Goal: Task Accomplishment & Management: Manage account settings

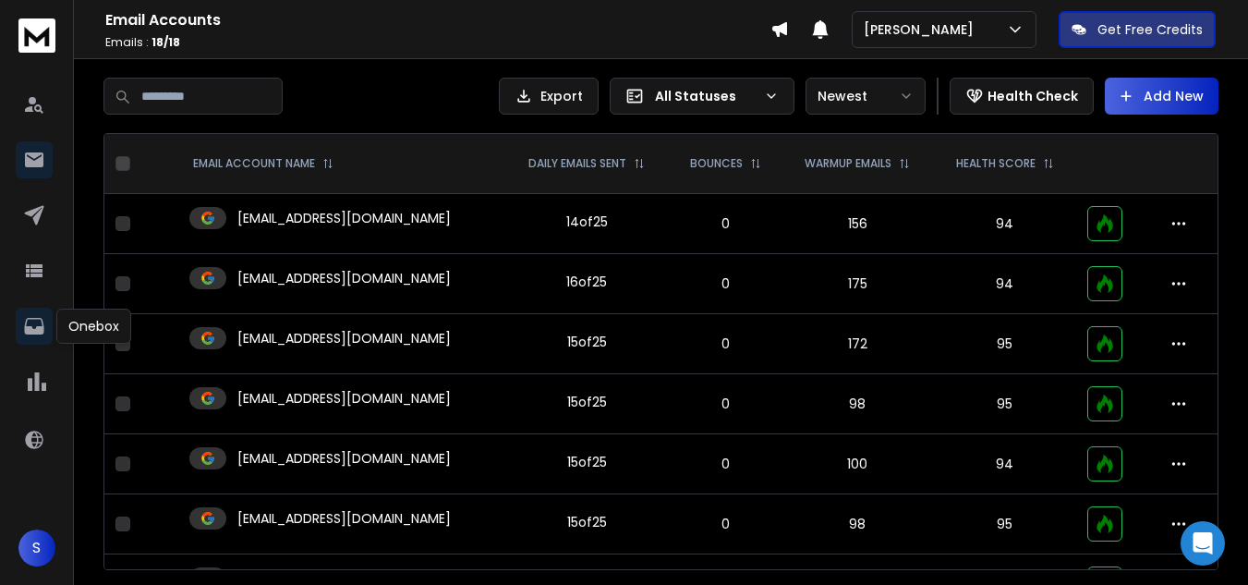
click at [33, 313] on link at bounding box center [34, 326] width 37 height 37
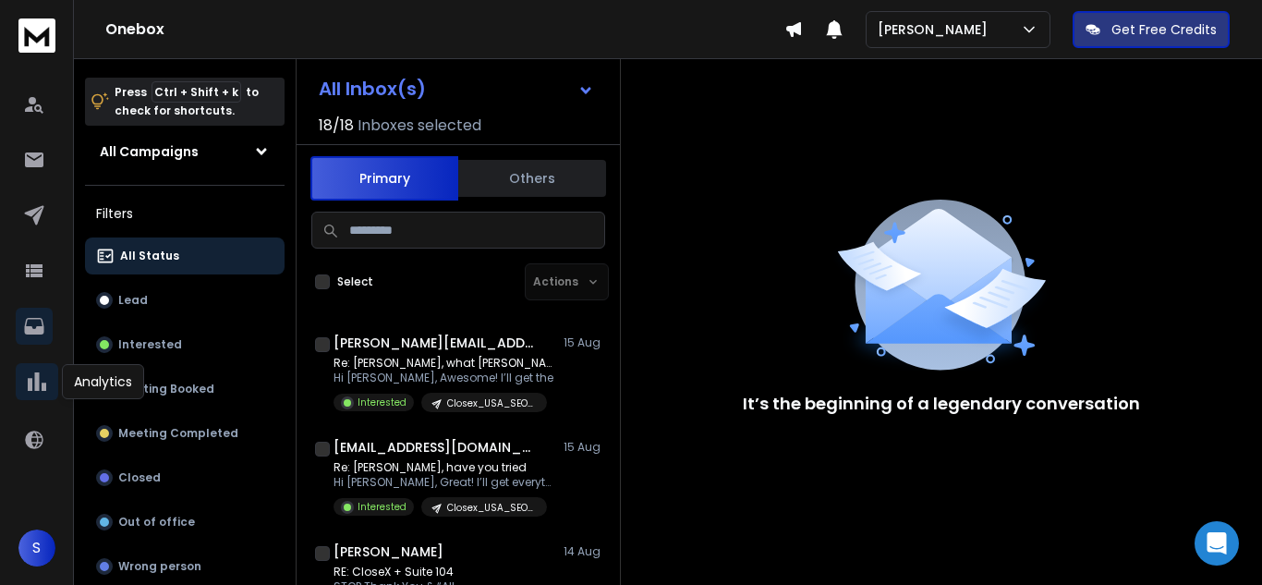
click at [37, 375] on icon at bounding box center [37, 381] width 18 height 18
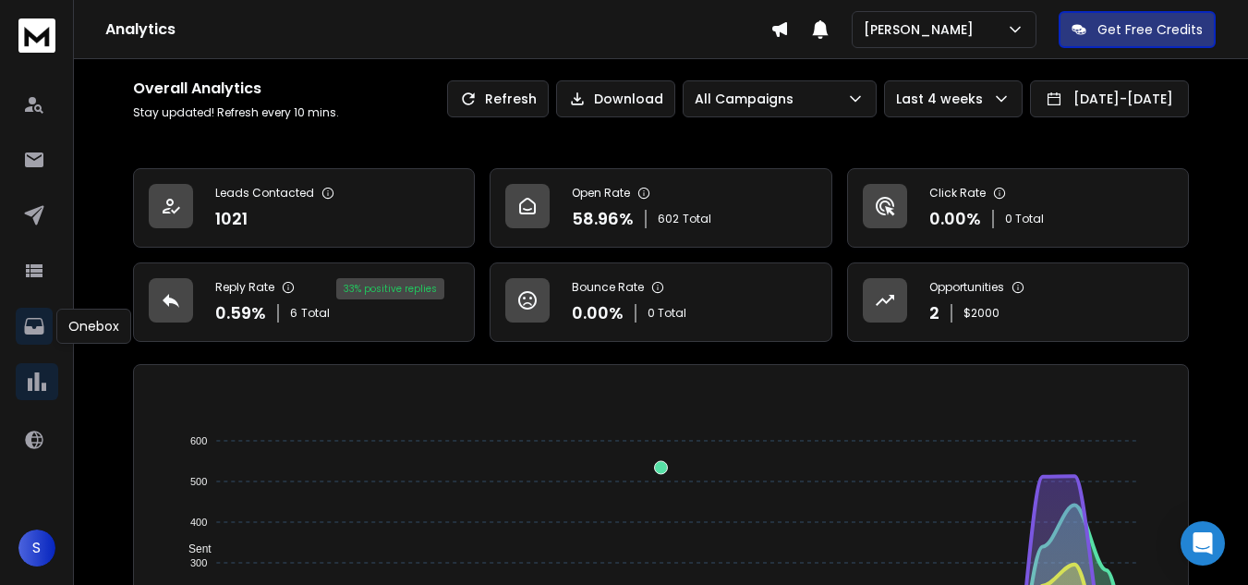
click at [36, 326] on icon at bounding box center [34, 326] width 22 height 22
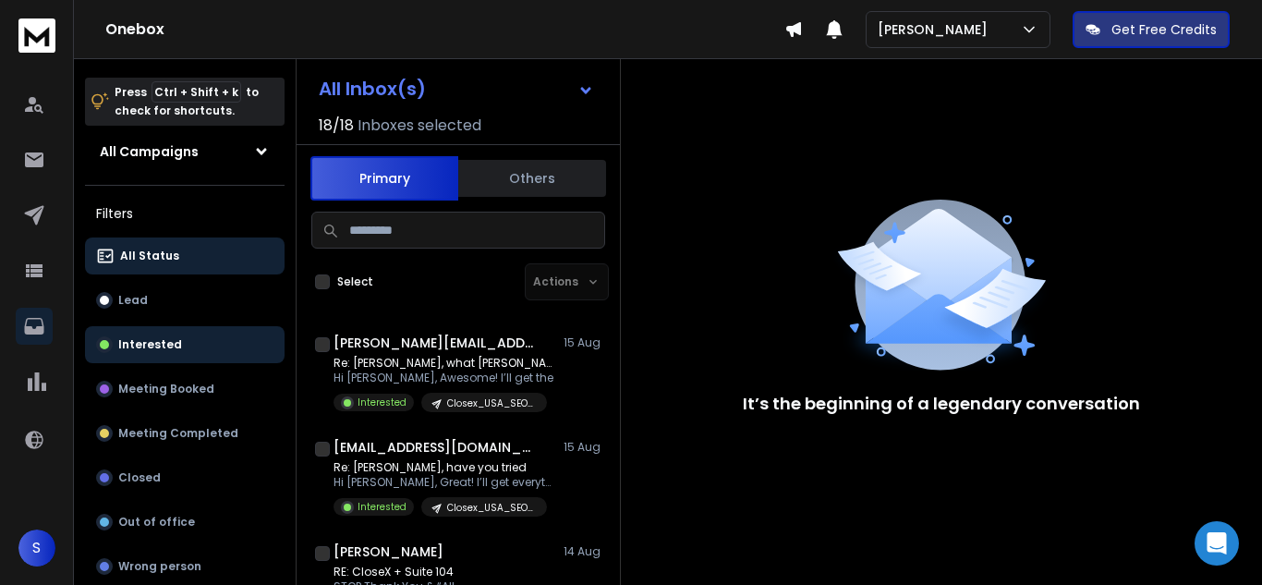
click at [169, 344] on p "Interested" at bounding box center [150, 344] width 64 height 15
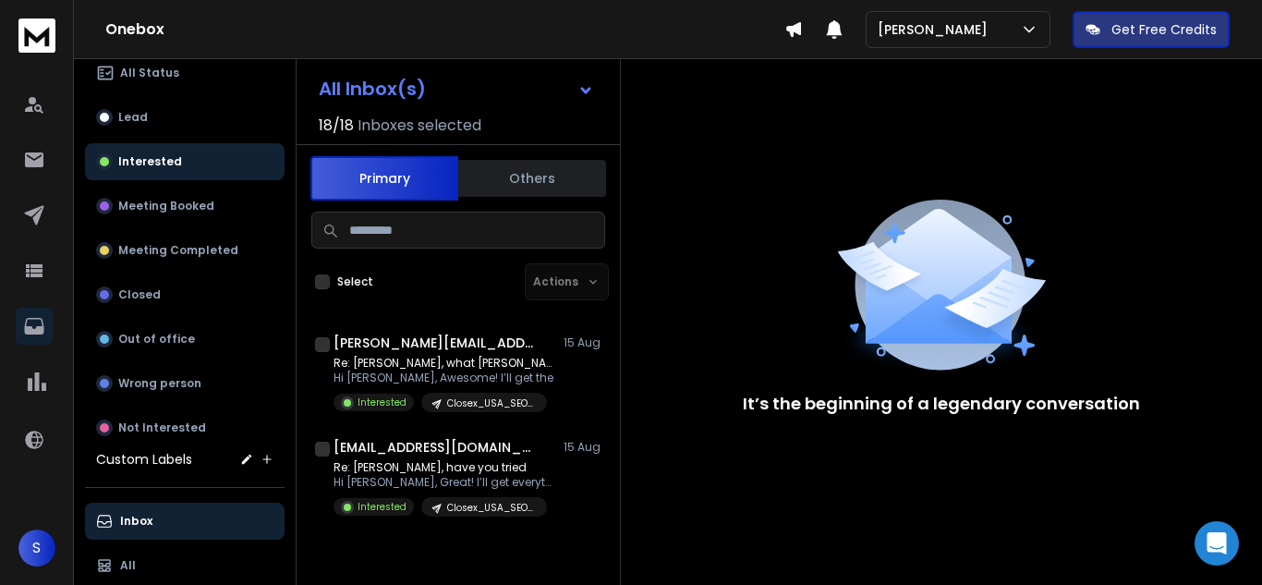
scroll to position [185, 0]
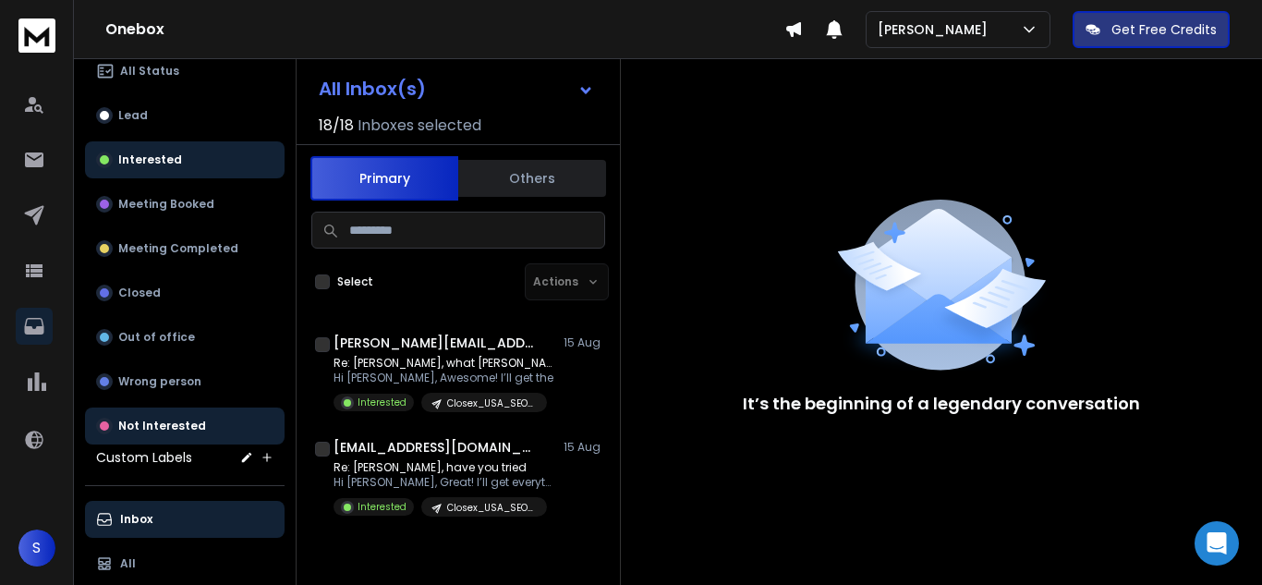
click at [155, 419] on p "Not Interested" at bounding box center [162, 426] width 88 height 15
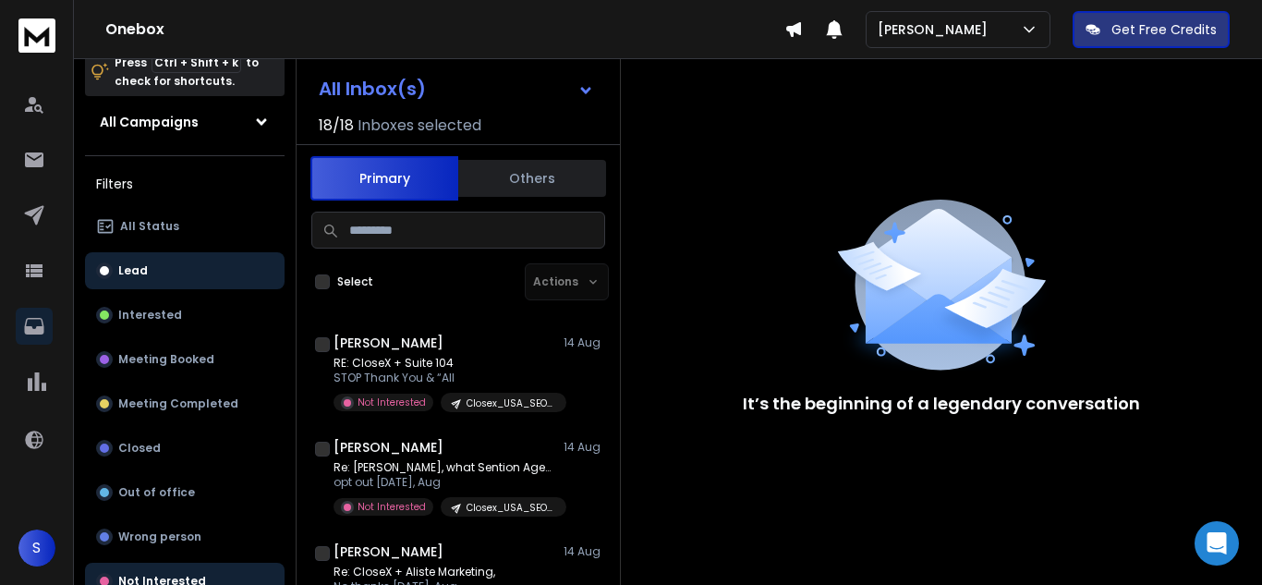
scroll to position [0, 0]
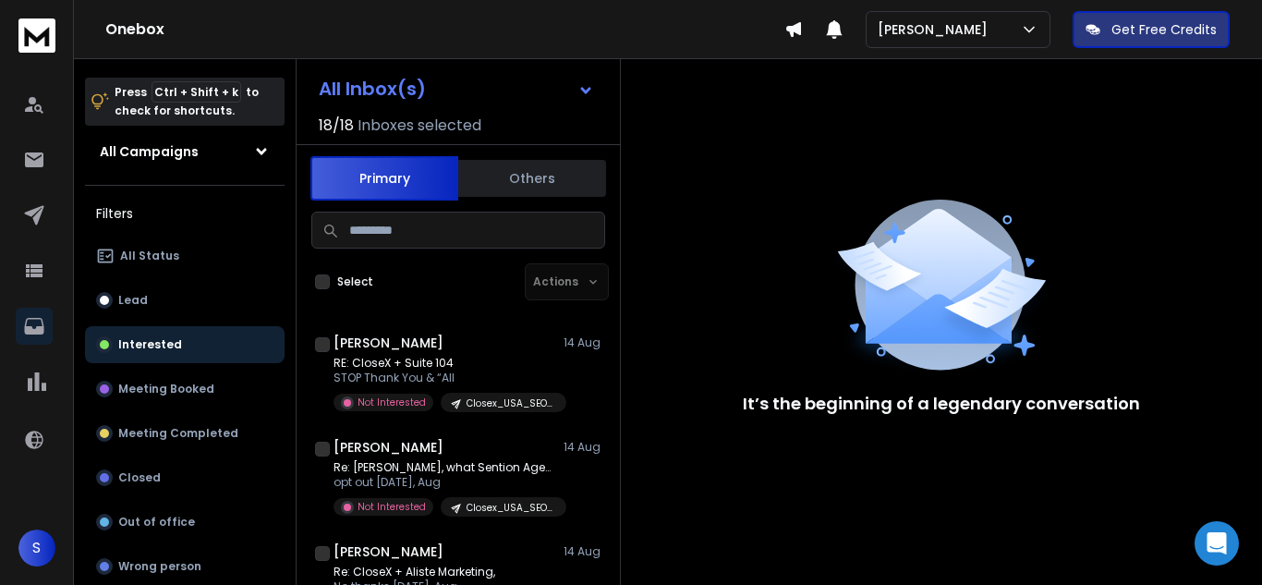
click at [146, 340] on p "Interested" at bounding box center [150, 344] width 64 height 15
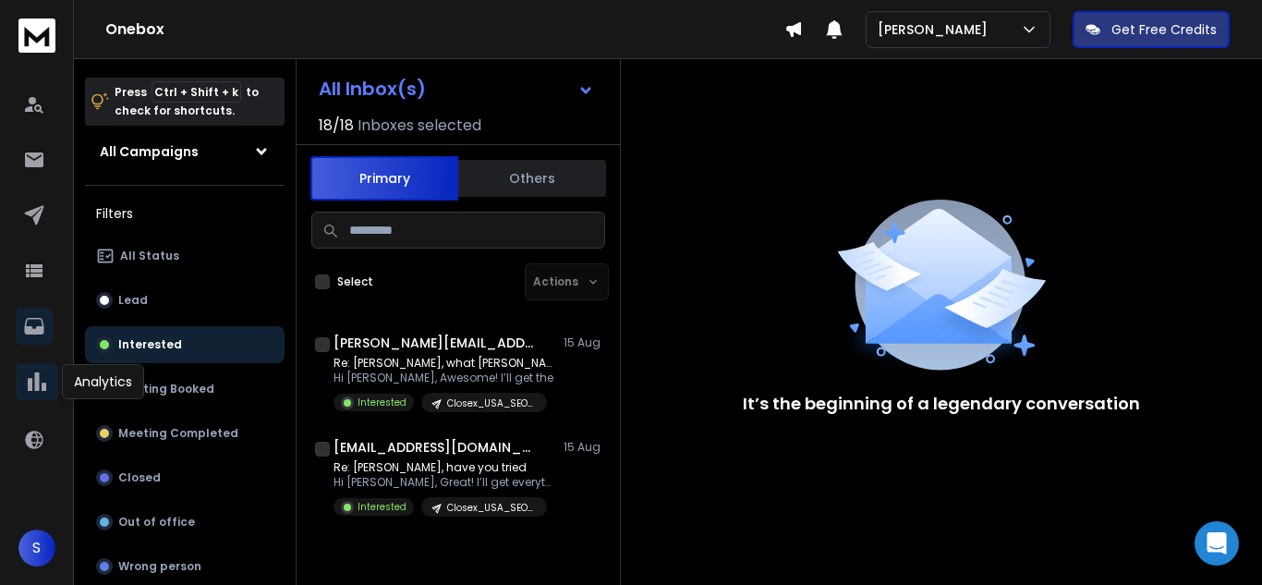
click at [33, 384] on icon at bounding box center [37, 382] width 28 height 28
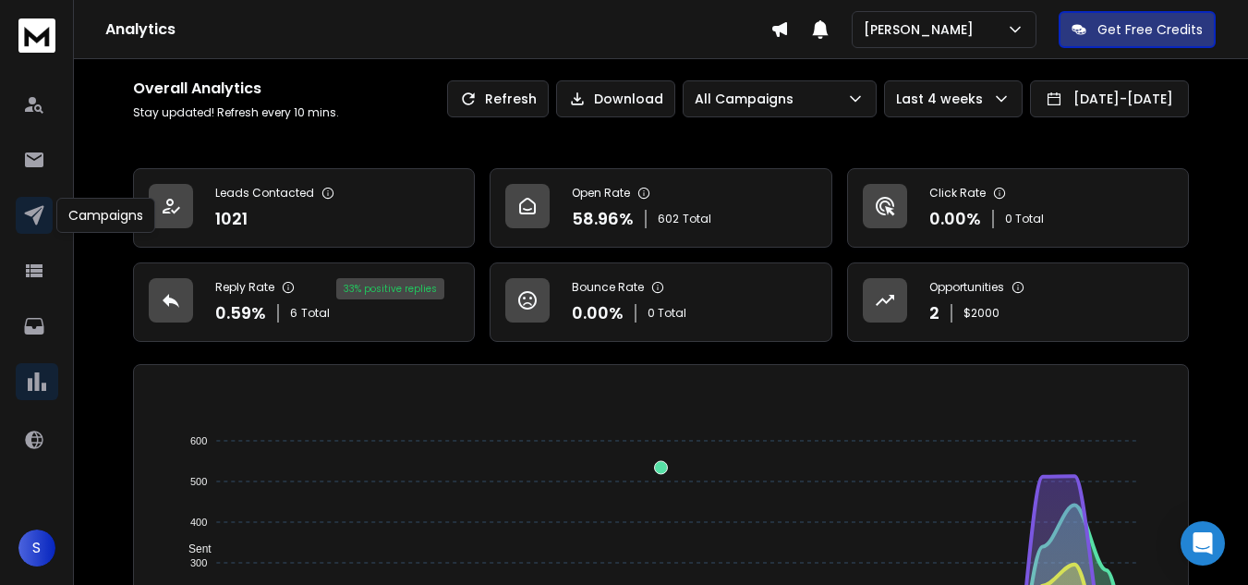
click at [32, 222] on icon at bounding box center [34, 215] width 22 height 22
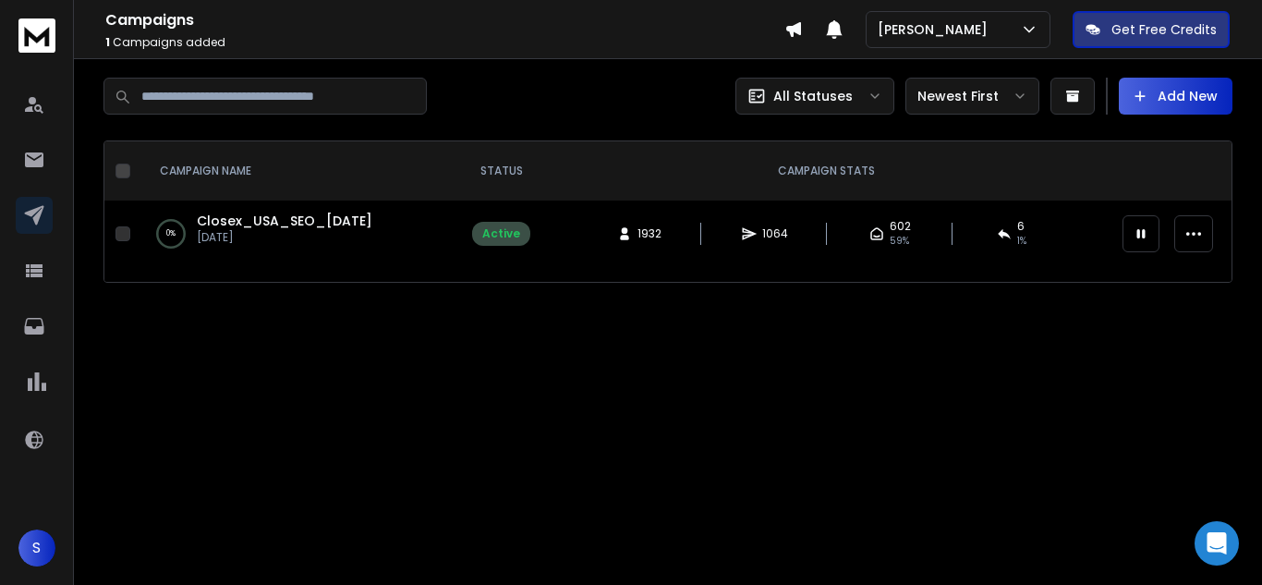
click at [261, 237] on p "[DATE]" at bounding box center [285, 237] width 176 height 15
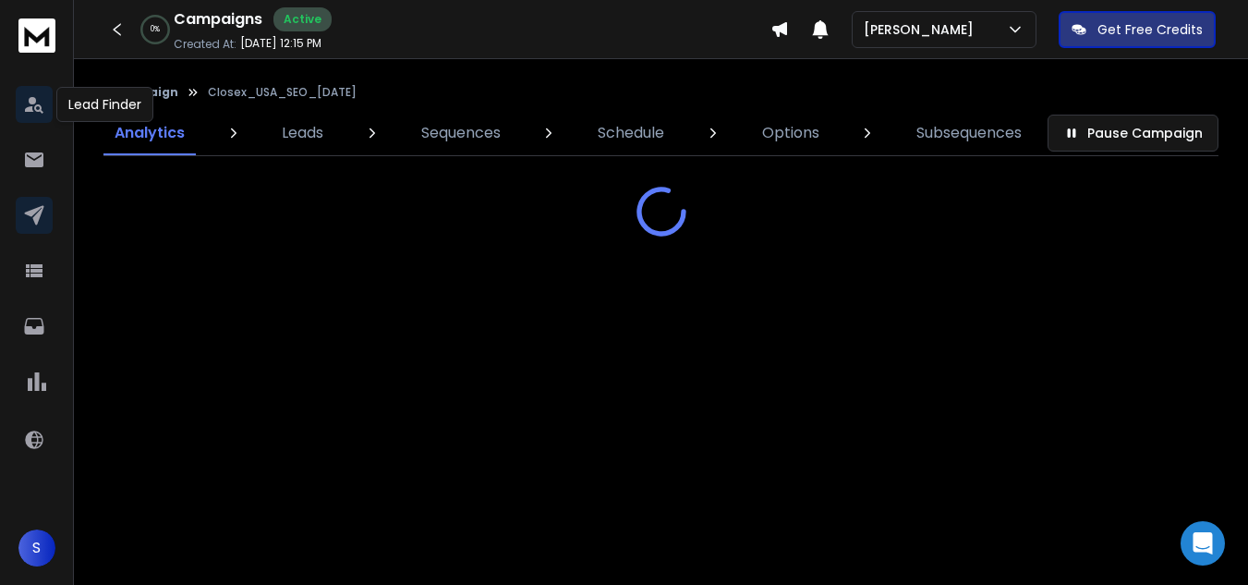
click at [38, 101] on icon at bounding box center [34, 104] width 22 height 22
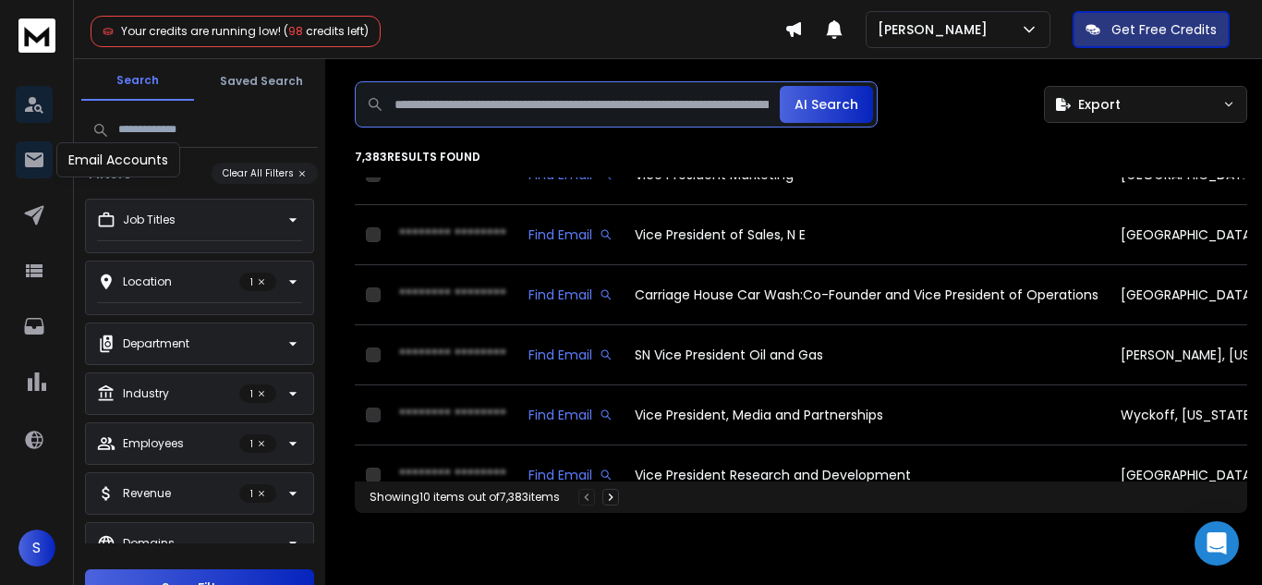
click at [23, 157] on icon at bounding box center [34, 160] width 22 height 22
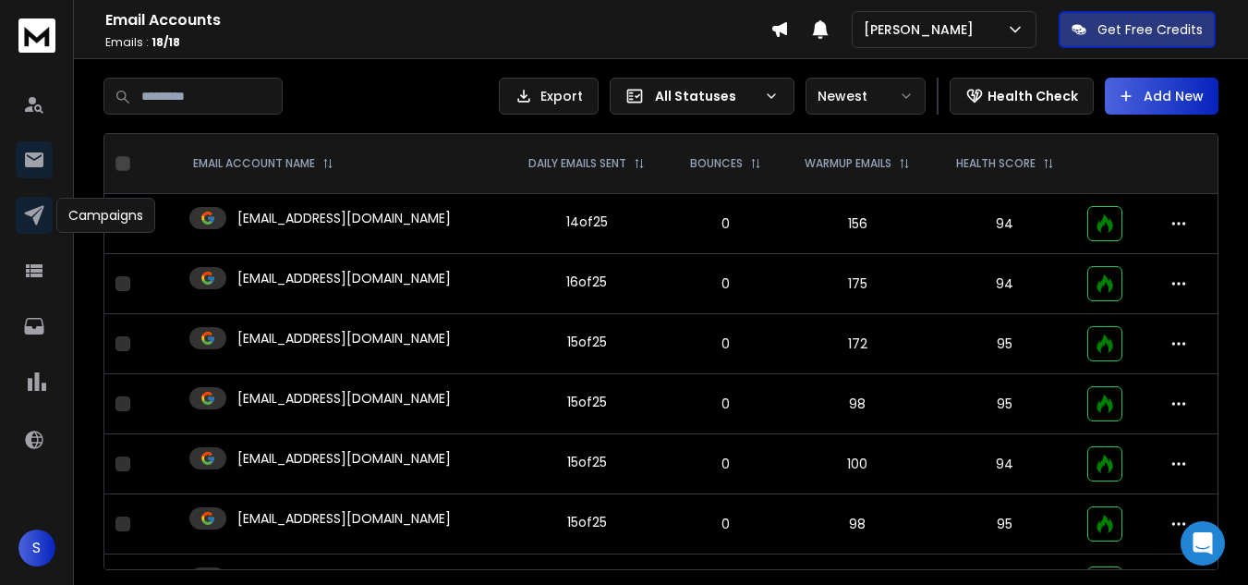
click at [30, 211] on icon at bounding box center [33, 214] width 19 height 19
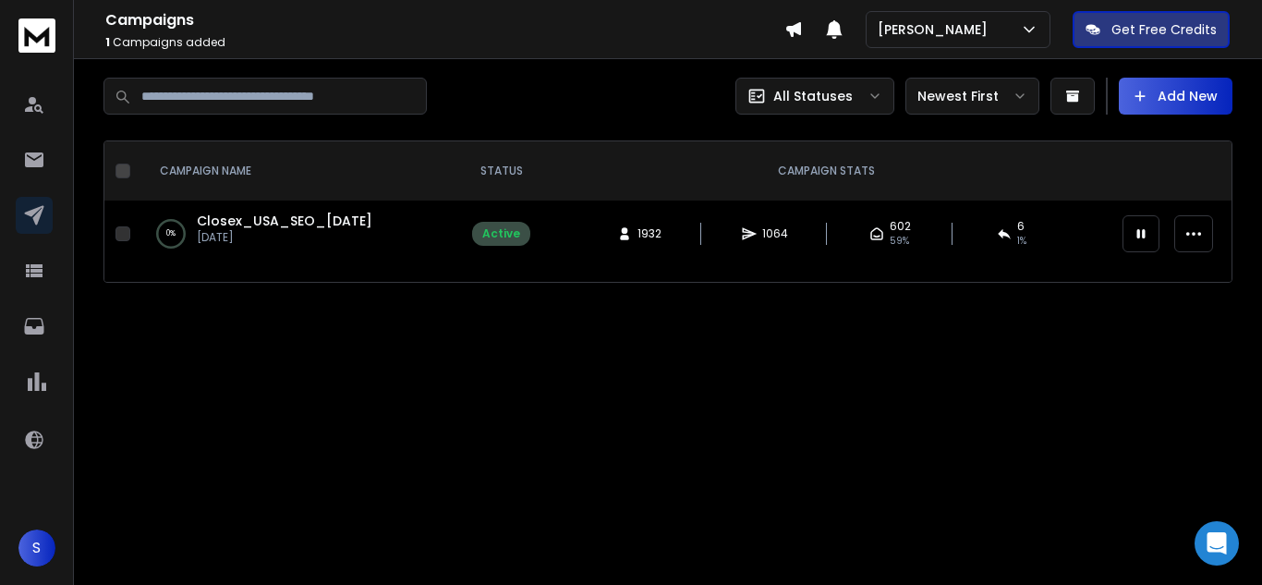
click at [326, 229] on span "Closex_USA_SEO_[DATE]" at bounding box center [285, 221] width 176 height 18
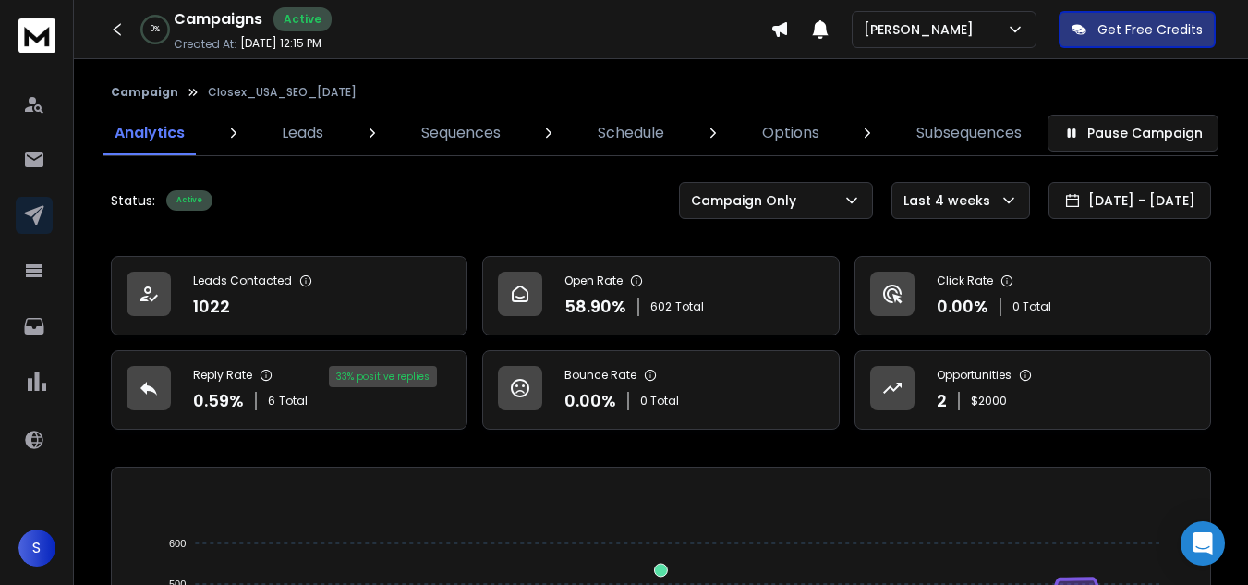
click at [237, 295] on div "1022" at bounding box center [252, 307] width 119 height 26
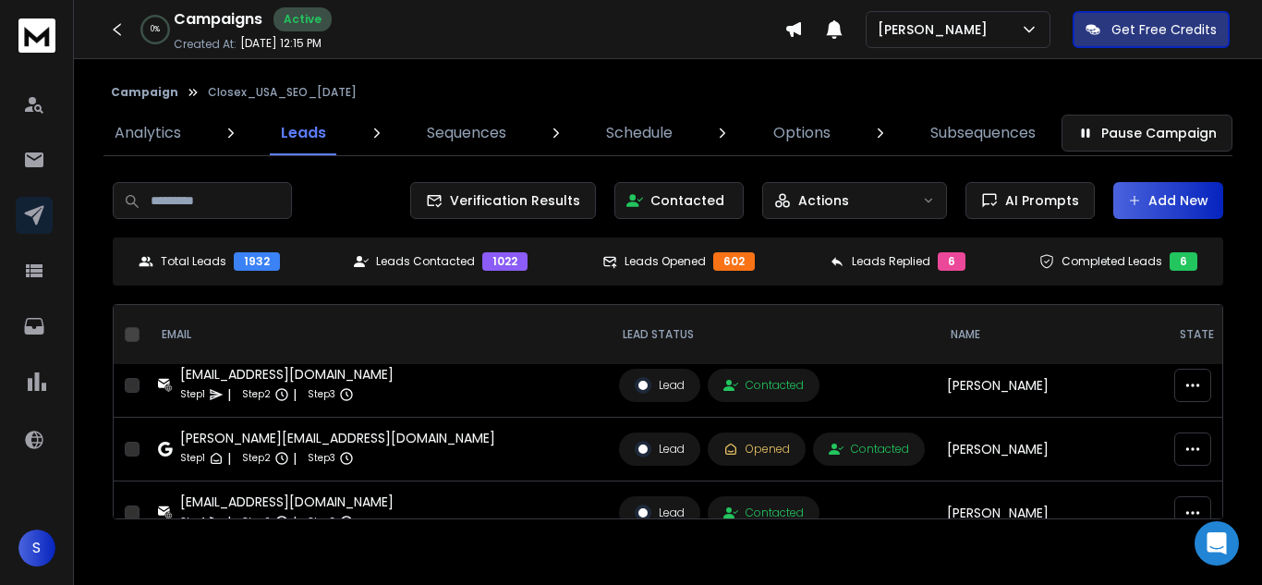
scroll to position [554, 0]
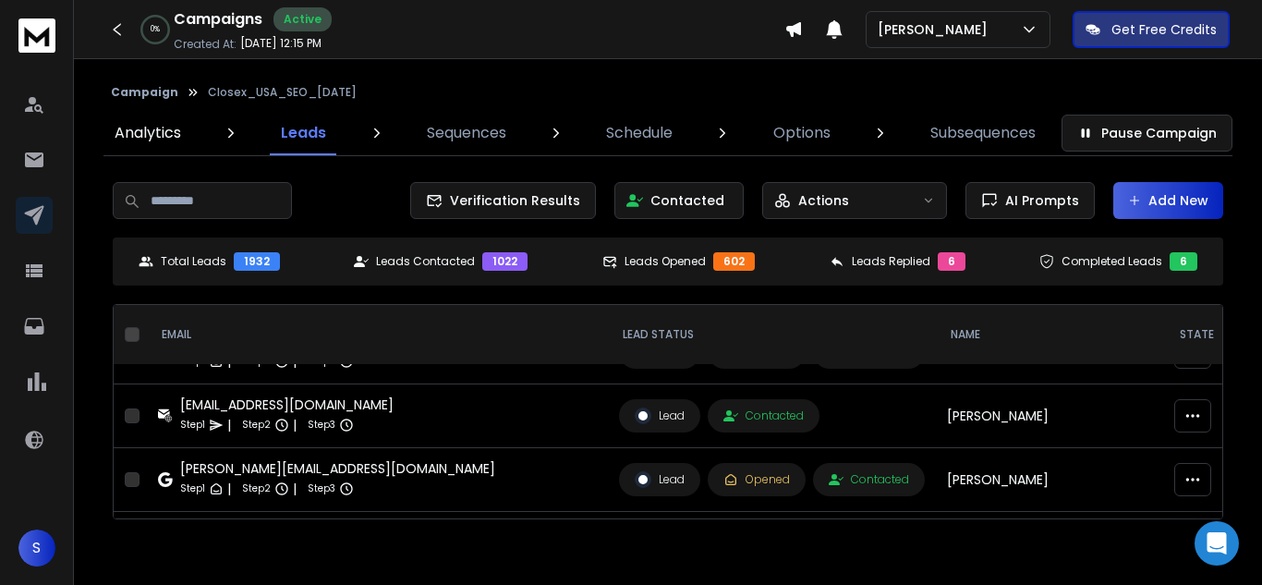
click at [135, 140] on p "Analytics" at bounding box center [148, 133] width 67 height 22
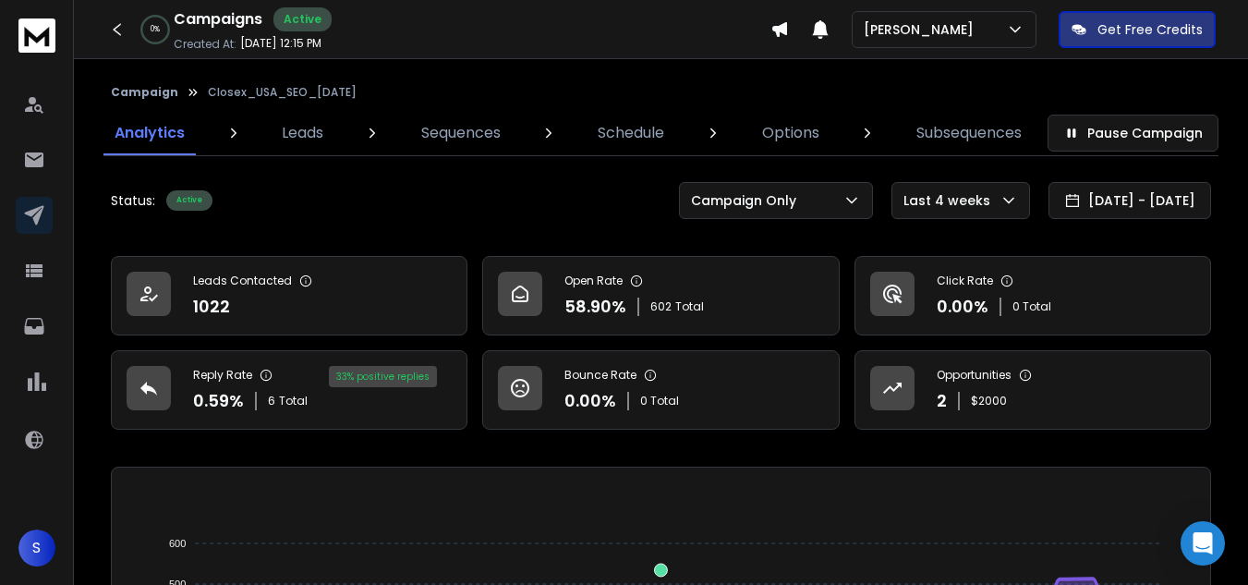
click at [604, 296] on p "58.90 %" at bounding box center [596, 307] width 62 height 26
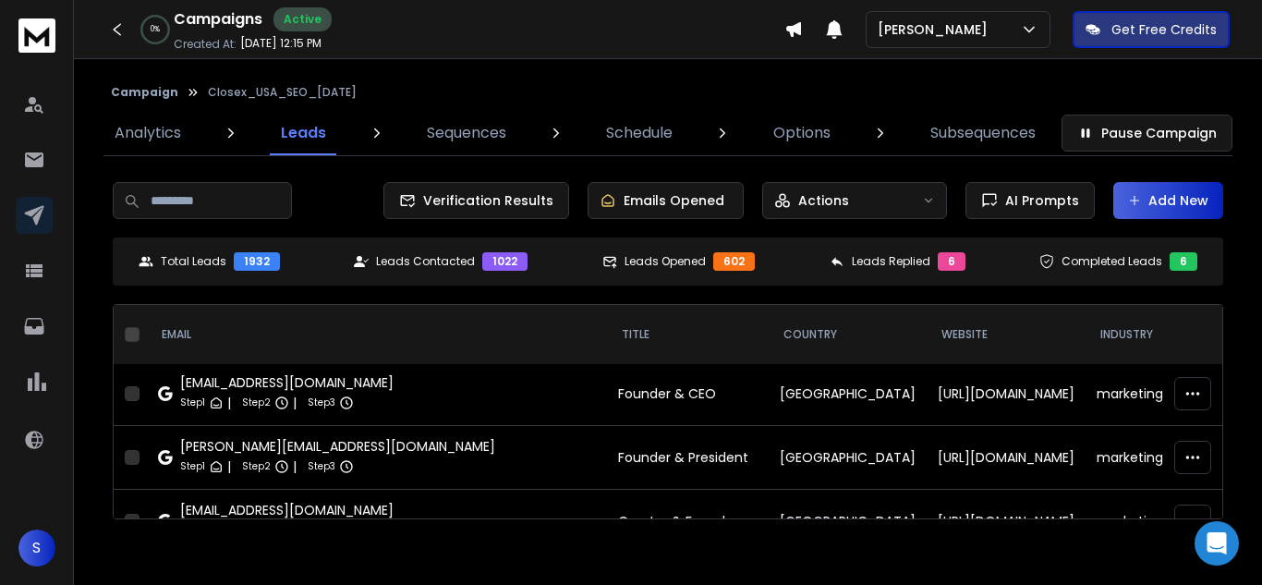
scroll to position [832, 733]
drag, startPoint x: 857, startPoint y: 522, endPoint x: 925, endPoint y: 521, distance: 67.5
click at [925, 521] on div "Campaign Closex_USA_SEO_[DATE] Analytics Leads Sequences Schedule Options Subse…" at bounding box center [668, 293] width 1188 height 468
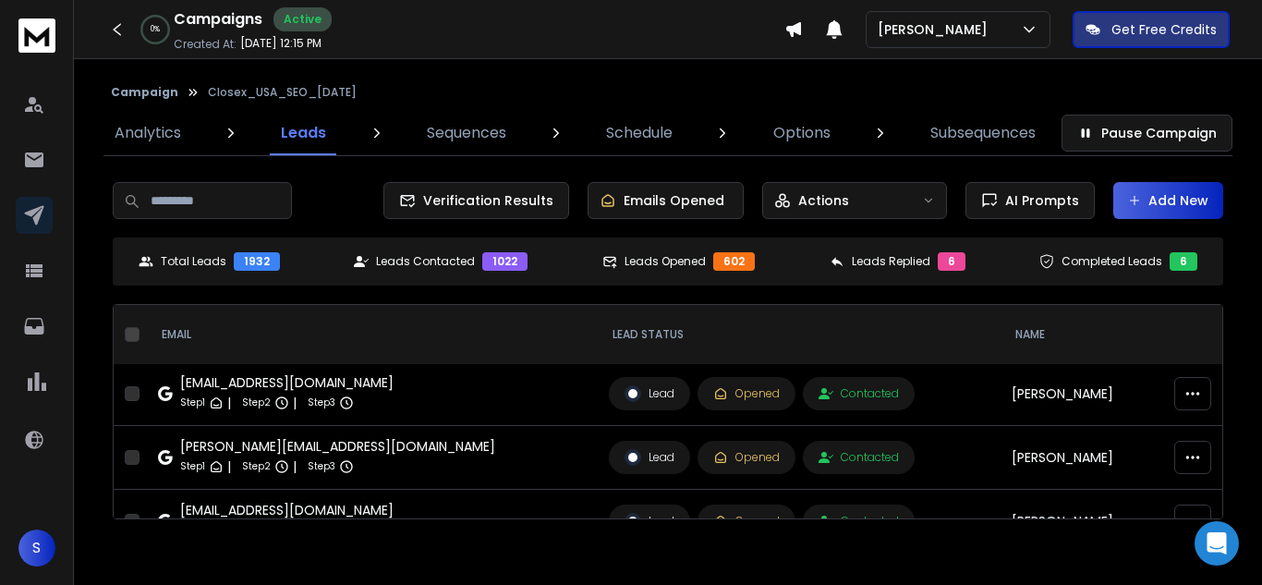
scroll to position [832, 0]
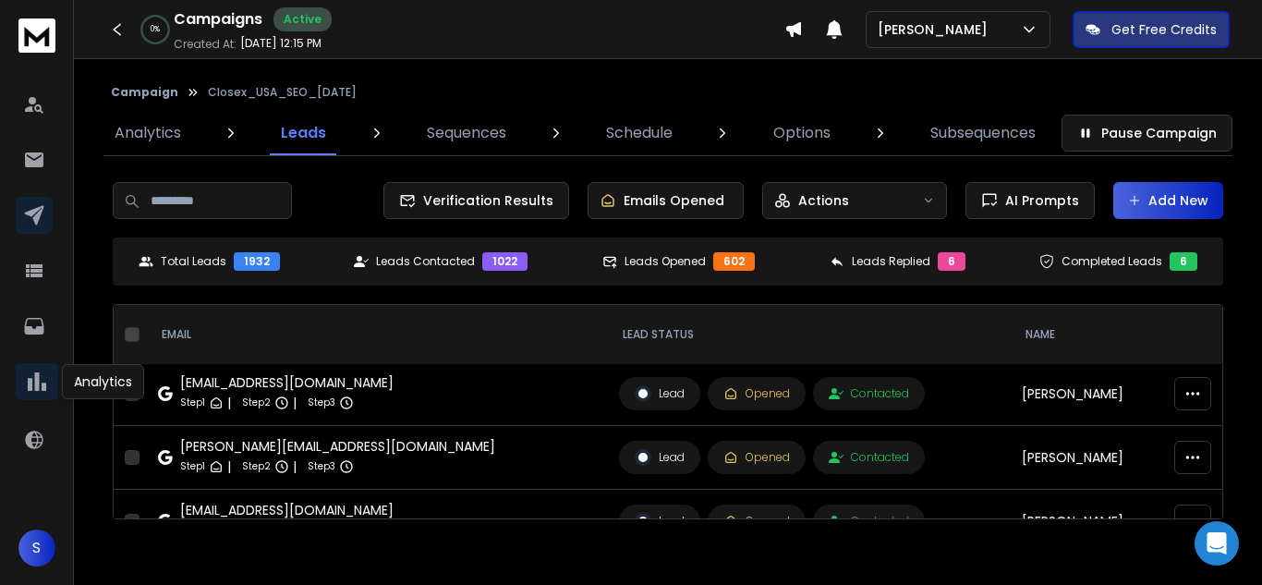
click at [33, 381] on icon at bounding box center [37, 382] width 28 height 28
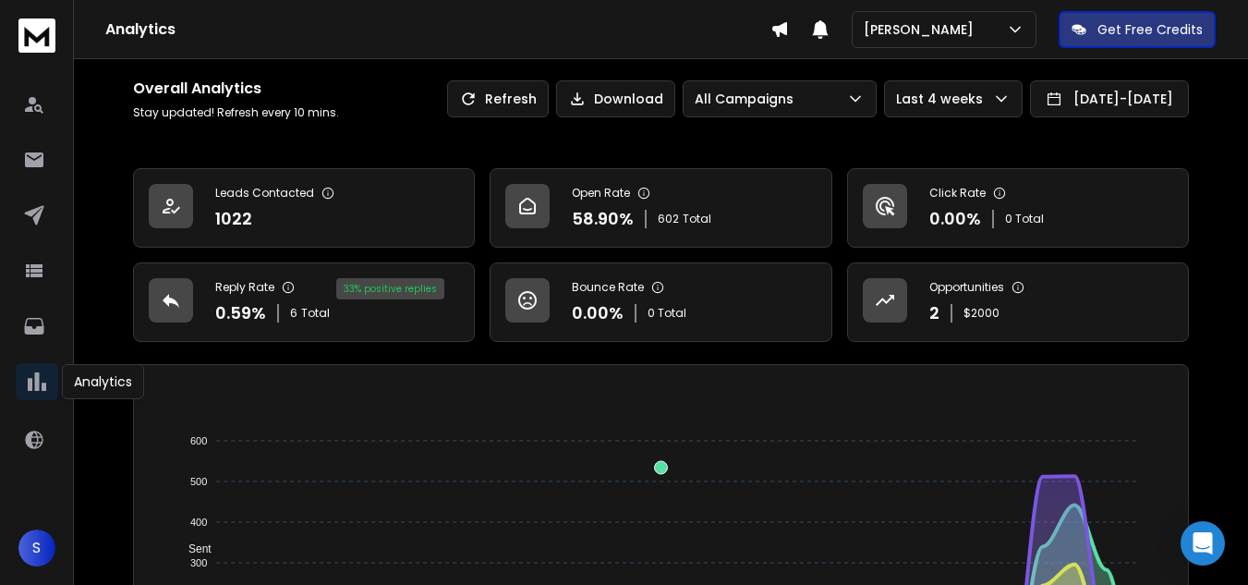
click at [353, 306] on link "Reply Rate 0.59 % 6 Total 33 % positive replies" at bounding box center [304, 301] width 342 height 79
click at [388, 292] on div "33 % positive replies" at bounding box center [390, 288] width 108 height 21
click at [256, 284] on p "Reply Rate" at bounding box center [244, 287] width 59 height 15
click at [252, 289] on p "Reply Rate" at bounding box center [244, 287] width 59 height 15
click at [27, 202] on link at bounding box center [34, 215] width 37 height 37
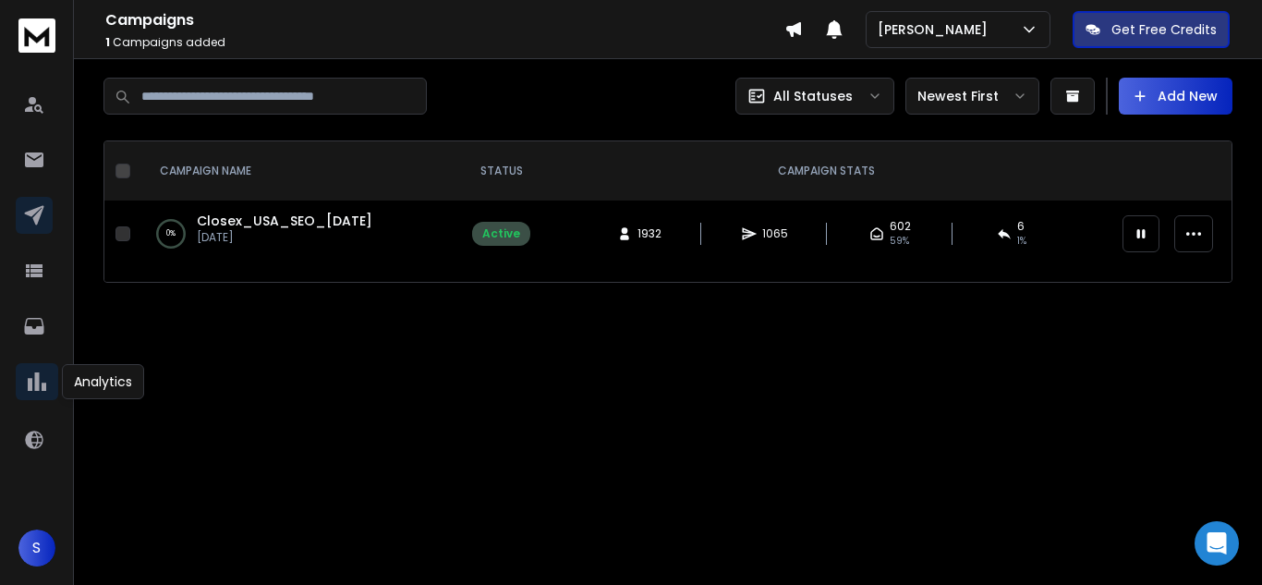
click at [39, 369] on icon at bounding box center [37, 382] width 28 height 28
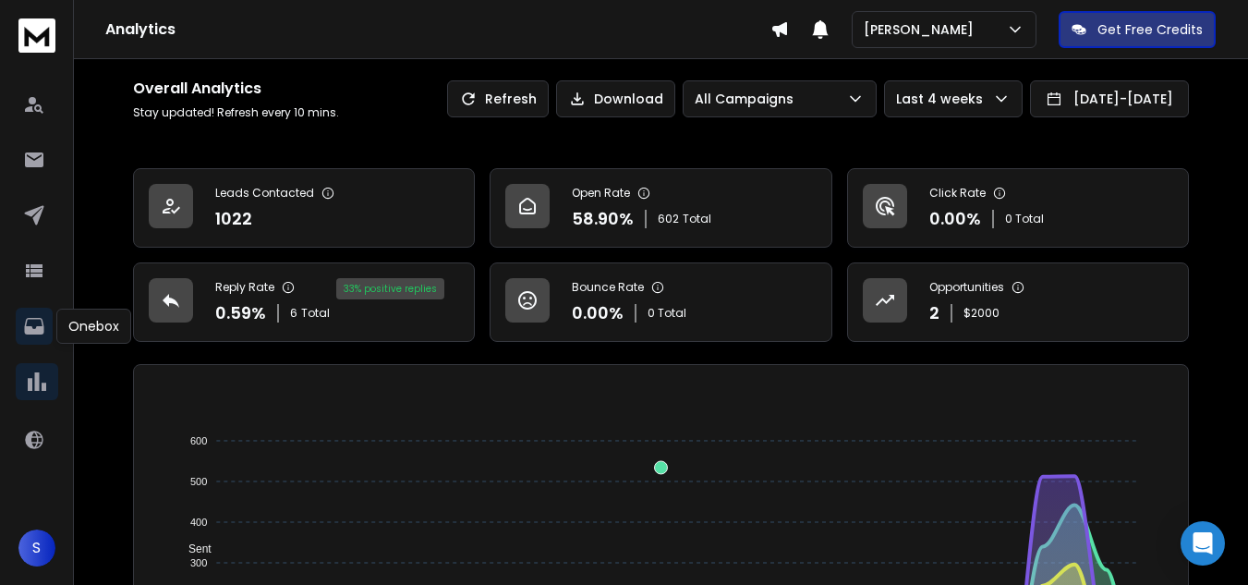
click at [28, 321] on icon at bounding box center [34, 326] width 22 height 22
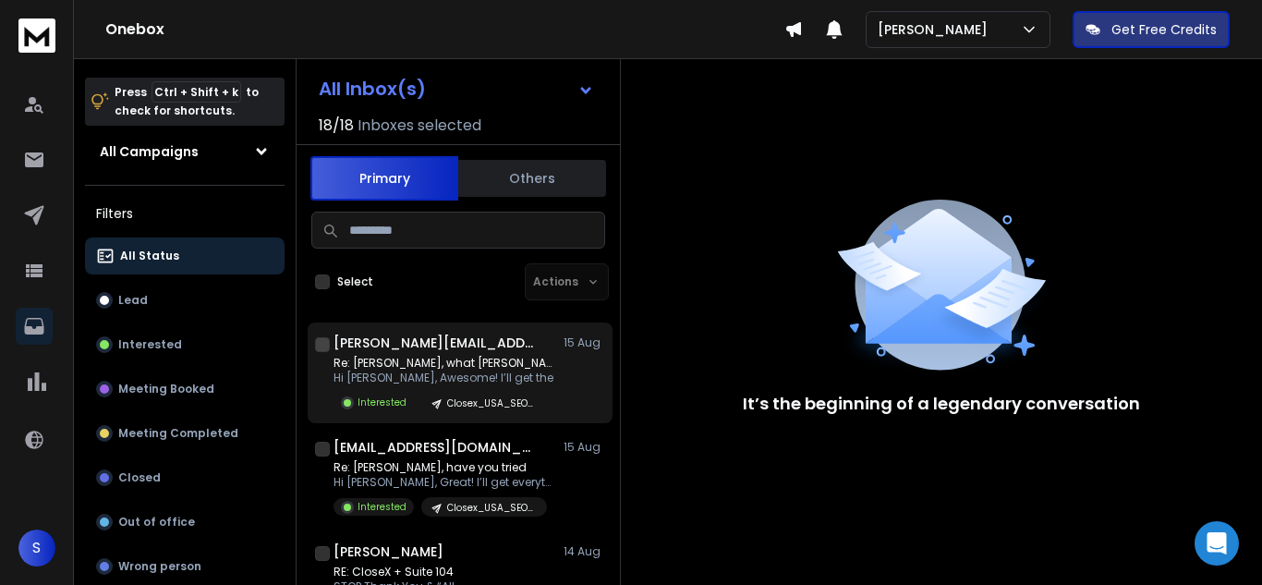
click at [434, 368] on p "Re: [PERSON_NAME], what [PERSON_NAME] might" at bounding box center [445, 363] width 222 height 15
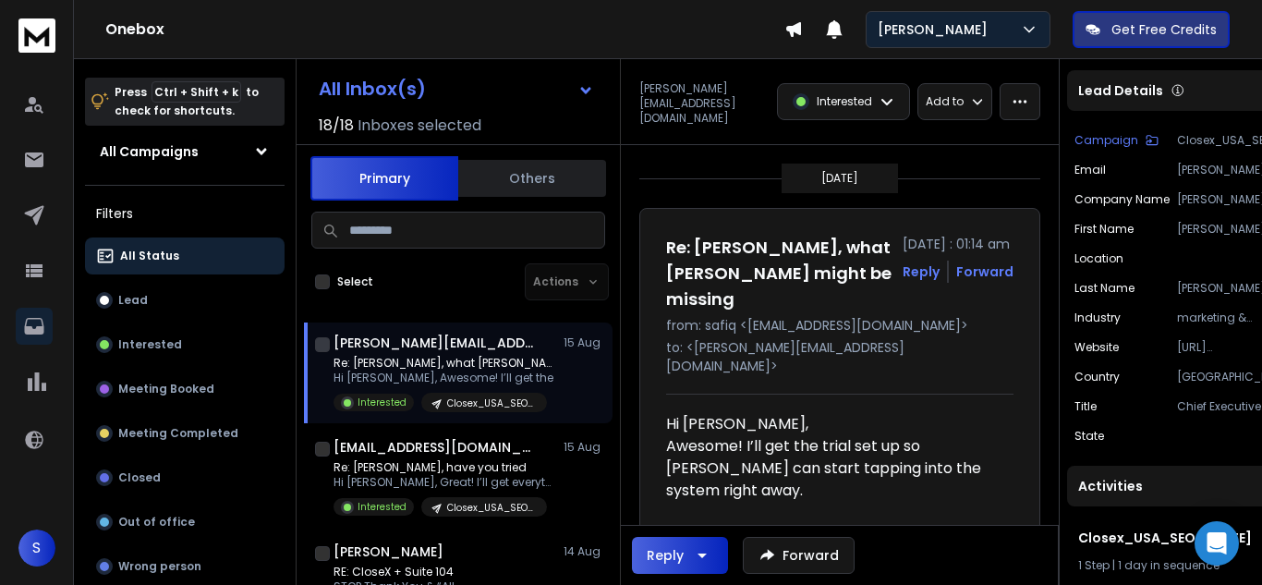
click at [955, 28] on div "[PERSON_NAME]" at bounding box center [958, 29] width 161 height 18
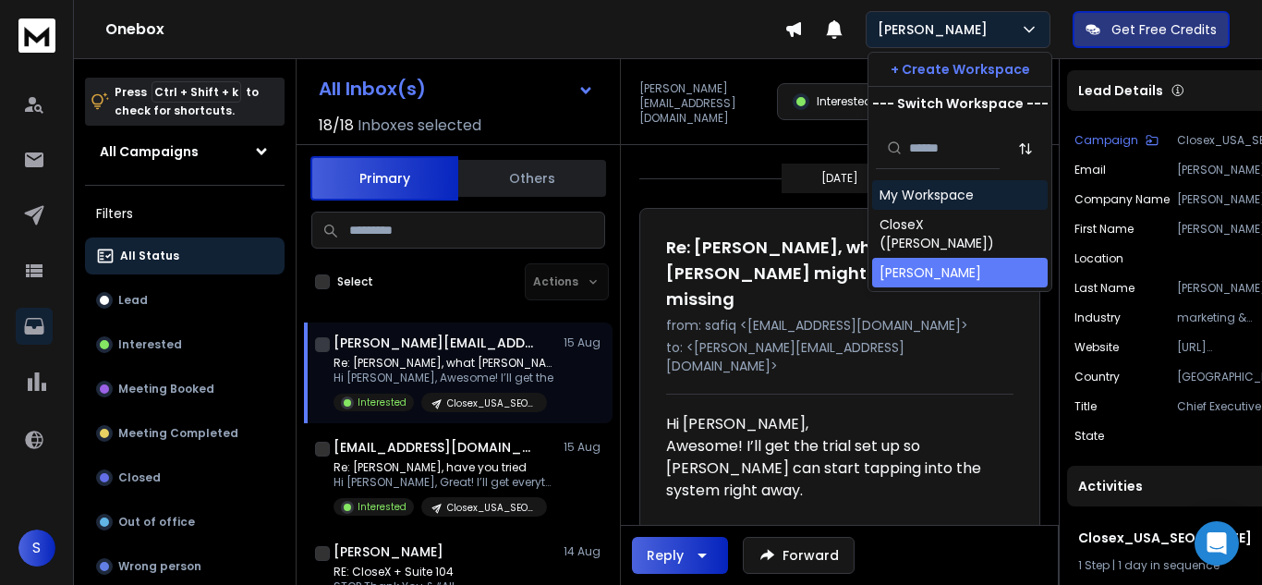
click at [952, 20] on div "[PERSON_NAME]" at bounding box center [958, 29] width 161 height 18
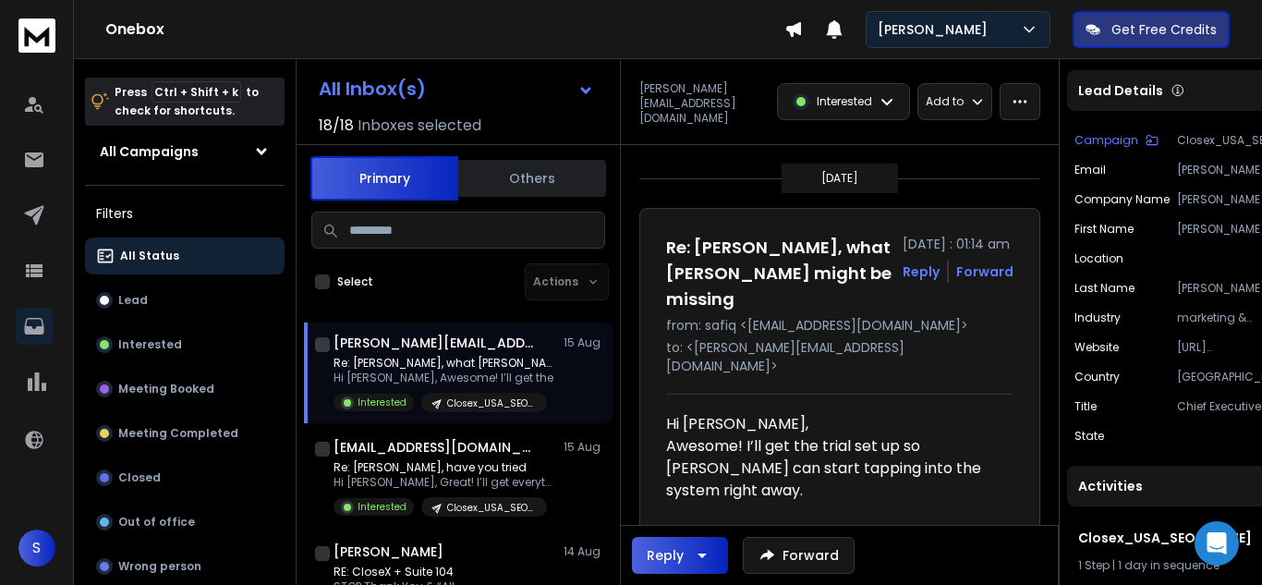
click at [952, 20] on div "[PERSON_NAME]" at bounding box center [958, 29] width 161 height 18
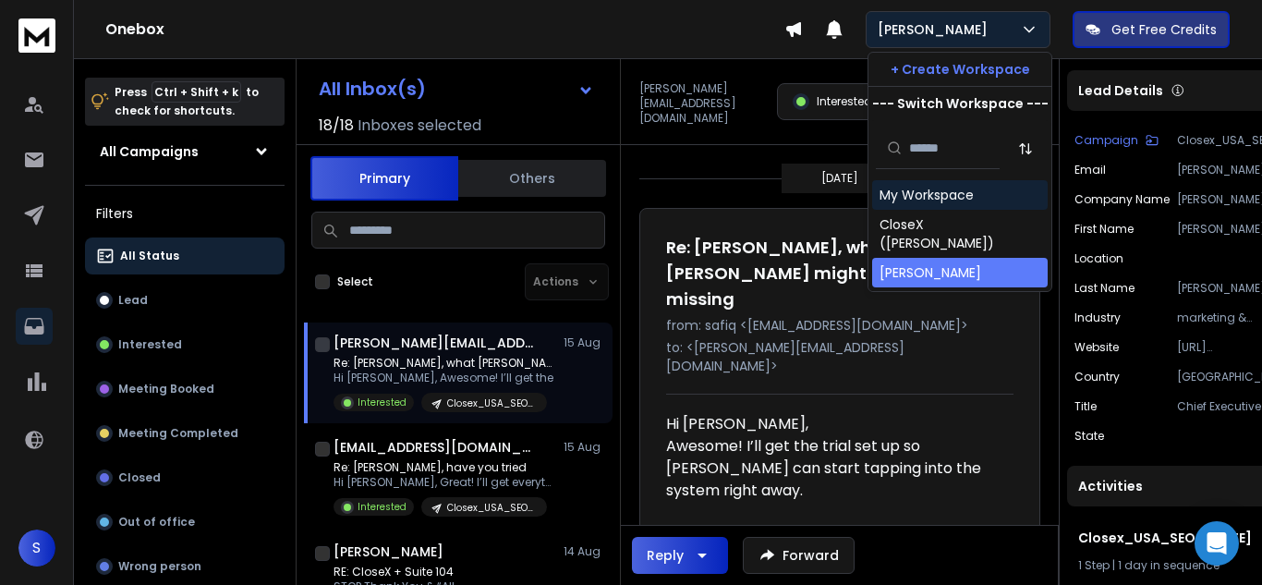
click at [1004, 30] on div "[PERSON_NAME]" at bounding box center [958, 29] width 161 height 18
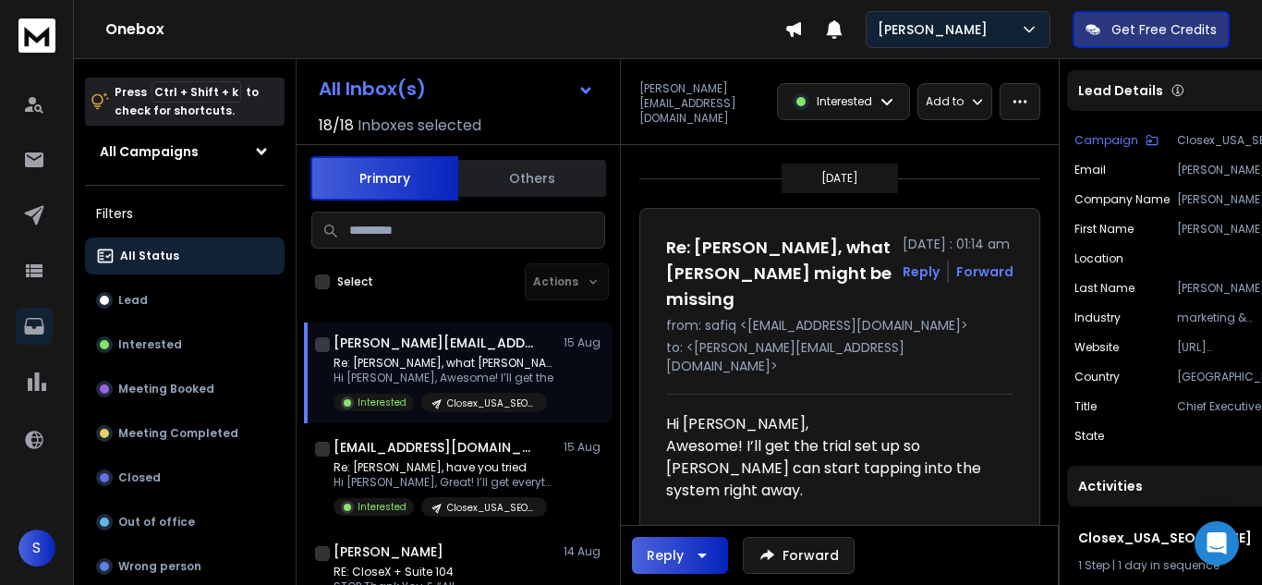
click at [1004, 30] on div "[PERSON_NAME]" at bounding box center [958, 29] width 161 height 18
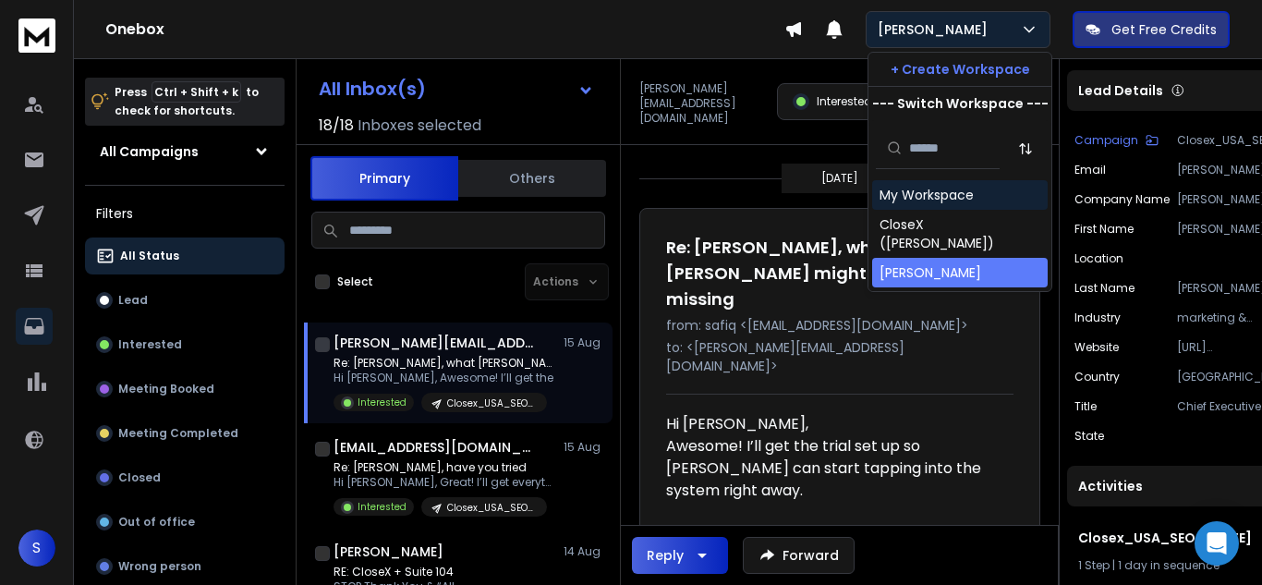
click at [958, 36] on div "[PERSON_NAME]" at bounding box center [958, 29] width 161 height 18
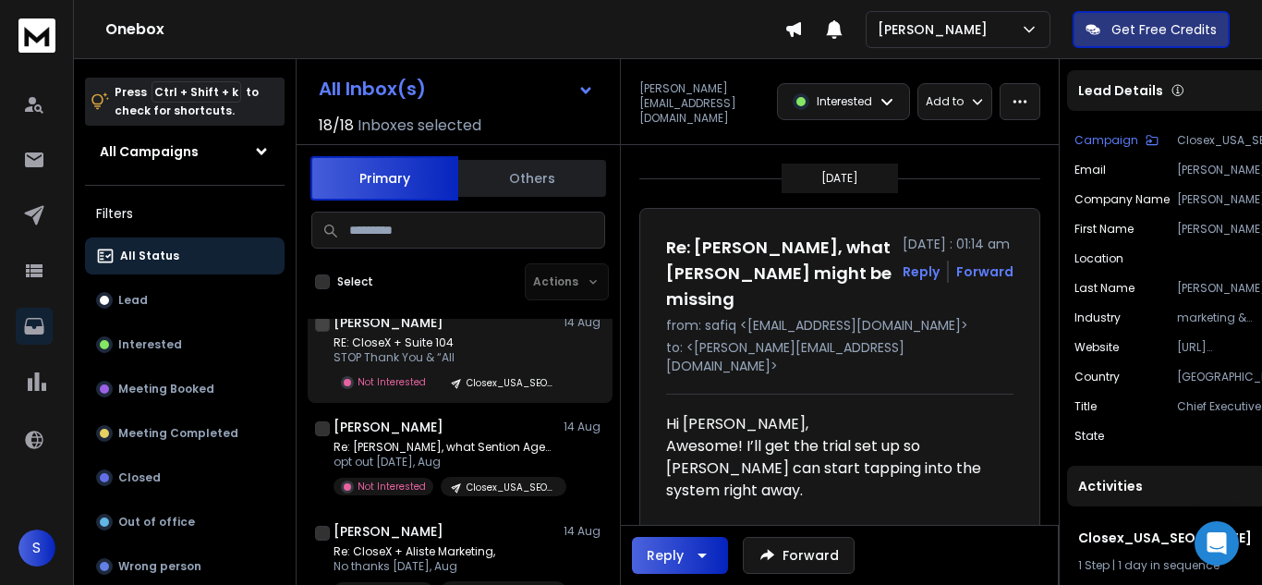
scroll to position [185, 0]
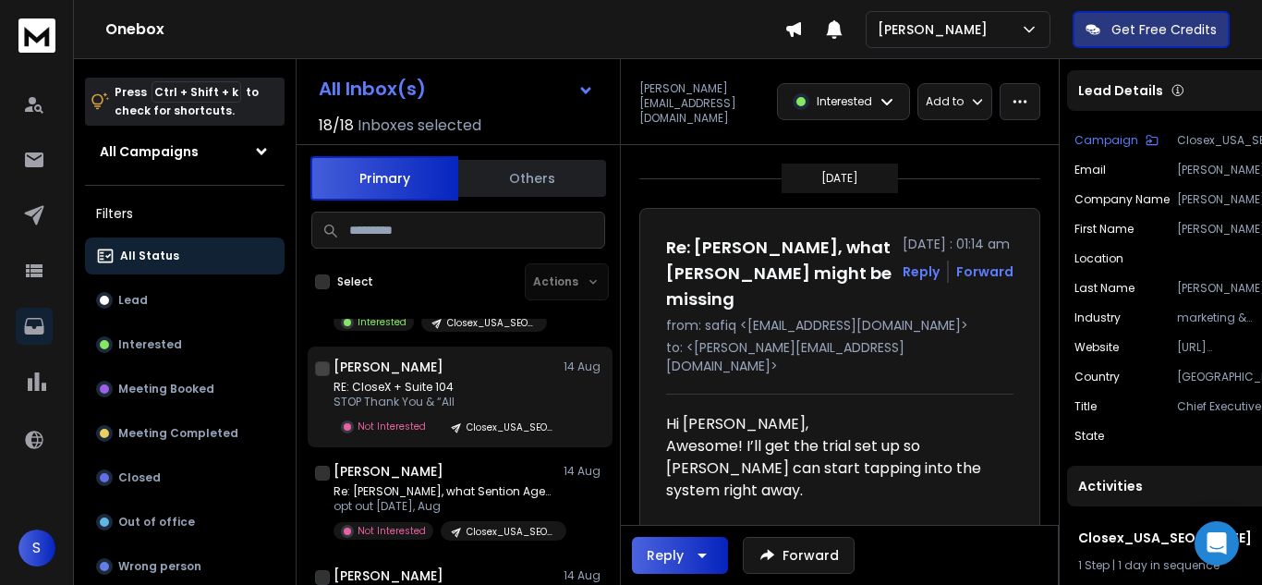
click at [398, 383] on p "RE: CloseX + Suite 104" at bounding box center [445, 387] width 222 height 15
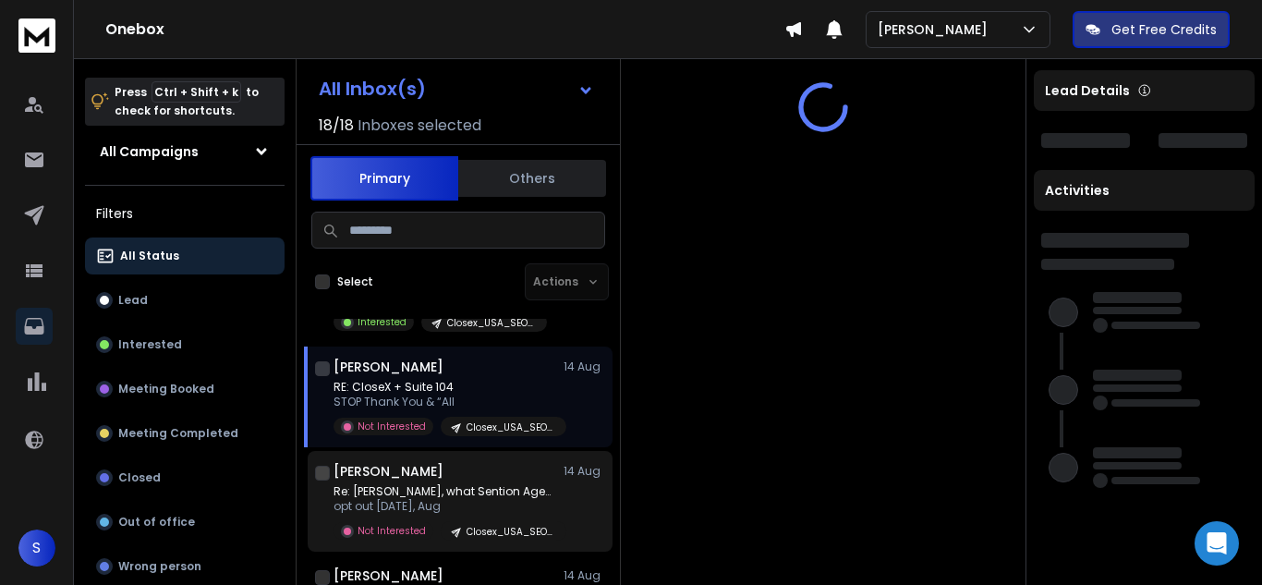
scroll to position [277, 0]
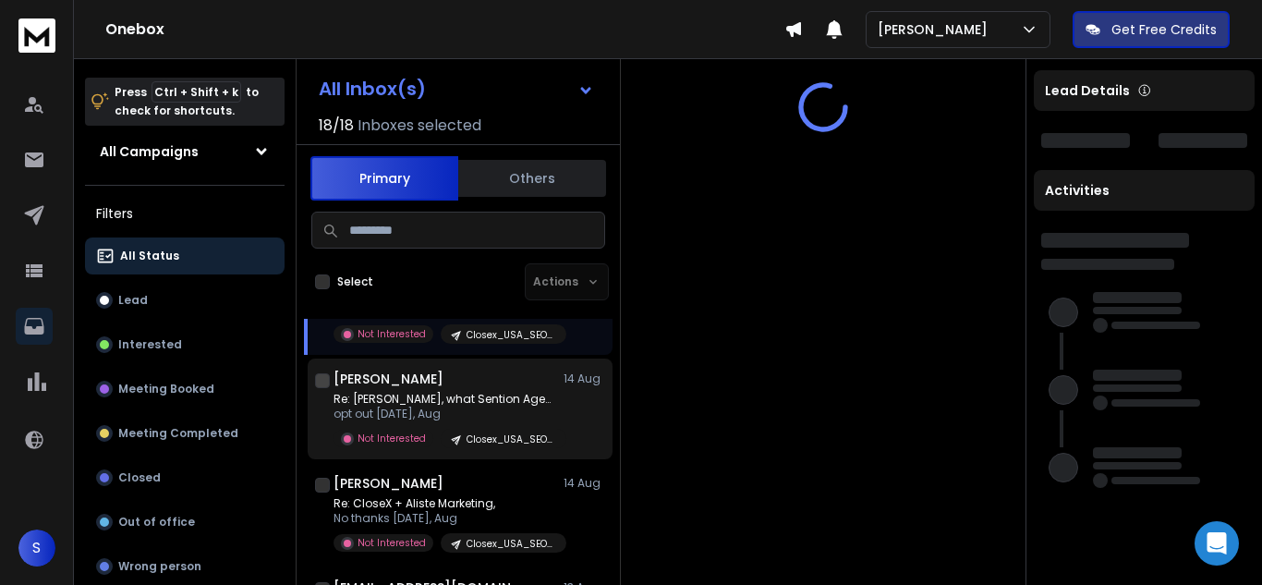
click at [415, 395] on p "Re: [PERSON_NAME], what Sention Agency" at bounding box center [445, 399] width 222 height 15
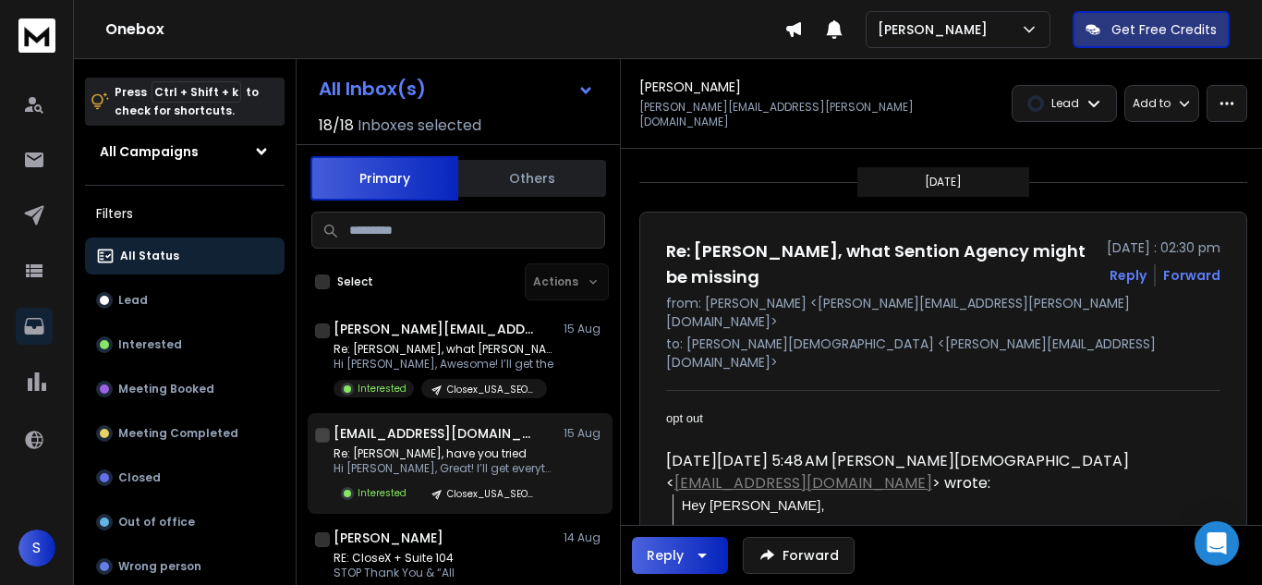
scroll to position [0, 0]
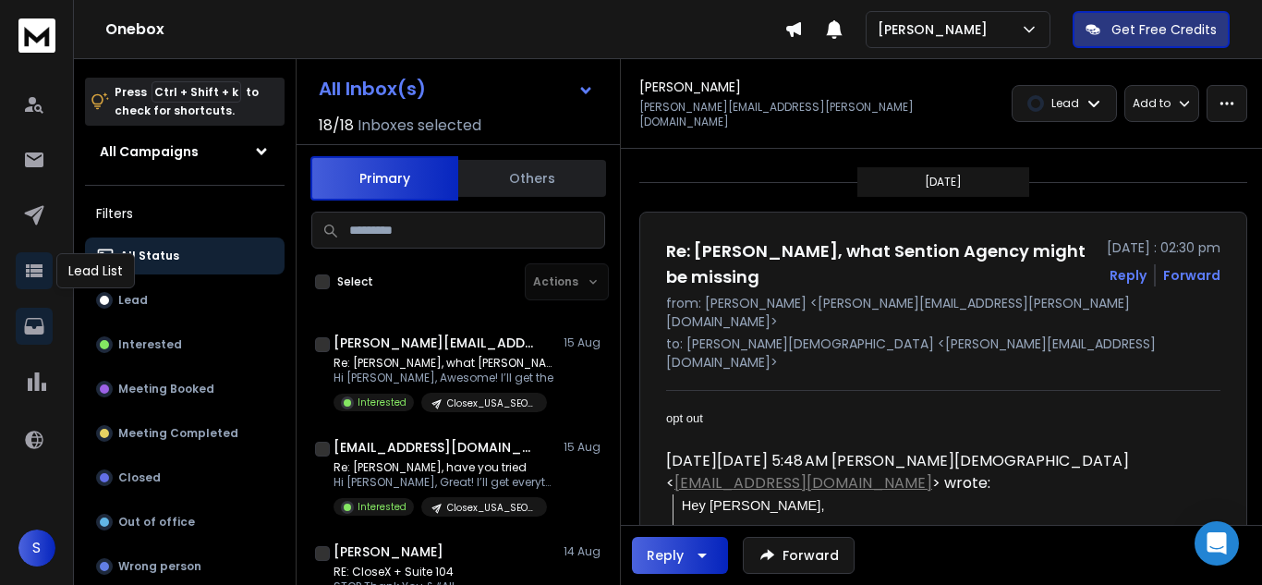
click at [39, 271] on icon at bounding box center [34, 270] width 17 height 13
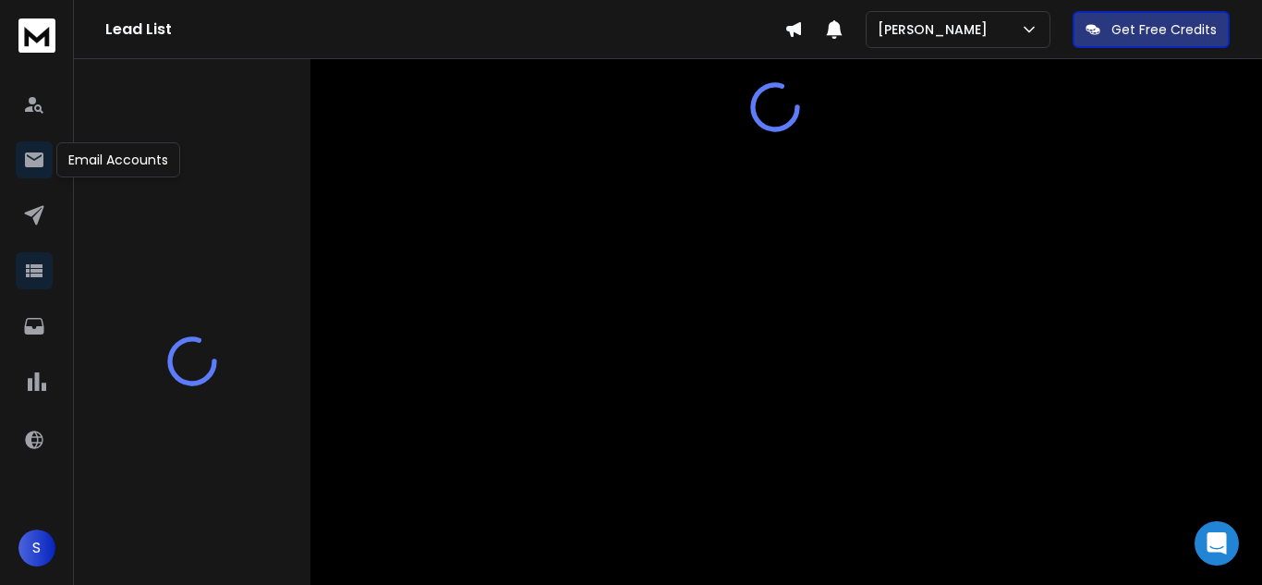
click at [29, 152] on icon at bounding box center [34, 160] width 22 height 22
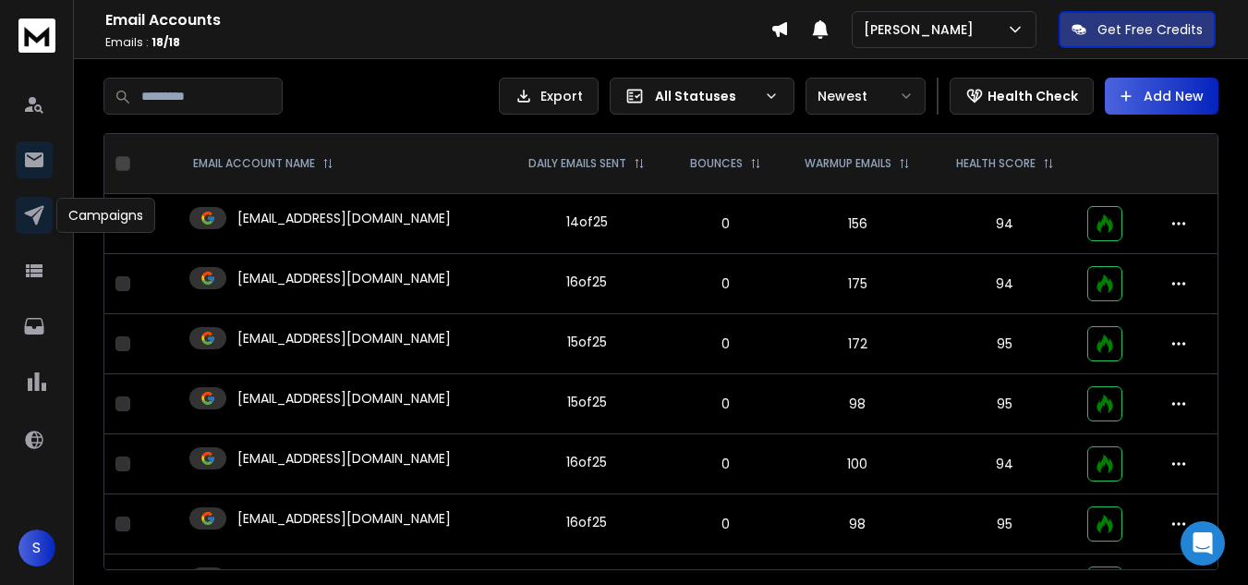
click at [16, 217] on link at bounding box center [34, 215] width 37 height 37
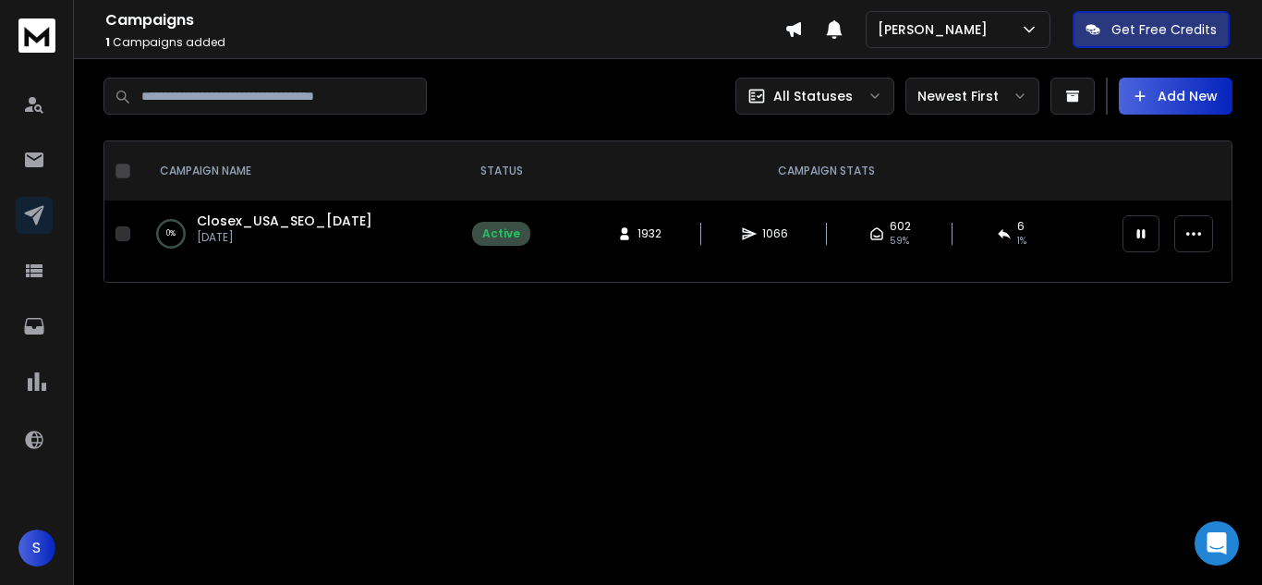
click at [239, 232] on p "[DATE]" at bounding box center [285, 237] width 176 height 15
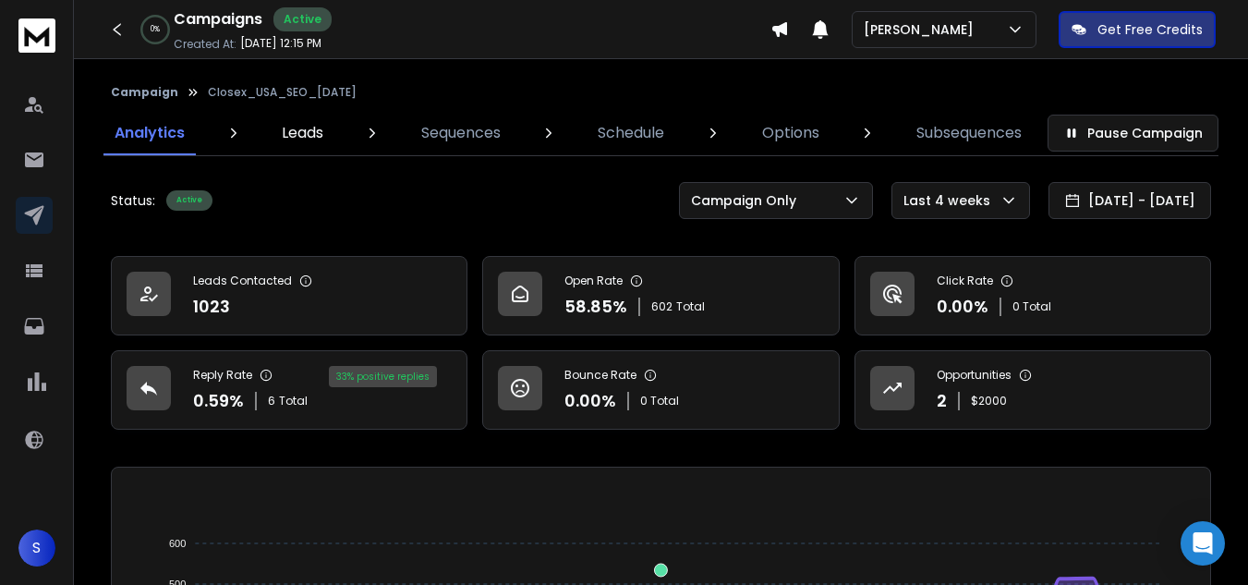
click at [296, 128] on p "Leads" at bounding box center [303, 133] width 42 height 22
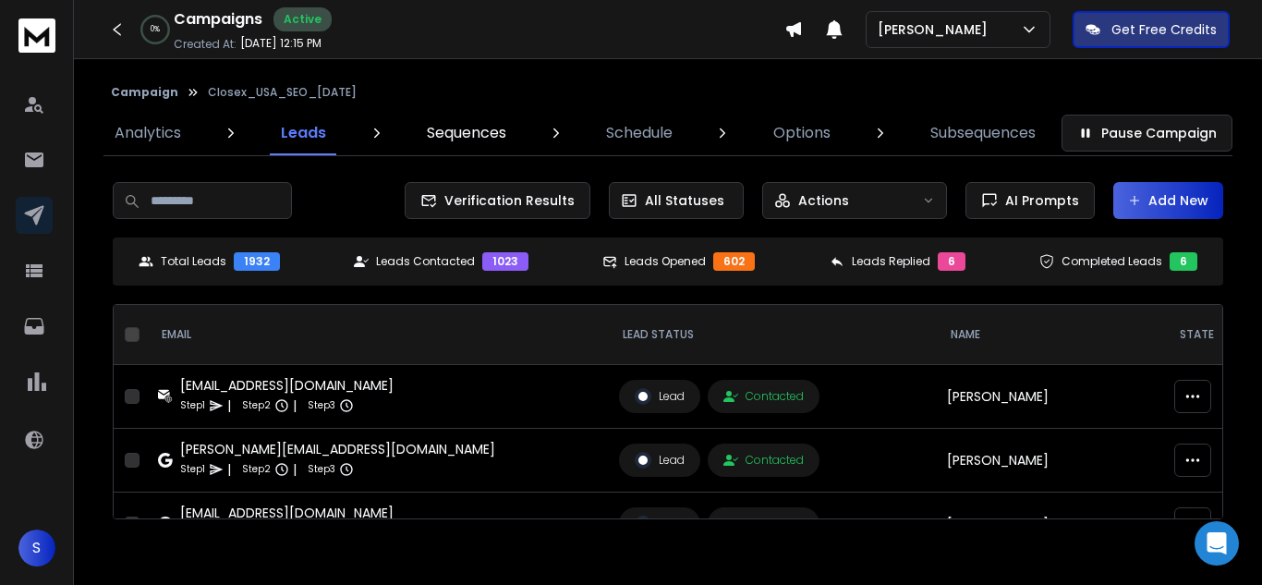
click at [466, 128] on p "Sequences" at bounding box center [466, 133] width 79 height 22
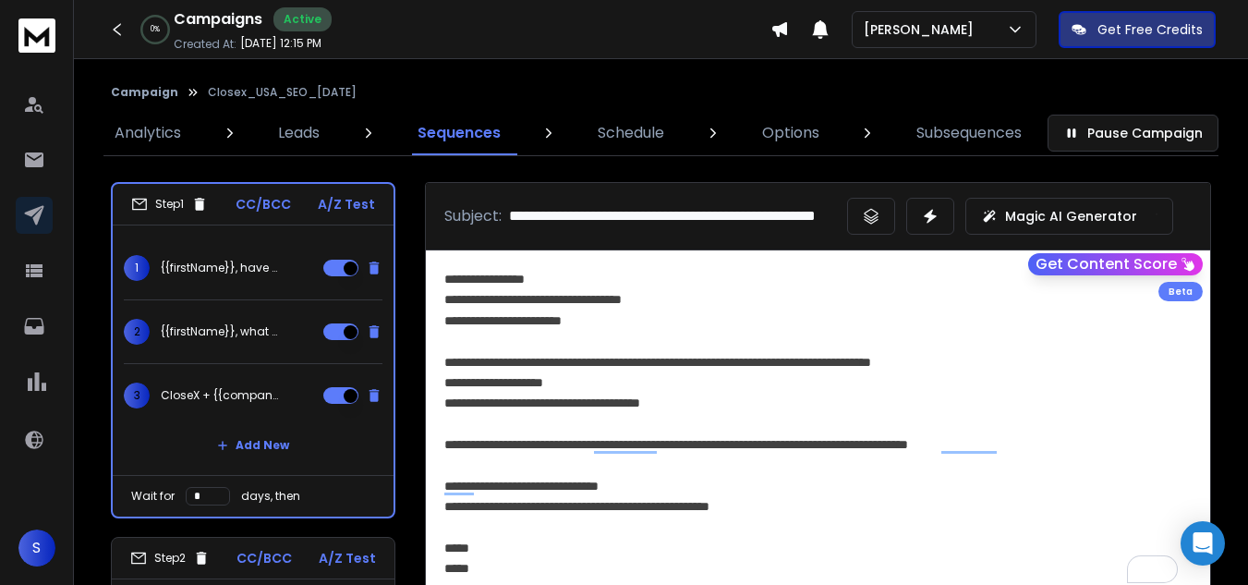
click at [550, 217] on input "**********" at bounding box center [669, 216] width 320 height 22
drag, startPoint x: 781, startPoint y: 217, endPoint x: 821, endPoint y: 217, distance: 40.7
click at [821, 217] on input "**********" at bounding box center [668, 216] width 319 height 22
click at [763, 217] on input "**********" at bounding box center [668, 216] width 319 height 22
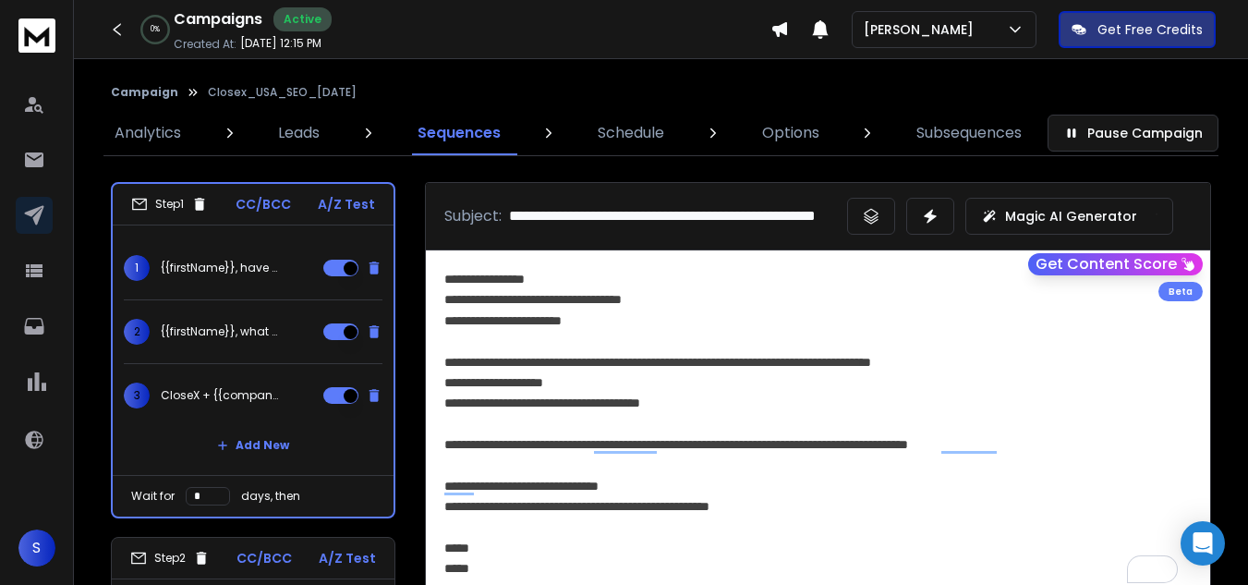
scroll to position [0, 0]
click at [880, 447] on span "**********" at bounding box center [676, 444] width 464 height 13
click at [626, 133] on p "Schedule" at bounding box center [631, 133] width 67 height 22
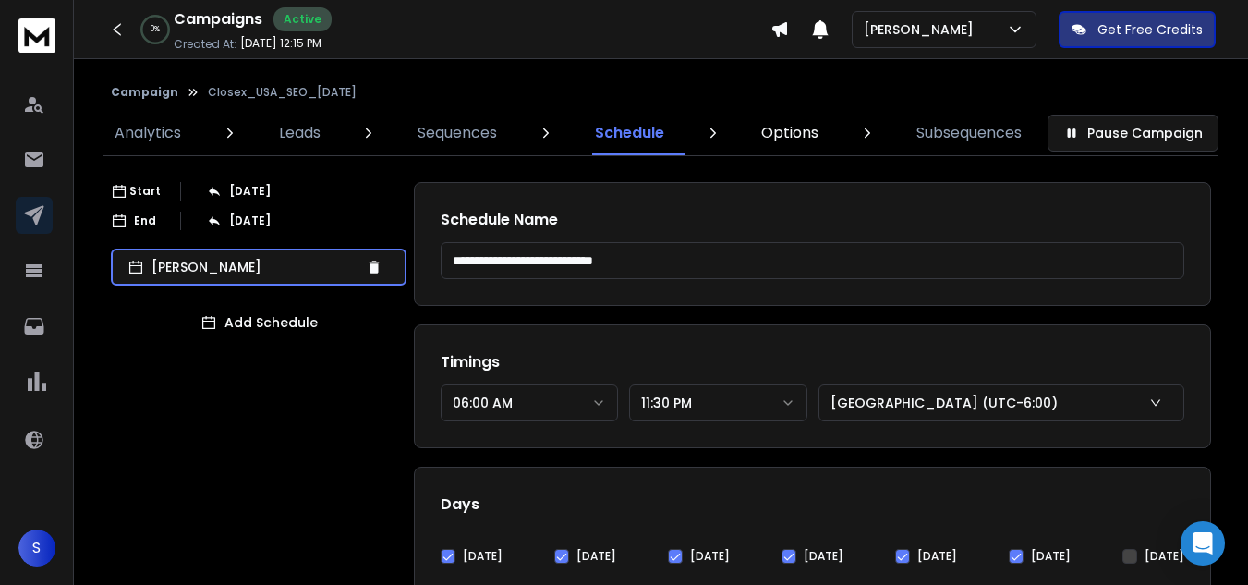
click at [803, 137] on p "Options" at bounding box center [789, 133] width 57 height 22
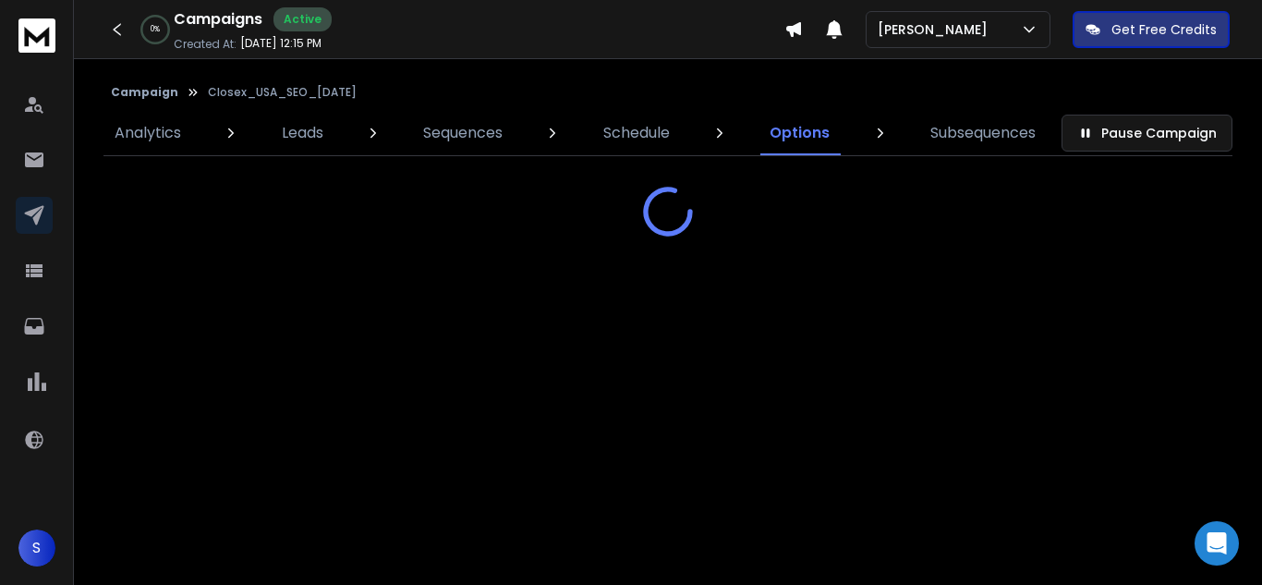
select select "*********"
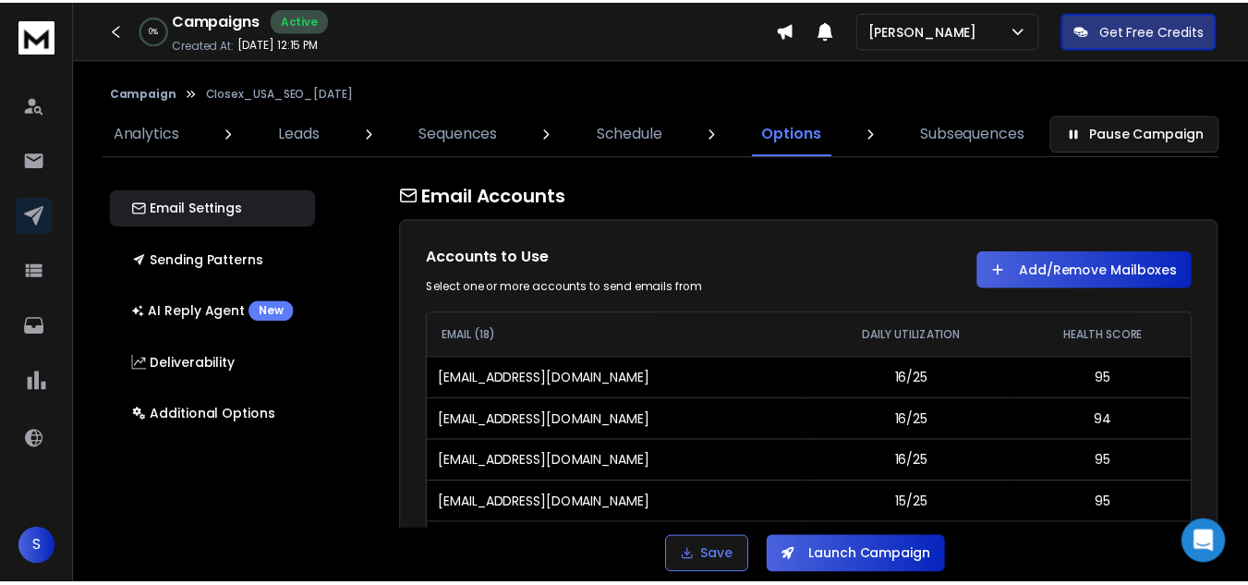
scroll to position [92, 0]
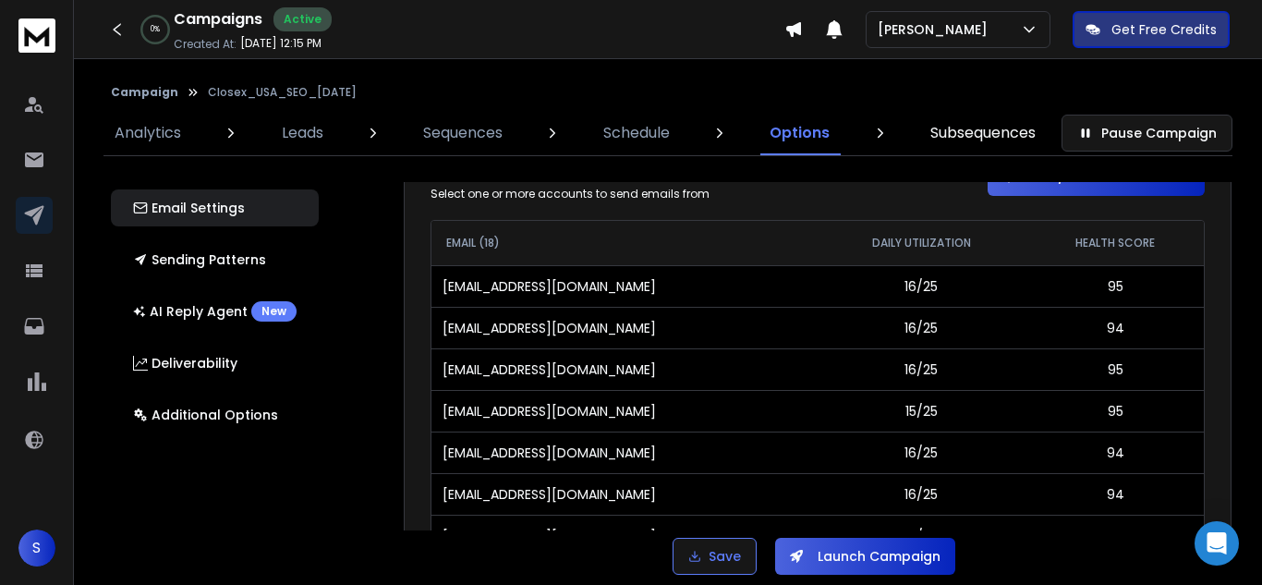
click at [961, 132] on p "Subsequences" at bounding box center [982, 133] width 105 height 22
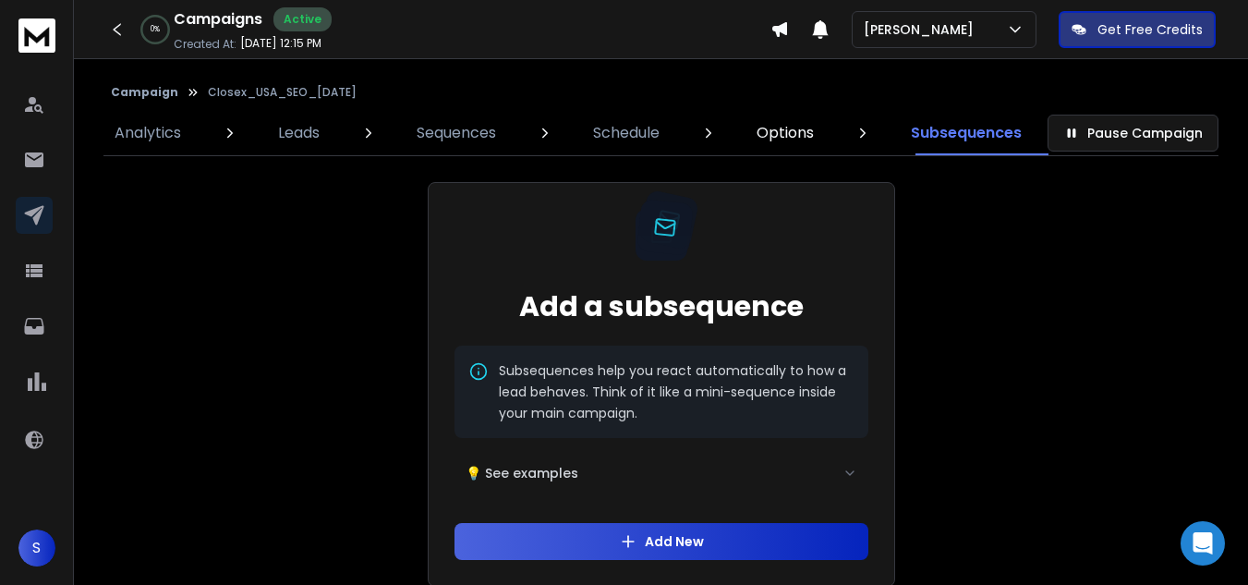
click at [788, 143] on p "Options" at bounding box center [785, 133] width 57 height 22
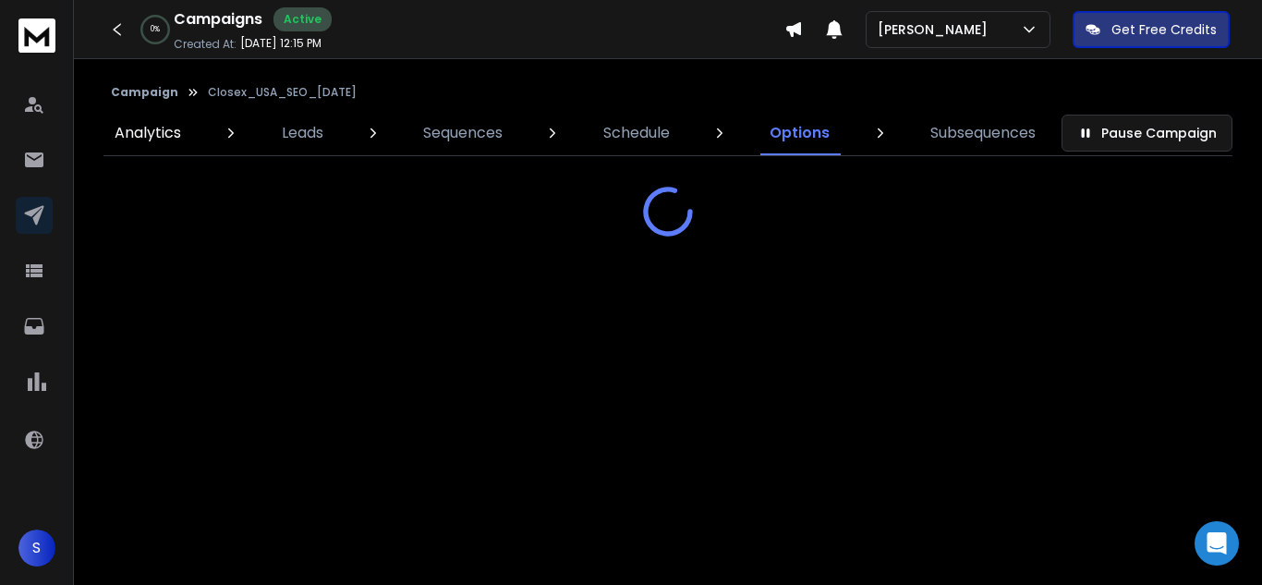
select select "*********"
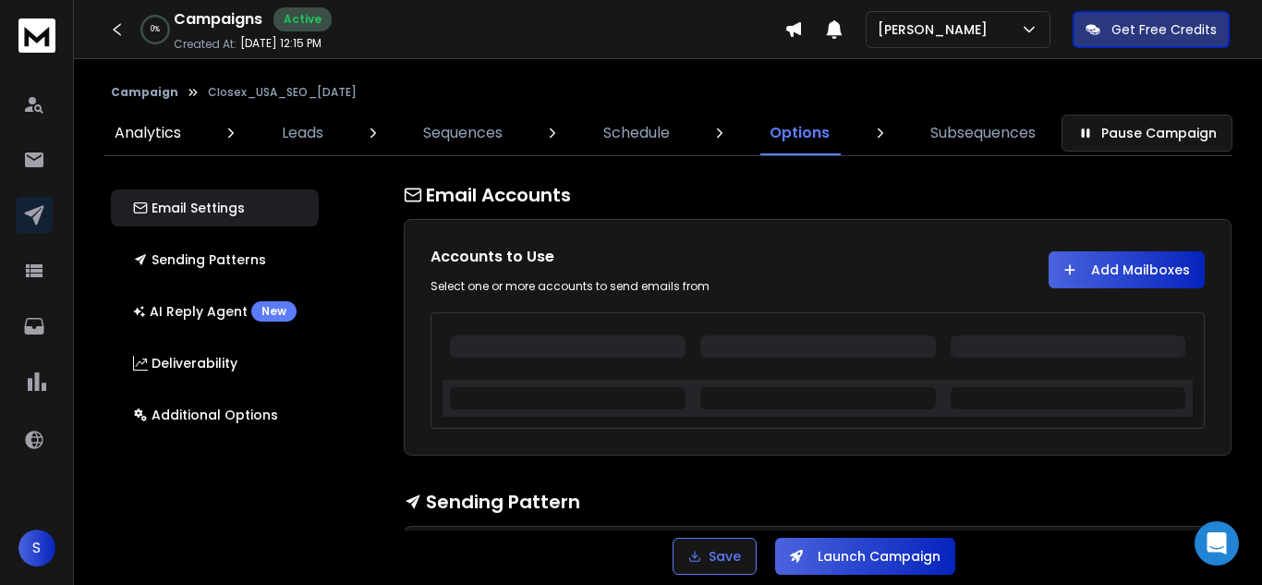
click at [164, 131] on p "Analytics" at bounding box center [148, 133] width 67 height 22
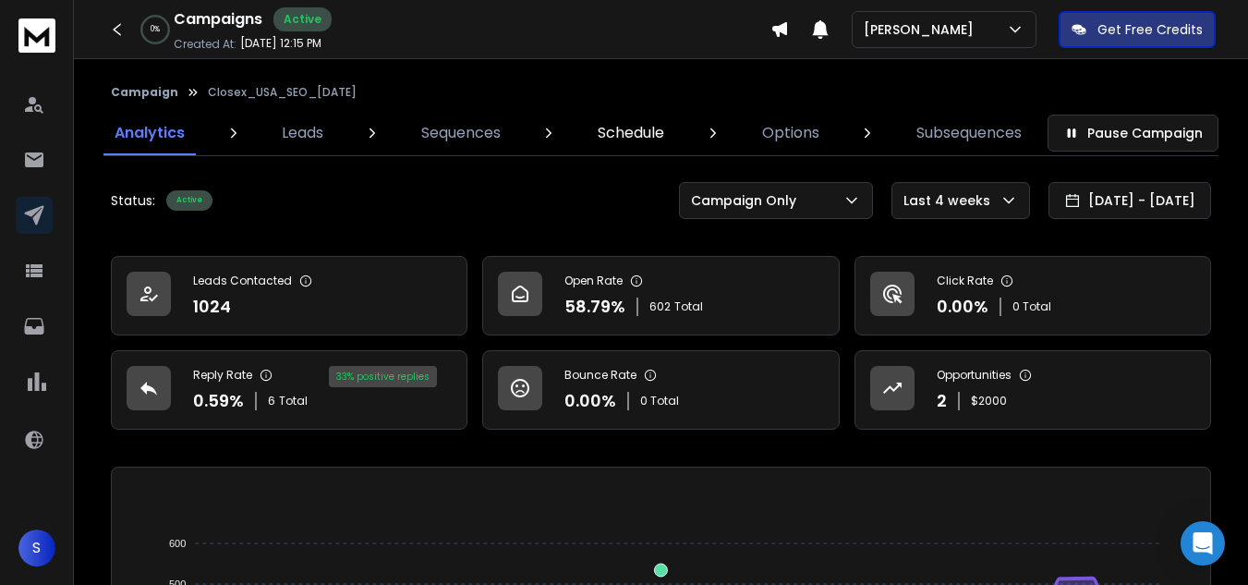
click at [664, 135] on p "Schedule" at bounding box center [631, 133] width 67 height 22
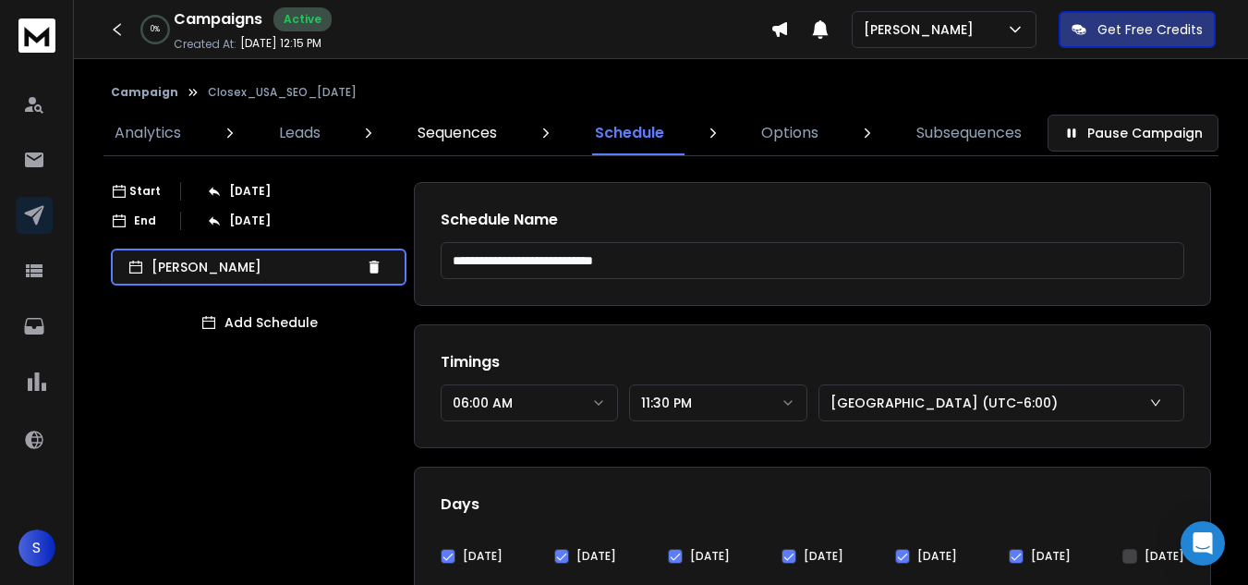
click at [486, 133] on p "Sequences" at bounding box center [457, 133] width 79 height 22
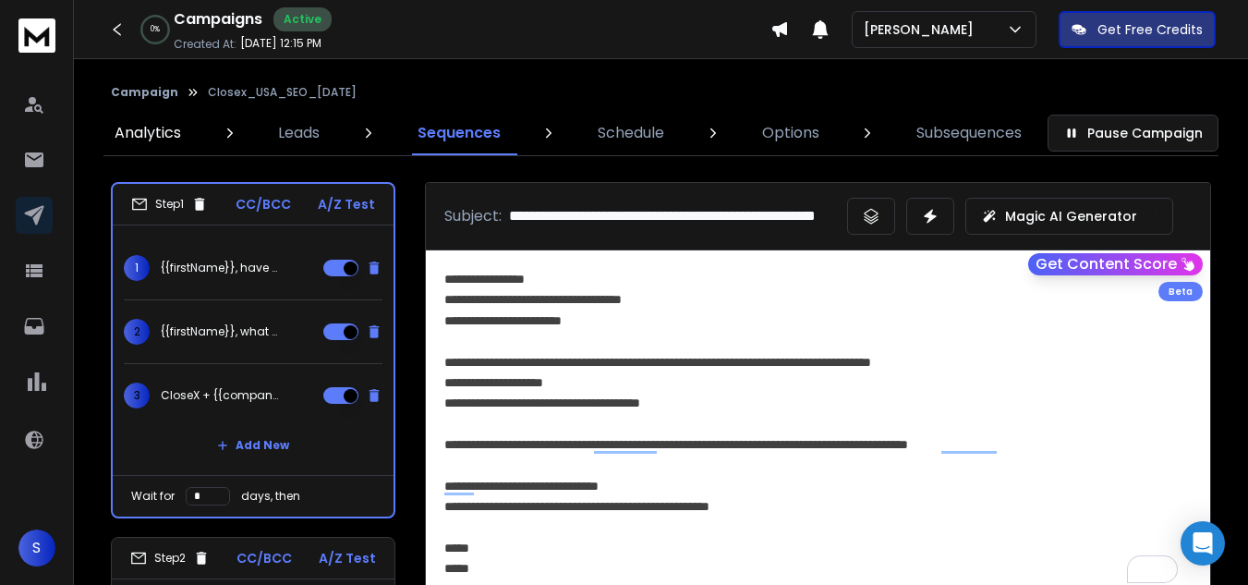
click at [174, 132] on p "Analytics" at bounding box center [148, 133] width 67 height 22
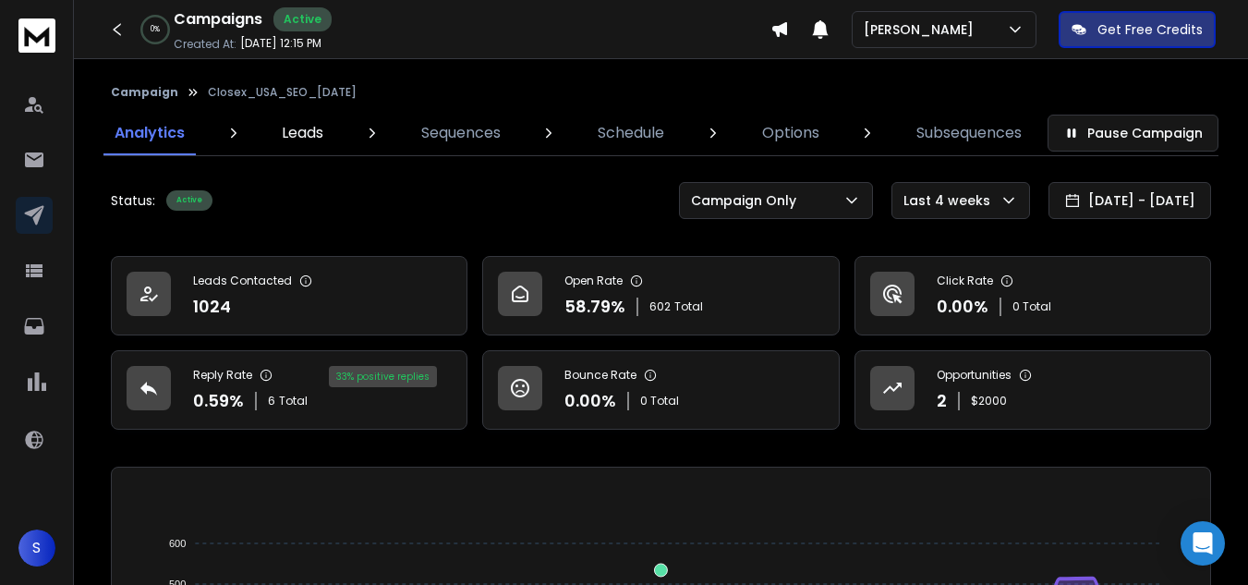
click at [311, 137] on p "Leads" at bounding box center [303, 133] width 42 height 22
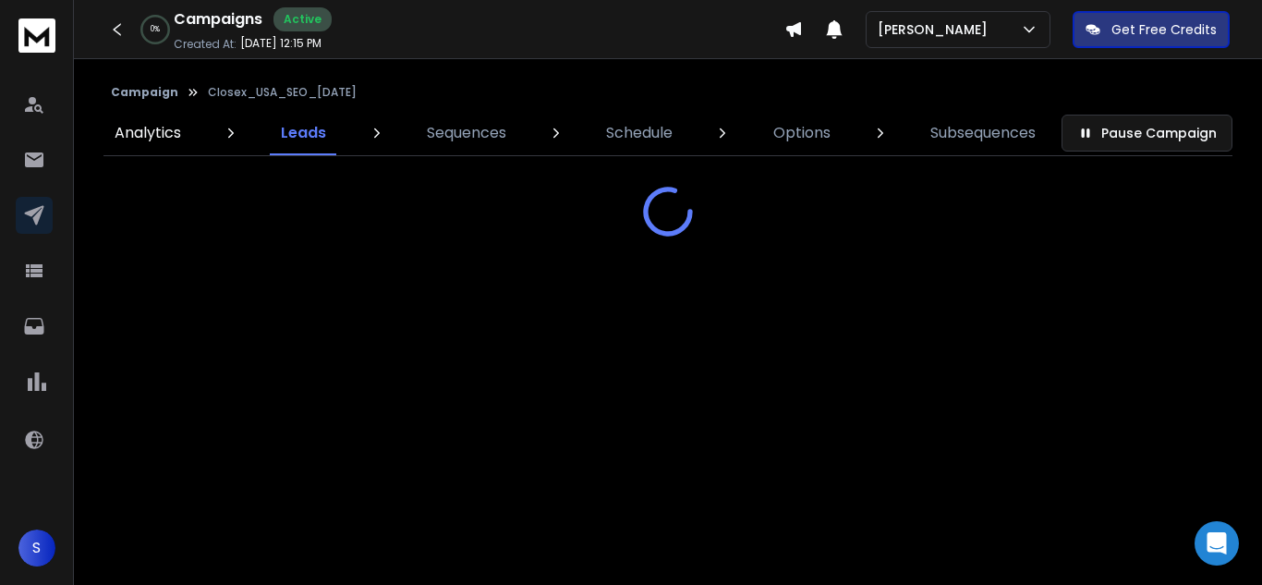
click at [166, 128] on p "Analytics" at bounding box center [148, 133] width 67 height 22
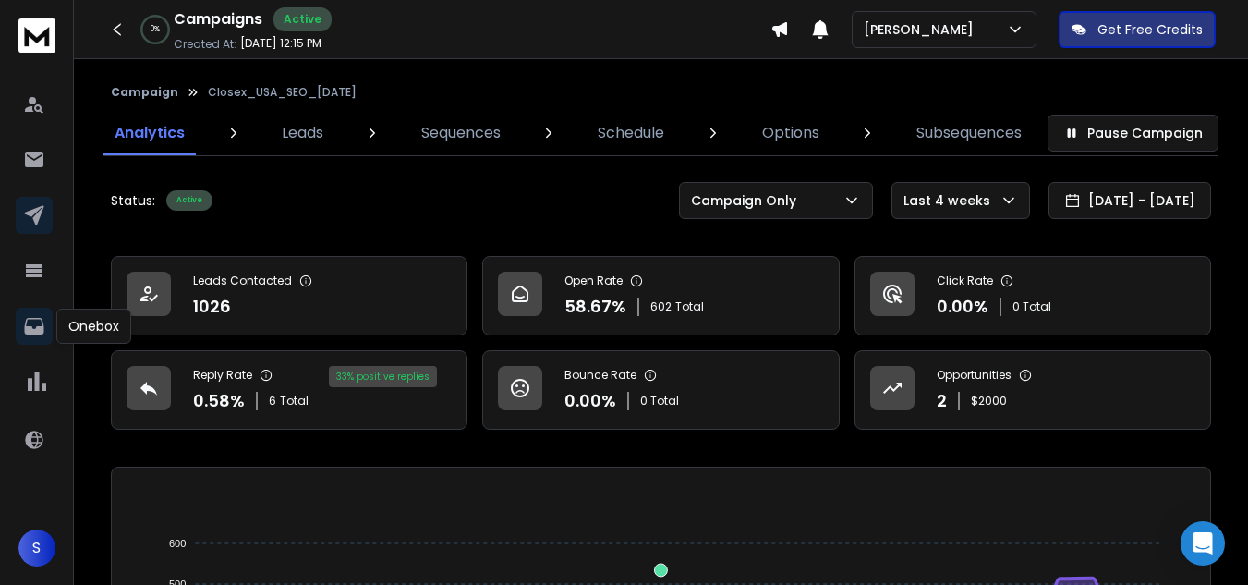
click at [35, 334] on icon at bounding box center [34, 326] width 22 height 22
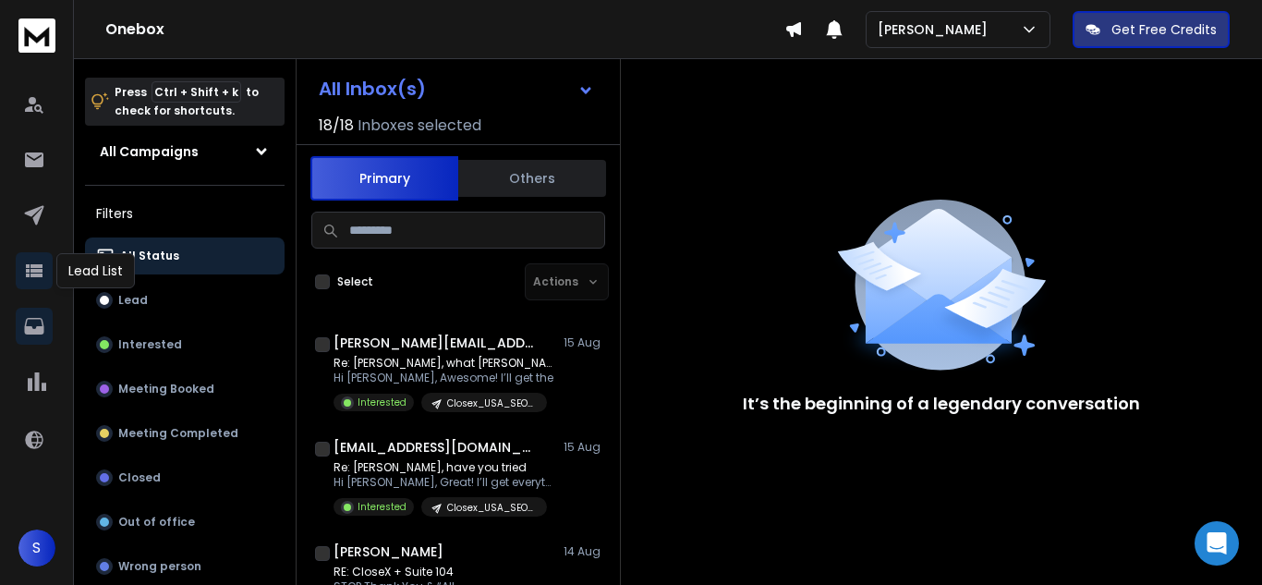
click at [36, 273] on icon at bounding box center [34, 271] width 22 height 22
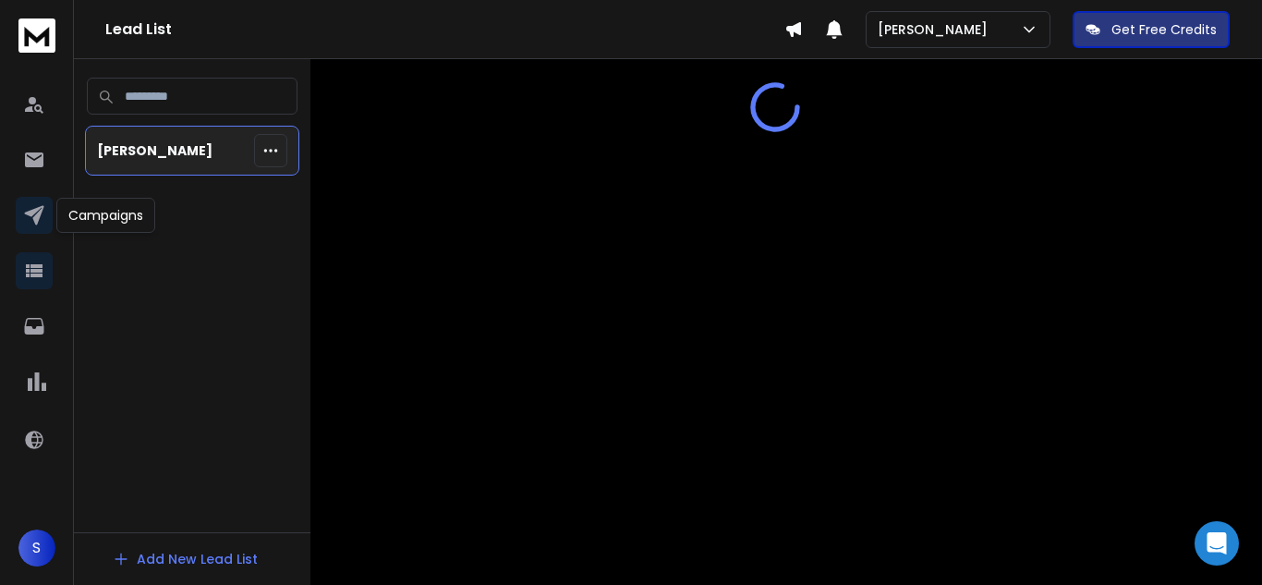
click at [34, 219] on icon at bounding box center [33, 214] width 19 height 19
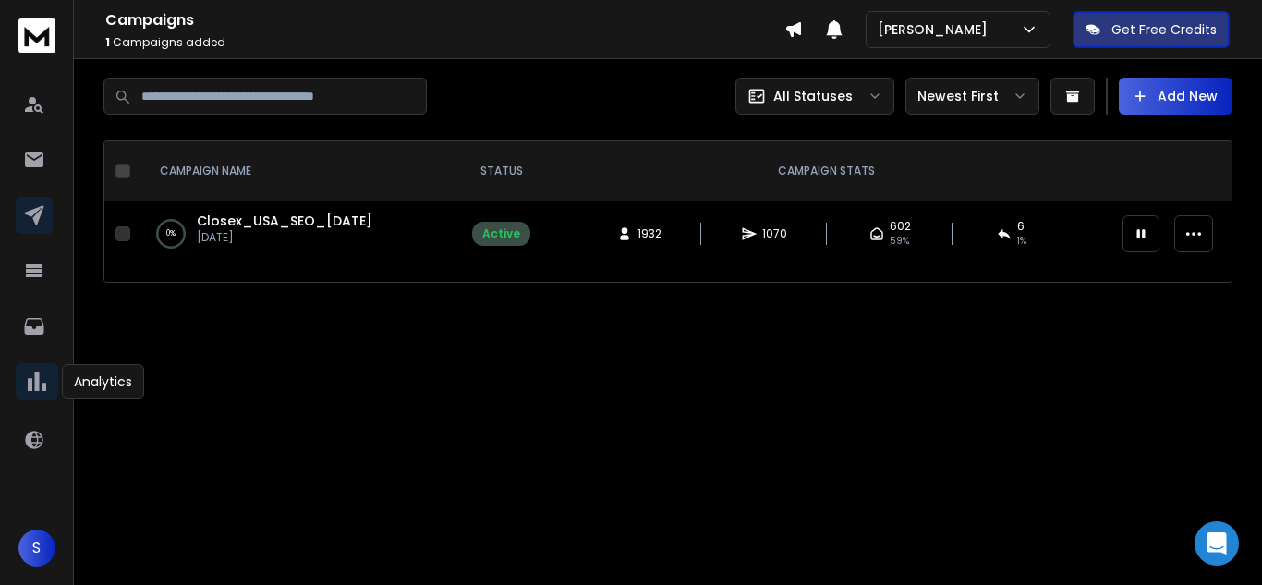
click at [40, 372] on icon at bounding box center [37, 382] width 28 height 28
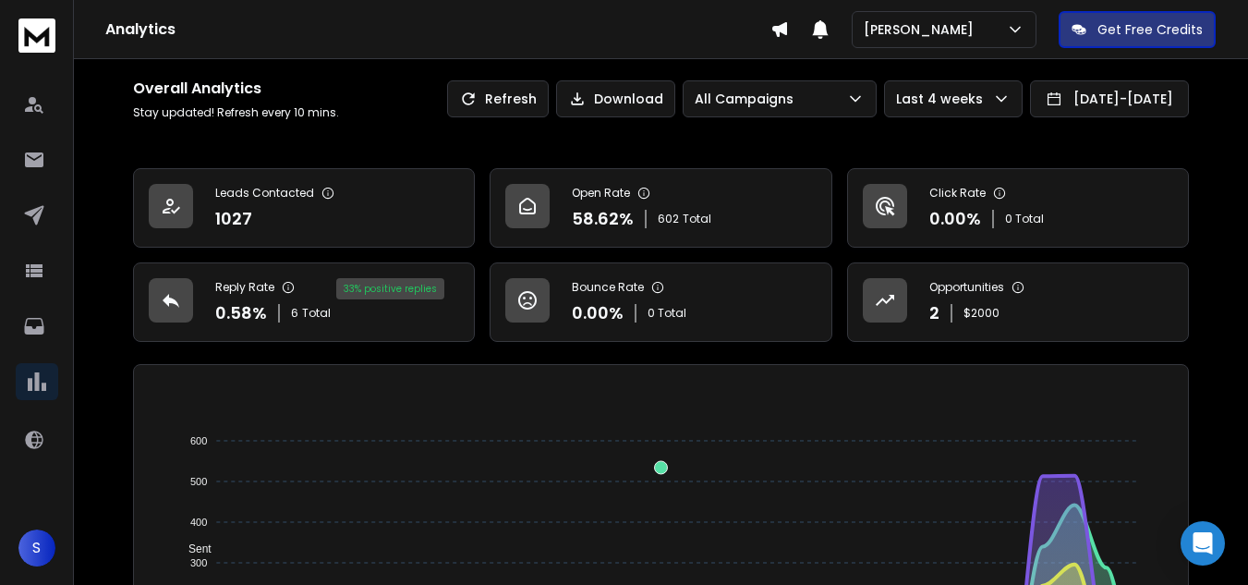
click at [261, 286] on p "Reply Rate" at bounding box center [244, 287] width 59 height 15
click at [30, 322] on icon at bounding box center [34, 326] width 22 height 22
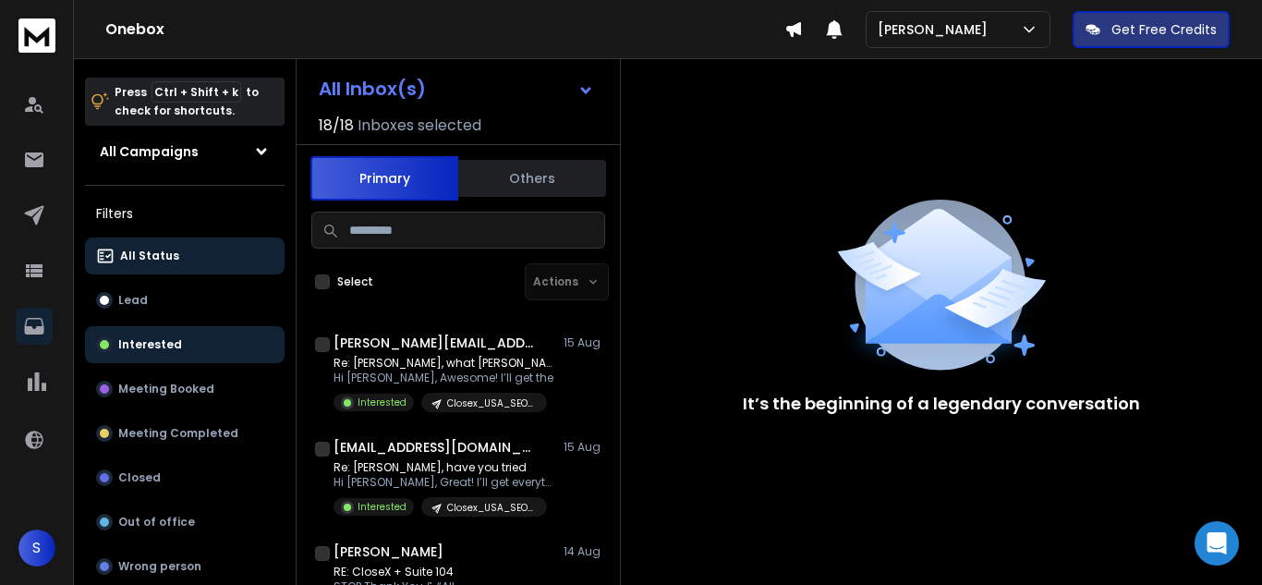
click at [148, 341] on p "Interested" at bounding box center [150, 344] width 64 height 15
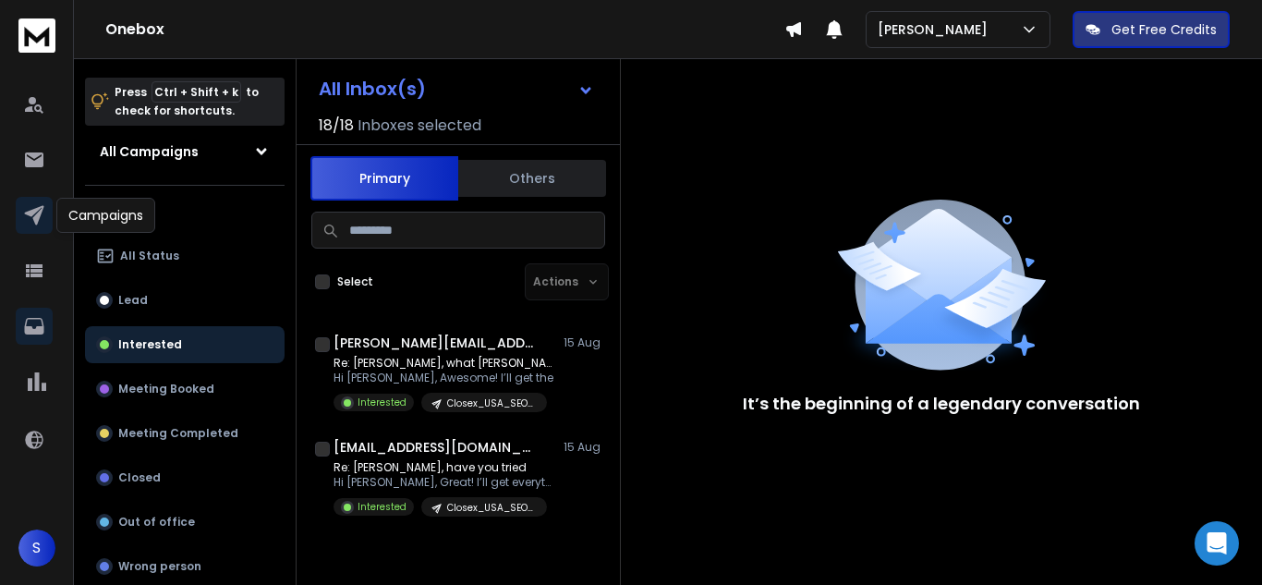
click at [37, 216] on icon at bounding box center [33, 214] width 19 height 19
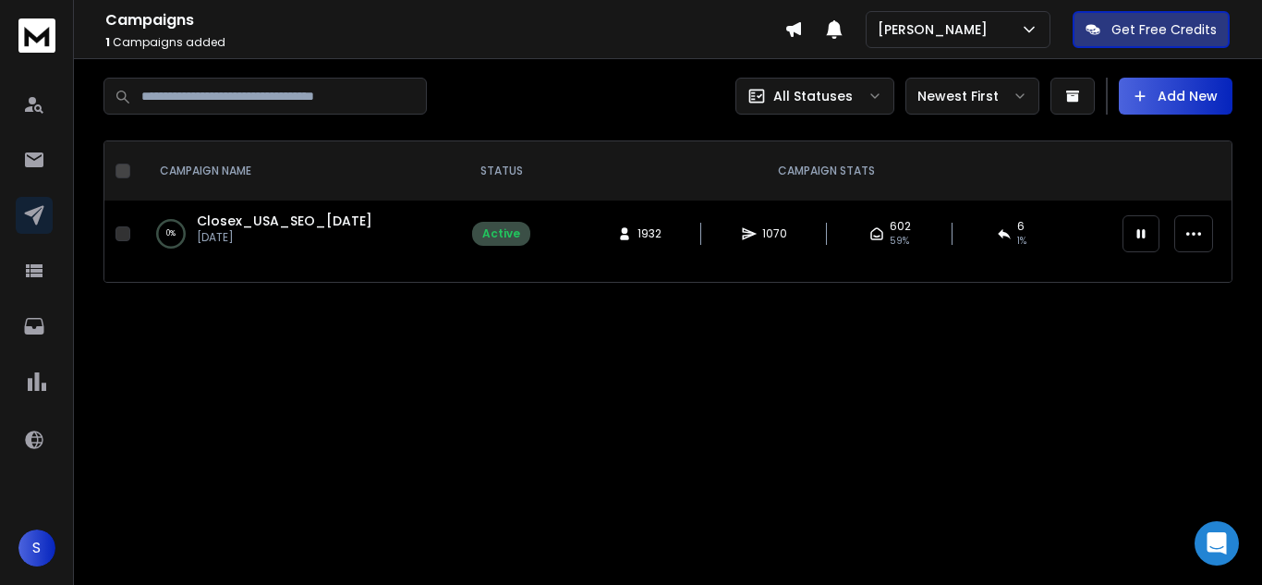
click at [335, 234] on p "[DATE]" at bounding box center [285, 237] width 176 height 15
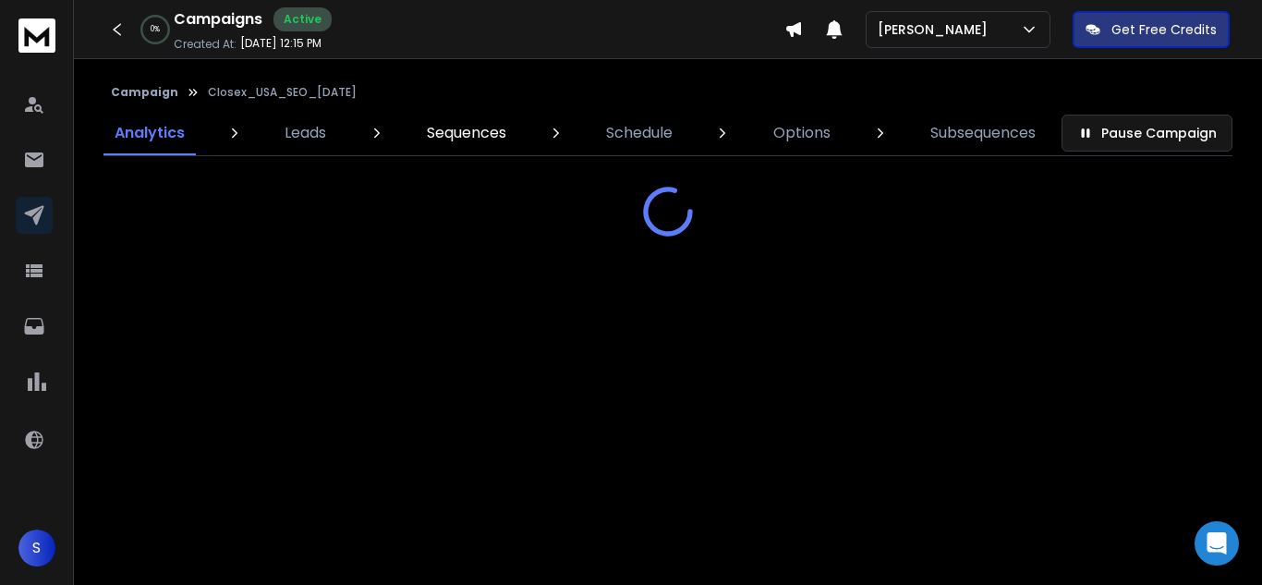
click at [467, 133] on p "Sequences" at bounding box center [466, 133] width 79 height 22
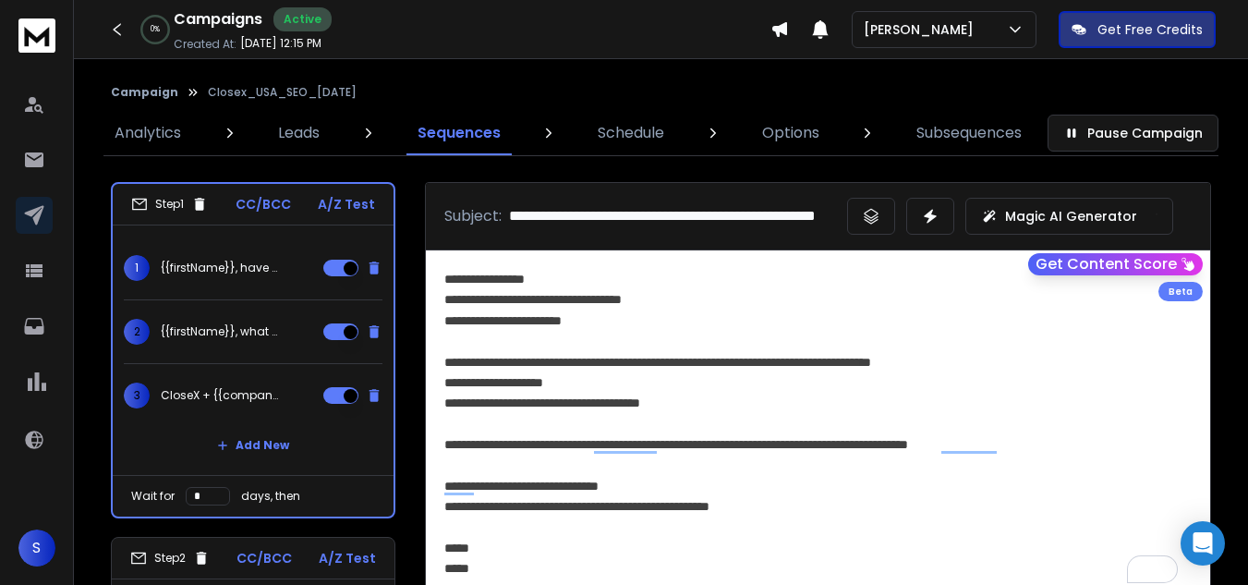
scroll to position [0, 103]
drag, startPoint x: 626, startPoint y: 220, endPoint x: 831, endPoint y: 220, distance: 204.2
click at [831, 220] on div "**********" at bounding box center [818, 216] width 784 height 67
click at [767, 219] on input "**********" at bounding box center [668, 216] width 319 height 22
drag, startPoint x: 788, startPoint y: 219, endPoint x: 820, endPoint y: 219, distance: 31.4
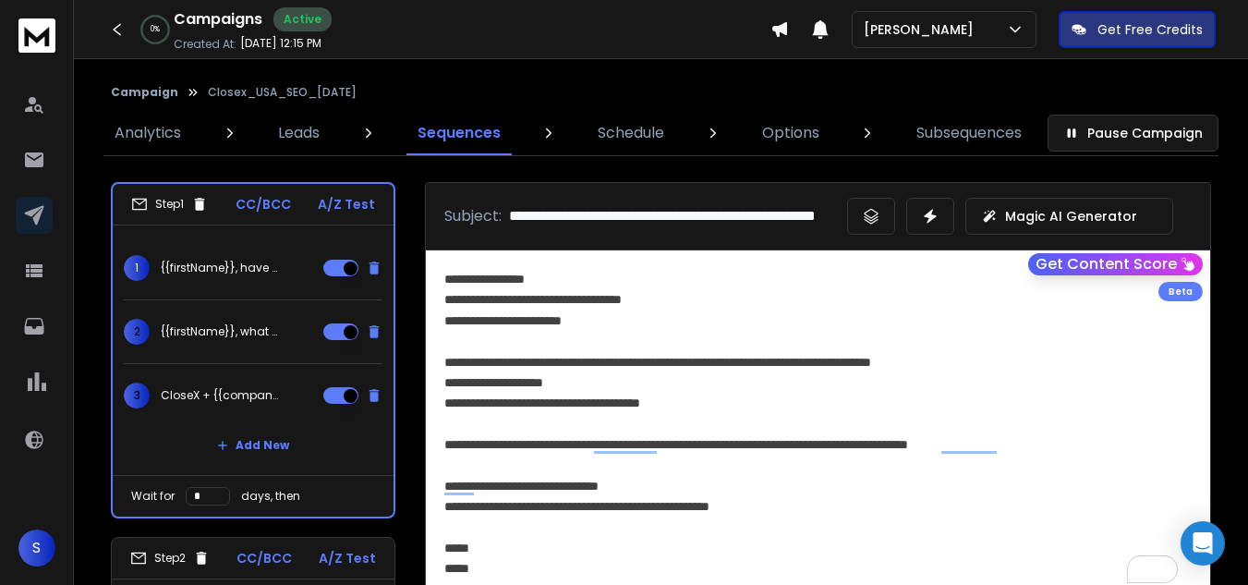
click at [820, 219] on input "**********" at bounding box center [668, 216] width 319 height 22
drag, startPoint x: 795, startPoint y: 213, endPoint x: 689, endPoint y: 215, distance: 105.3
click at [689, 215] on input "**********" at bounding box center [668, 216] width 319 height 22
type input "**********"
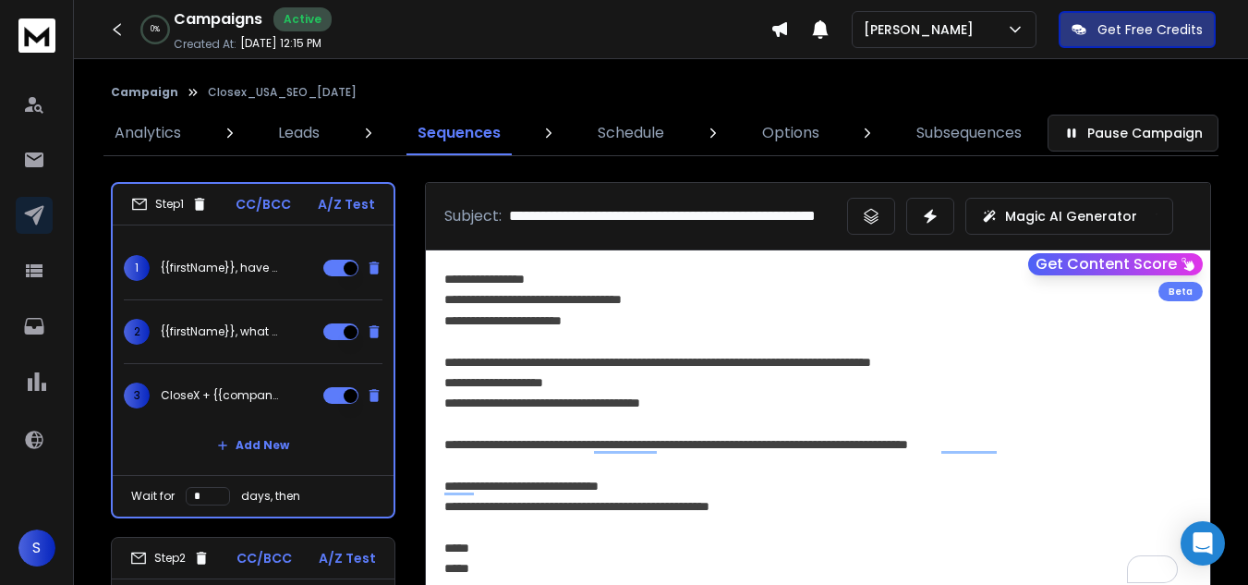
click at [669, 224] on input "**********" at bounding box center [668, 216] width 319 height 22
click at [622, 303] on span "**********" at bounding box center [532, 299] width 177 height 13
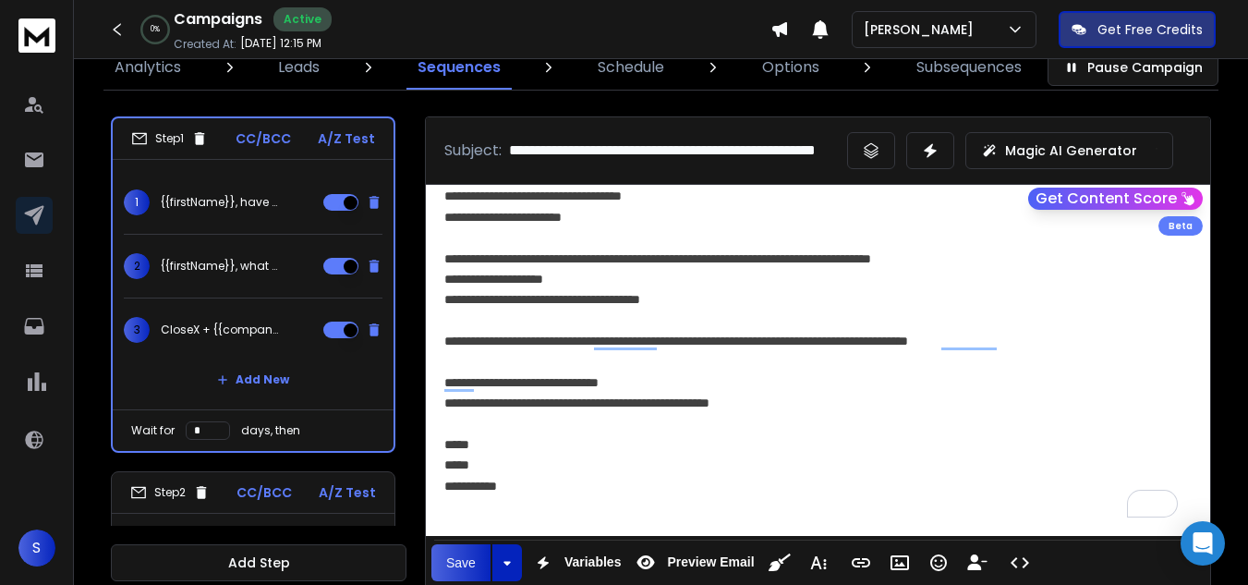
scroll to position [92, 0]
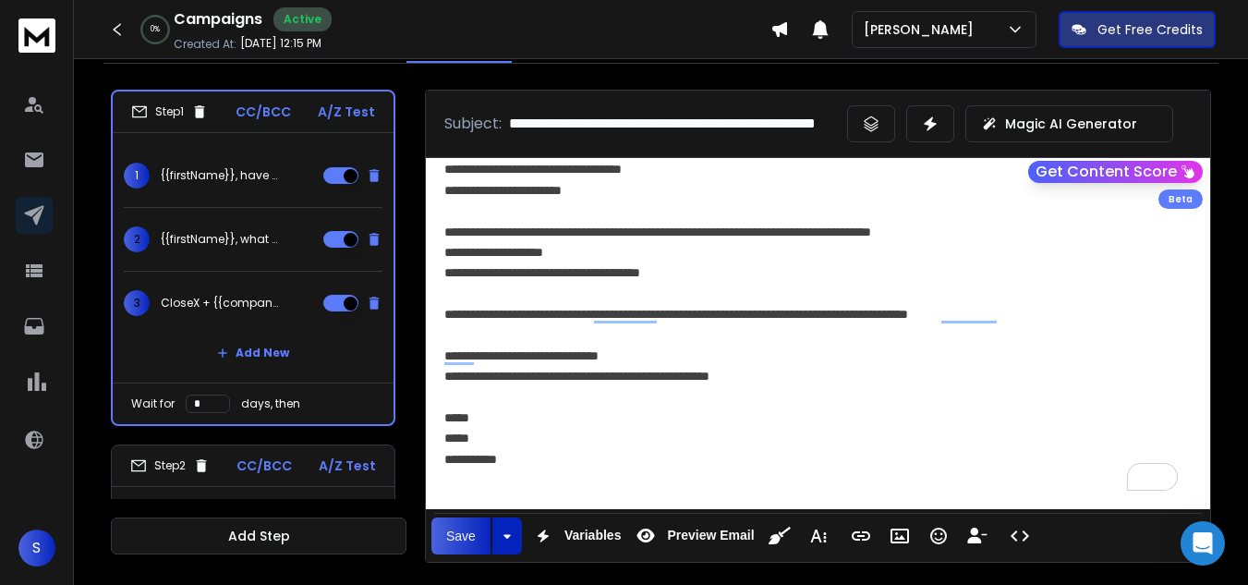
click at [518, 382] on span "**********" at bounding box center [576, 376] width 265 height 13
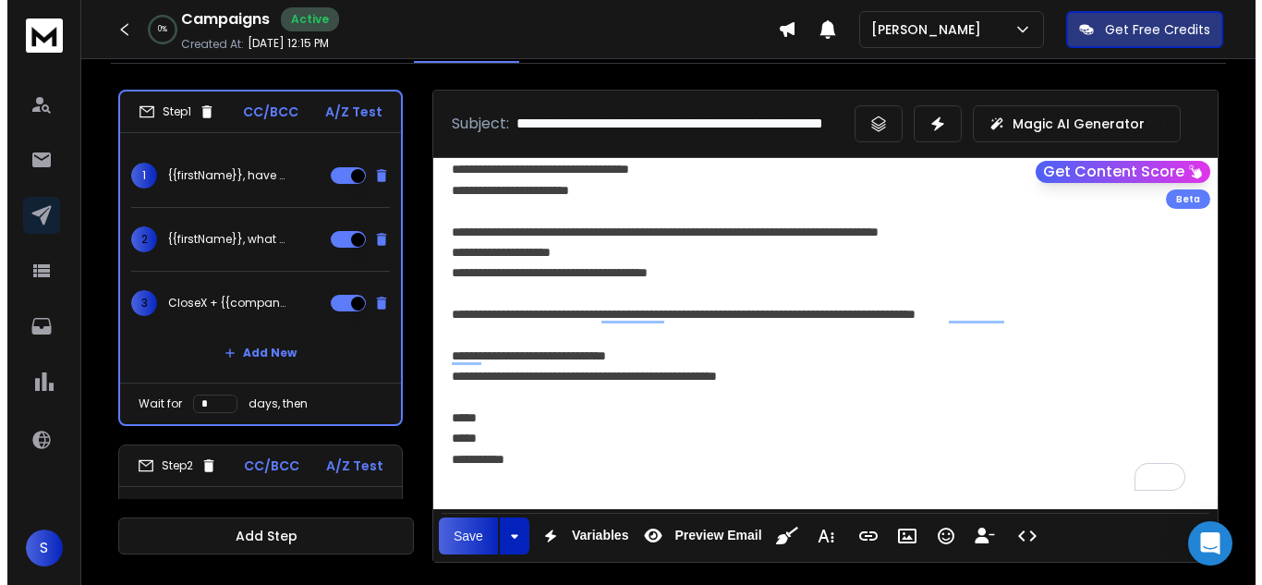
scroll to position [96, 0]
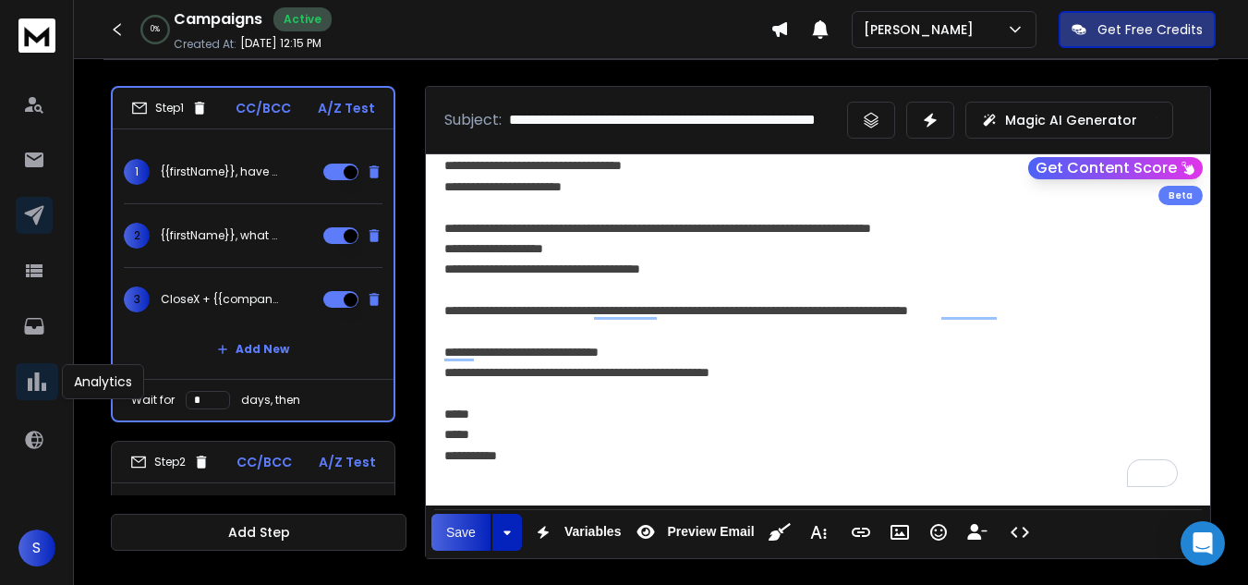
click at [43, 383] on icon at bounding box center [37, 381] width 18 height 18
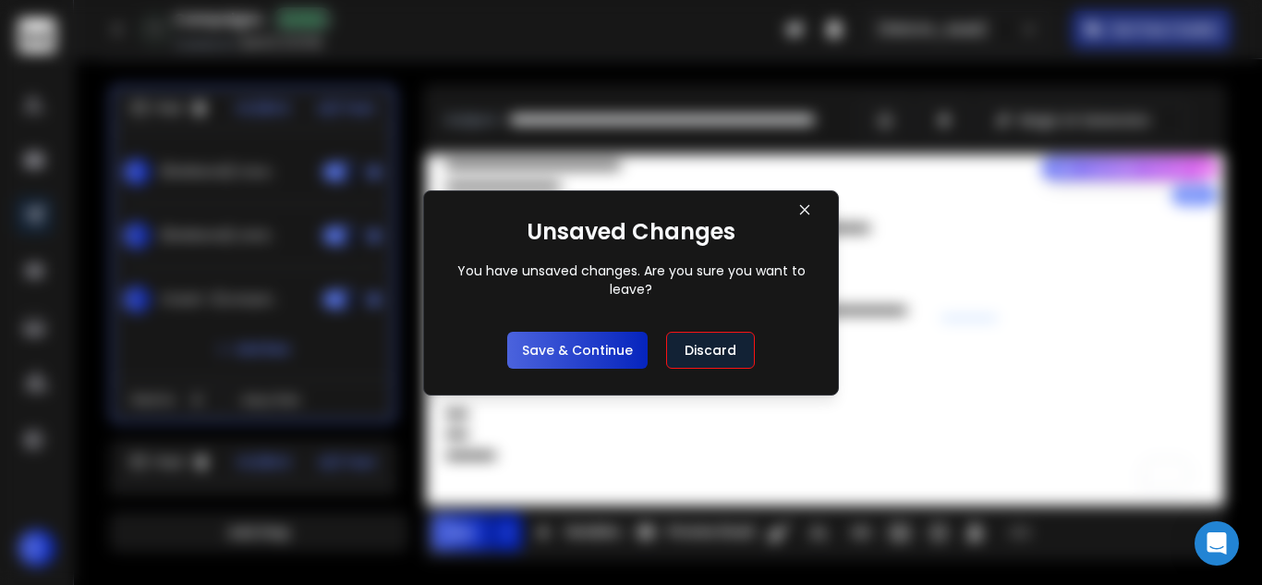
click at [698, 356] on button "Discard" at bounding box center [710, 350] width 89 height 37
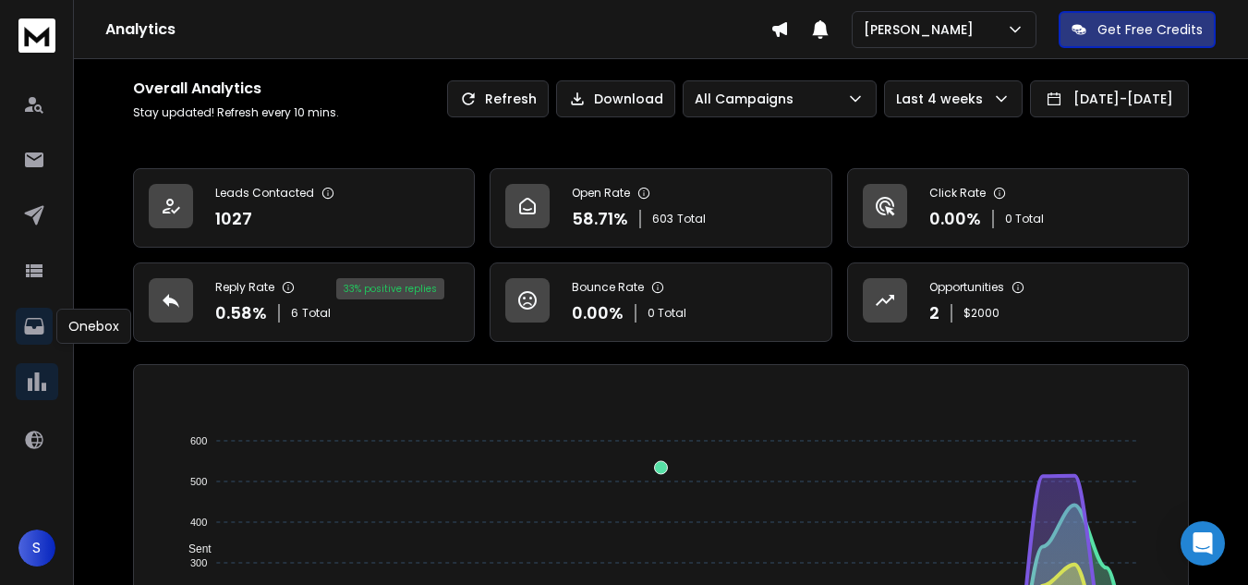
click at [42, 335] on icon at bounding box center [34, 326] width 22 height 22
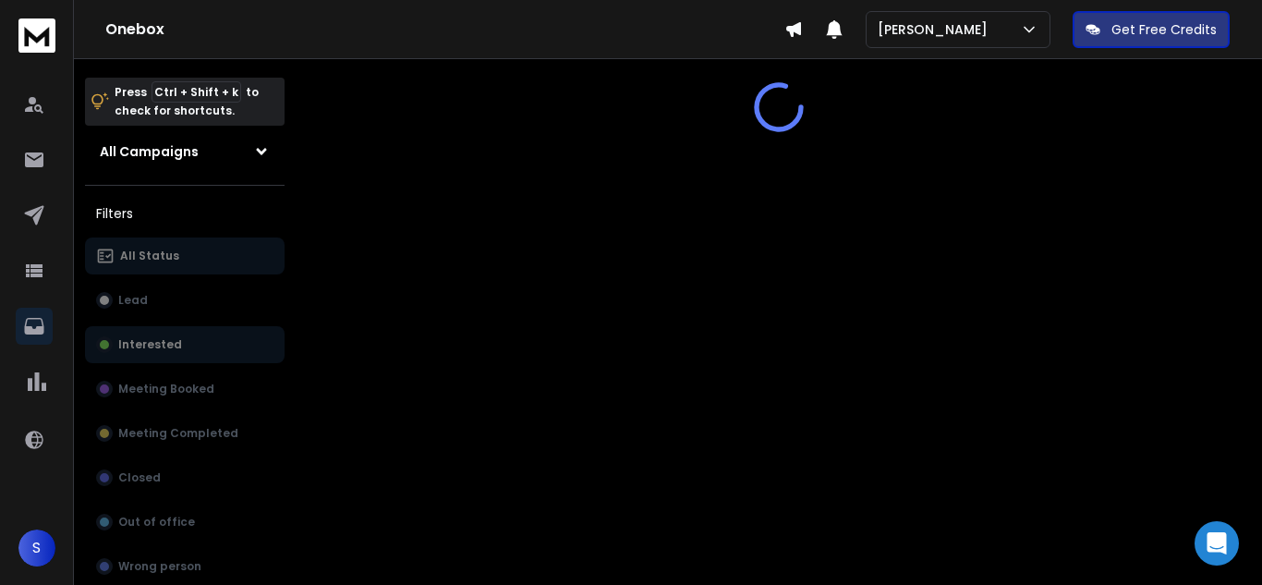
click at [136, 335] on div "All Status Lead Interested Meeting Booked Meeting Completed Closed Out of offic…" at bounding box center [185, 433] width 200 height 392
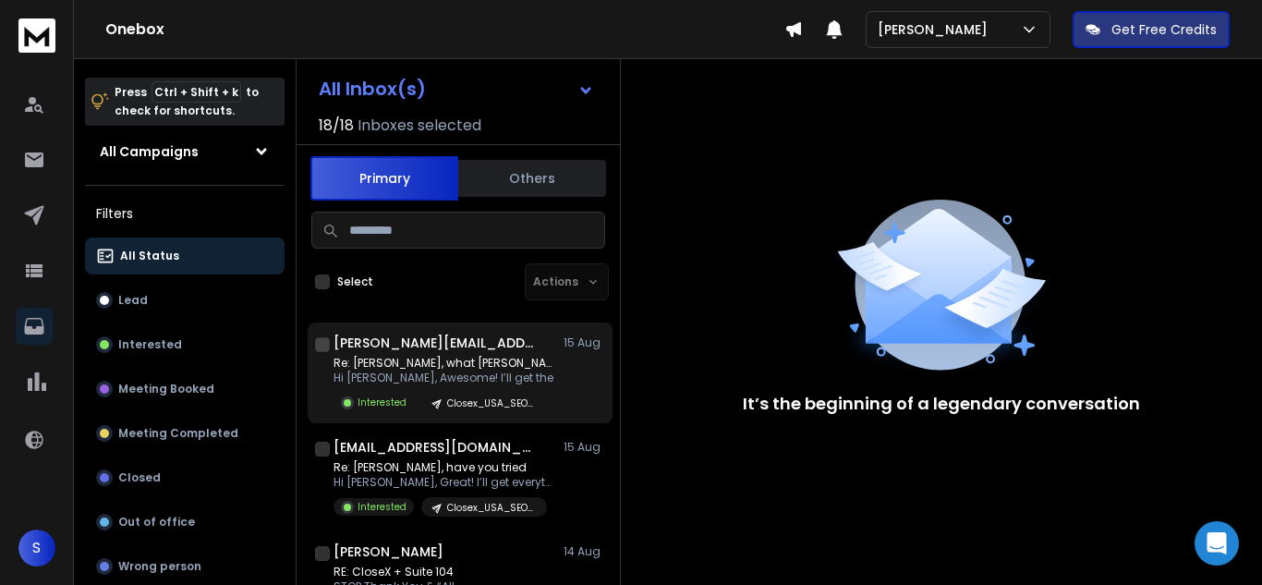
click at [404, 364] on p "Re: [PERSON_NAME], what [PERSON_NAME] might" at bounding box center [445, 363] width 222 height 15
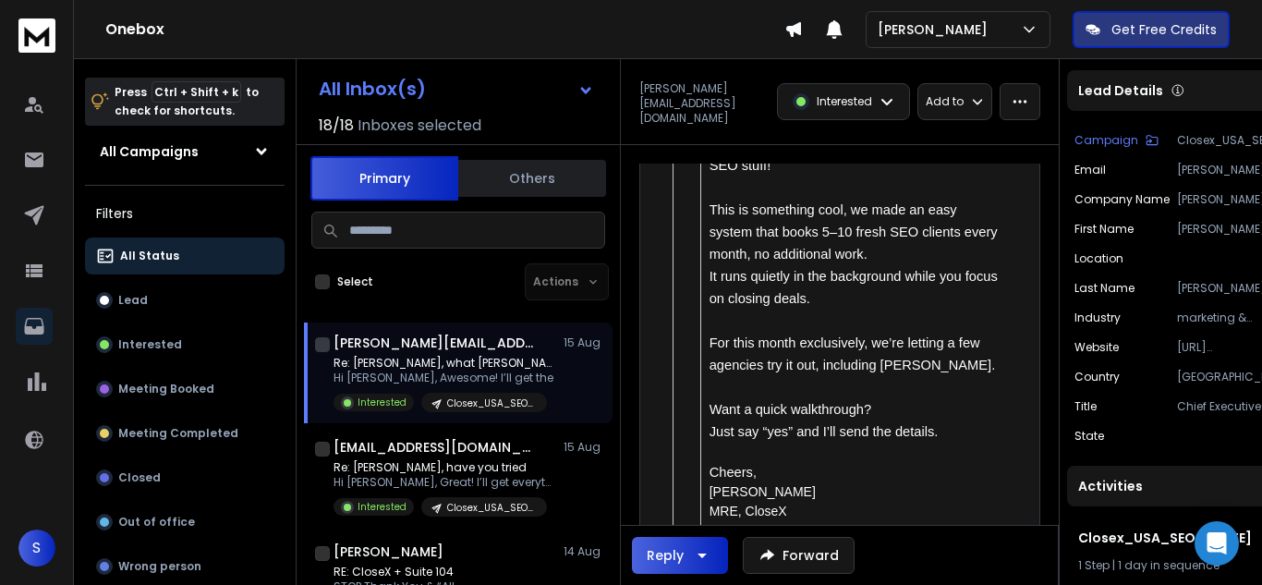
scroll to position [1039, 0]
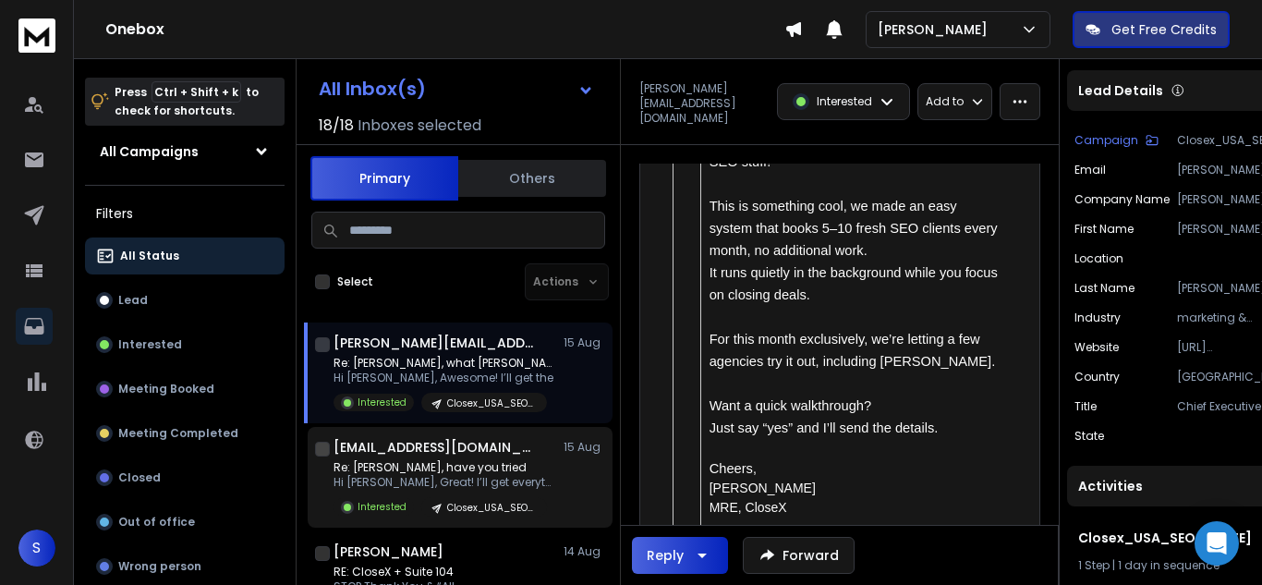
click at [397, 465] on p "Re: [PERSON_NAME], have you tried" at bounding box center [445, 467] width 222 height 15
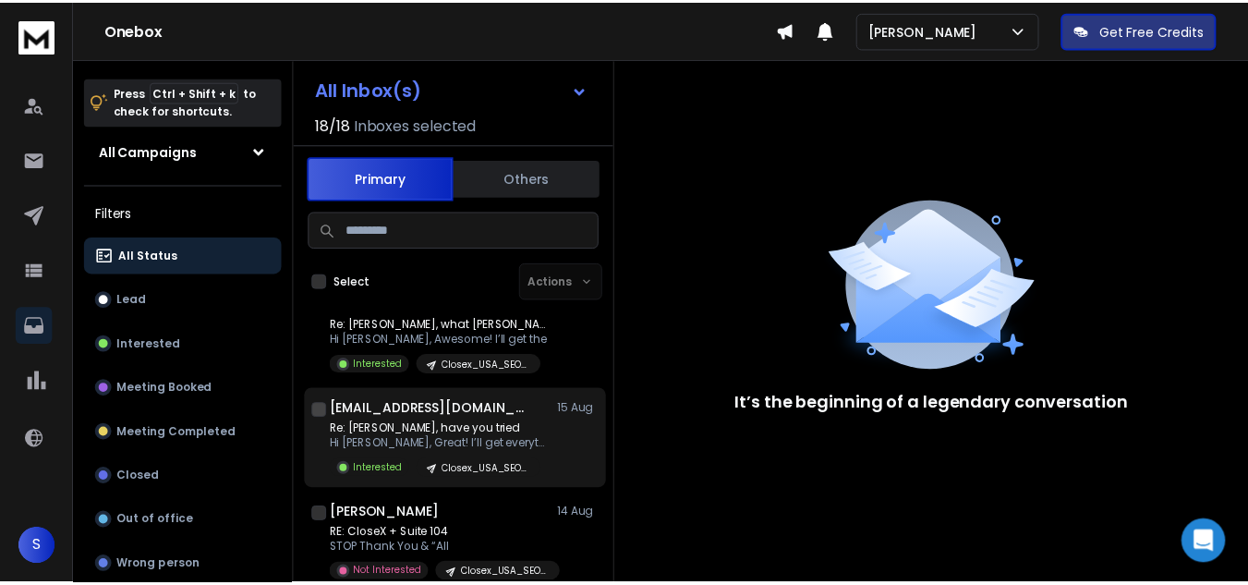
scroll to position [0, 0]
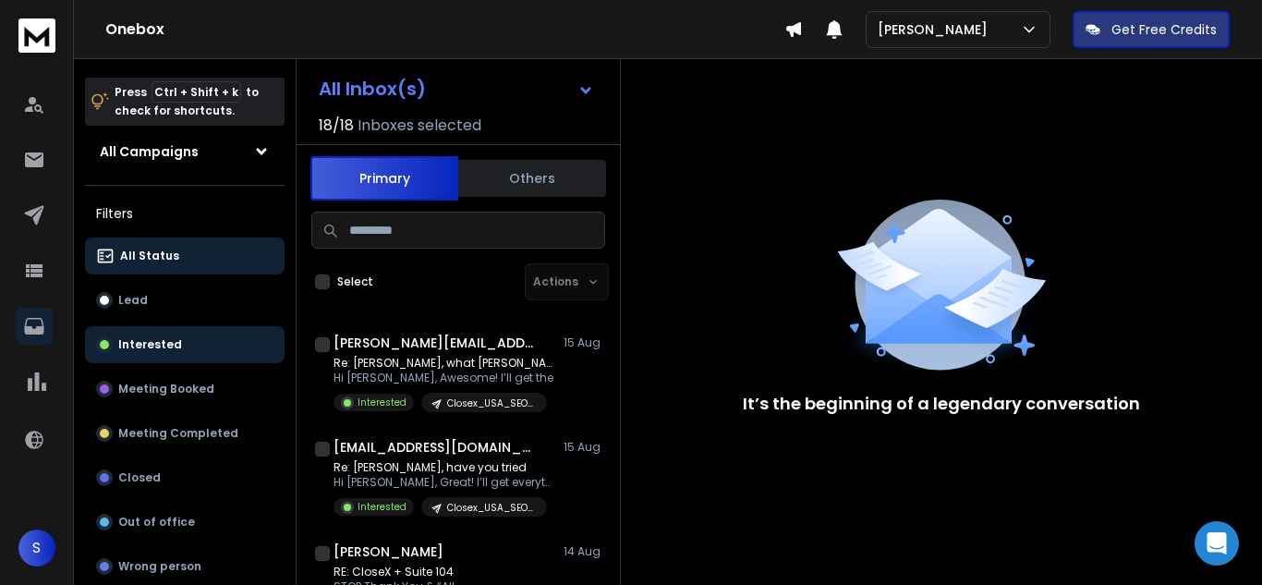
click at [158, 347] on p "Interested" at bounding box center [150, 344] width 64 height 15
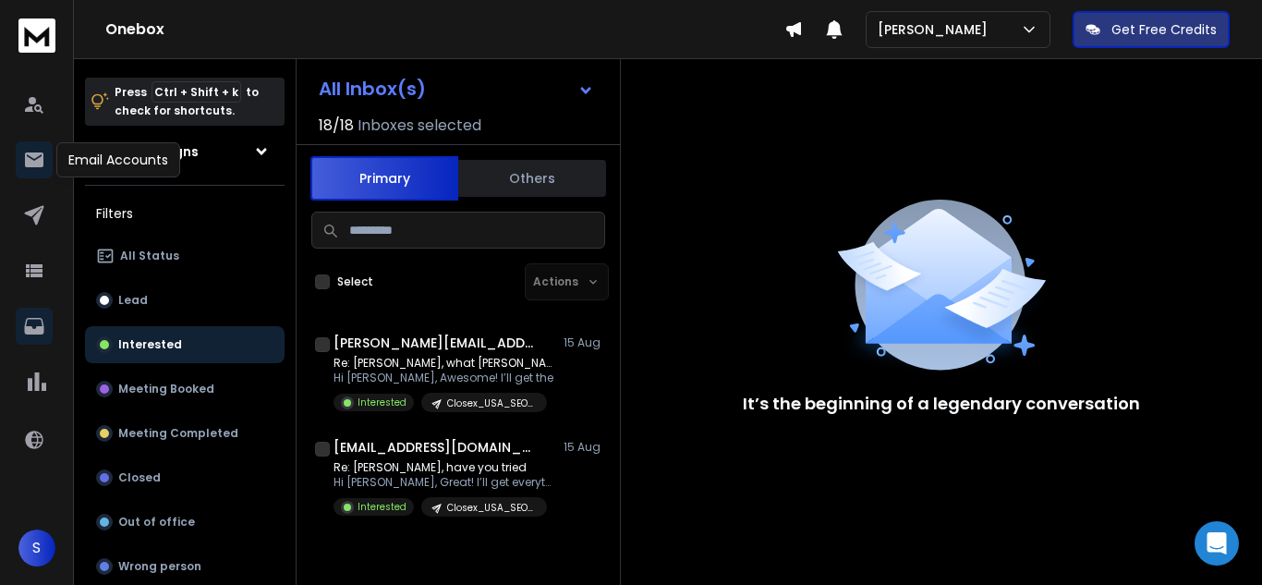
click at [46, 155] on link at bounding box center [34, 159] width 37 height 37
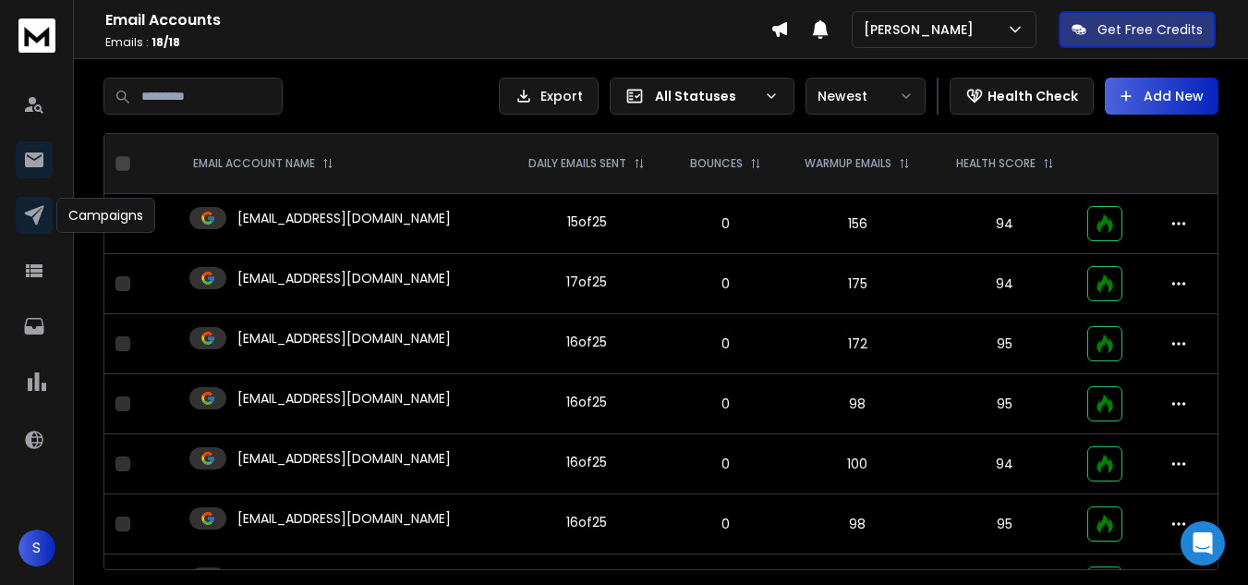
click at [37, 213] on icon at bounding box center [33, 214] width 19 height 19
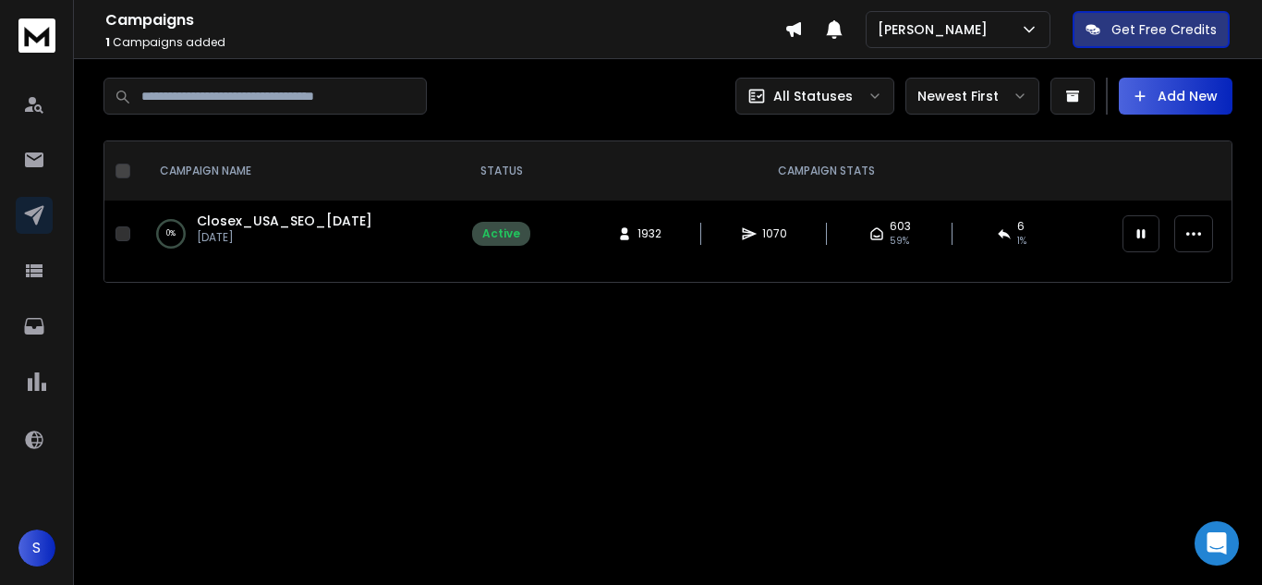
click at [237, 230] on p "[DATE]" at bounding box center [285, 237] width 176 height 15
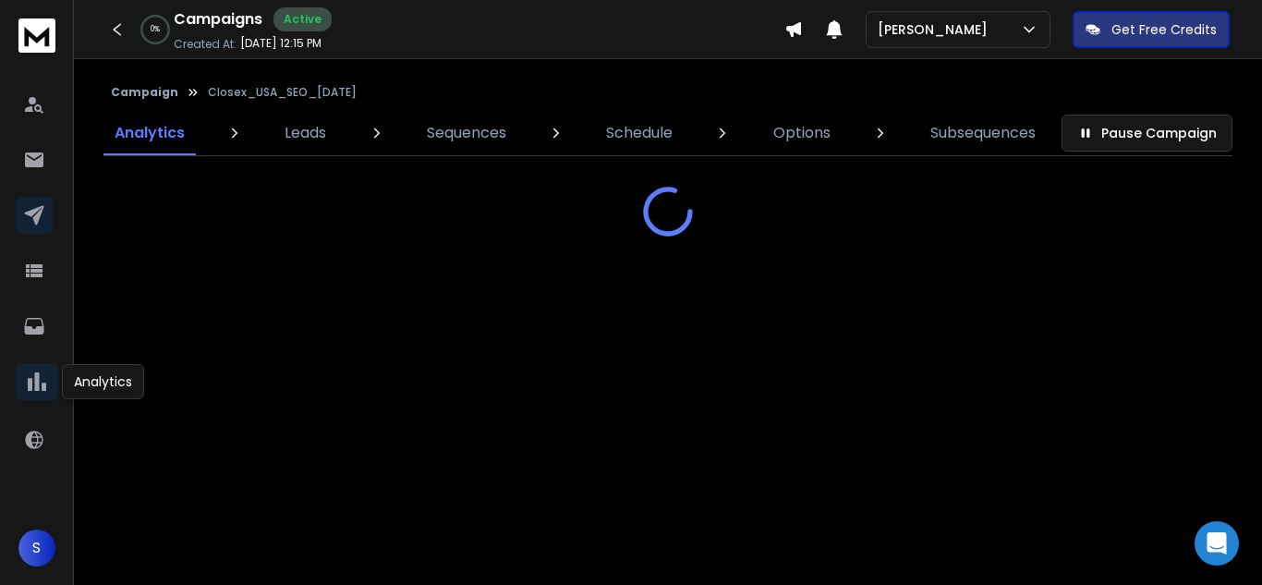
click at [42, 382] on icon at bounding box center [37, 382] width 28 height 28
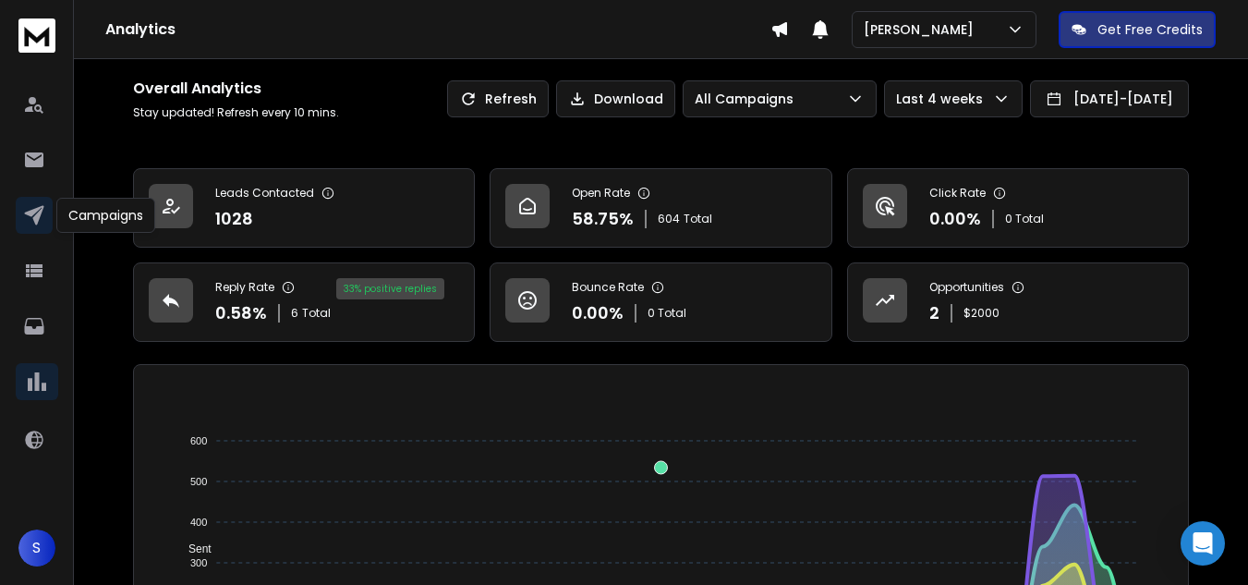
click at [28, 213] on icon at bounding box center [33, 214] width 19 height 19
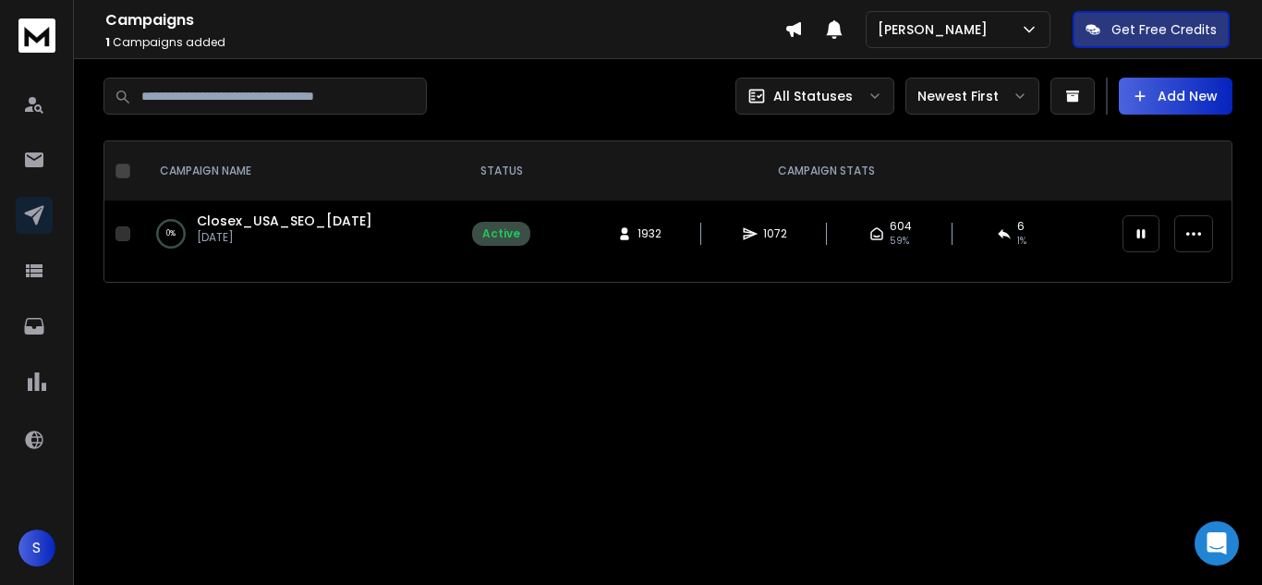
click at [296, 222] on span "Closex_USA_SEO_[DATE]" at bounding box center [285, 221] width 176 height 18
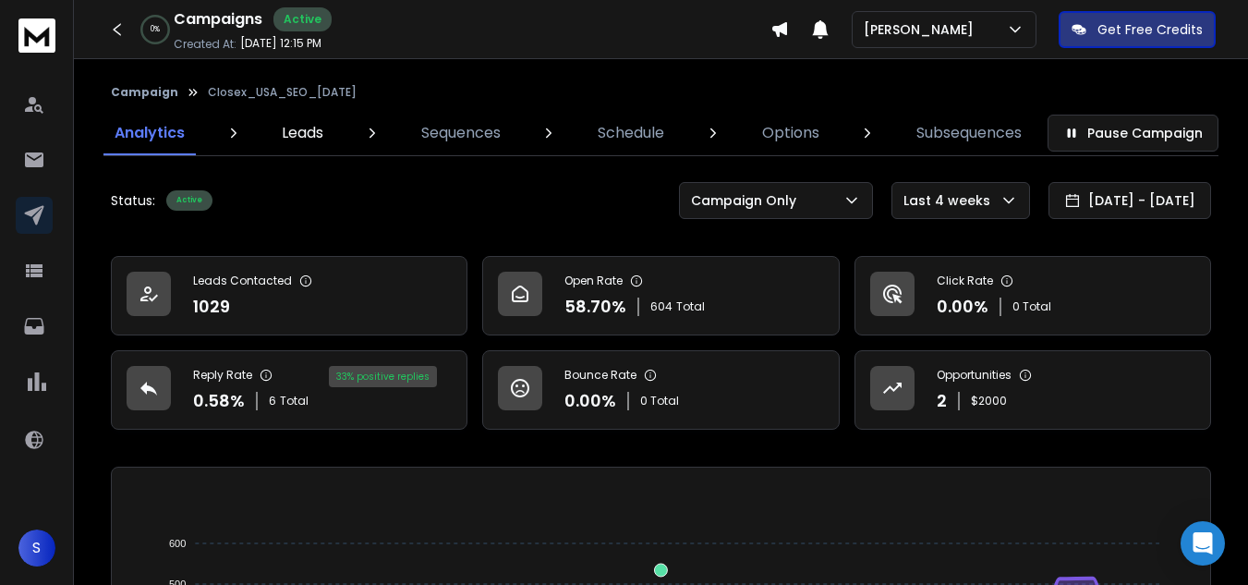
click at [307, 137] on p "Leads" at bounding box center [303, 133] width 42 height 22
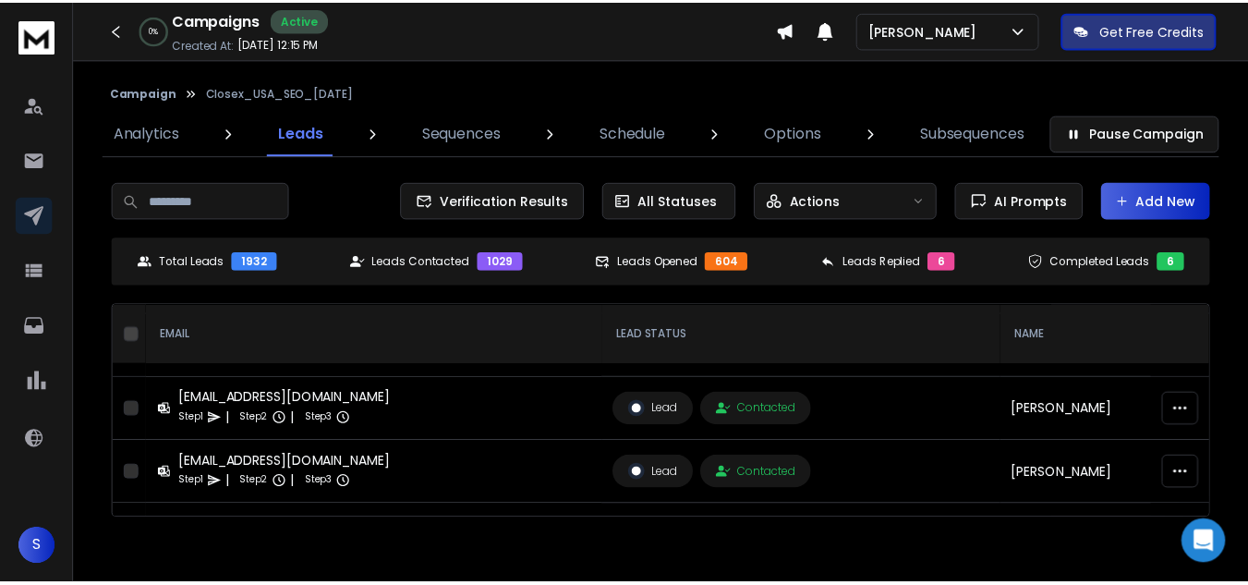
scroll to position [4448, 0]
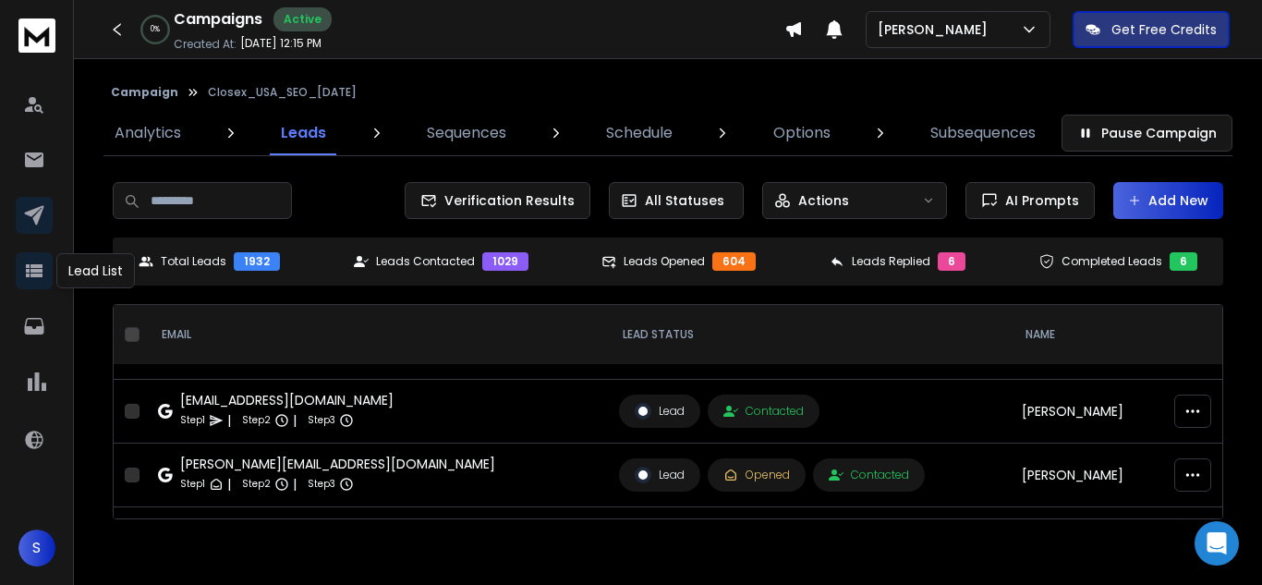
click at [35, 271] on icon at bounding box center [34, 270] width 17 height 13
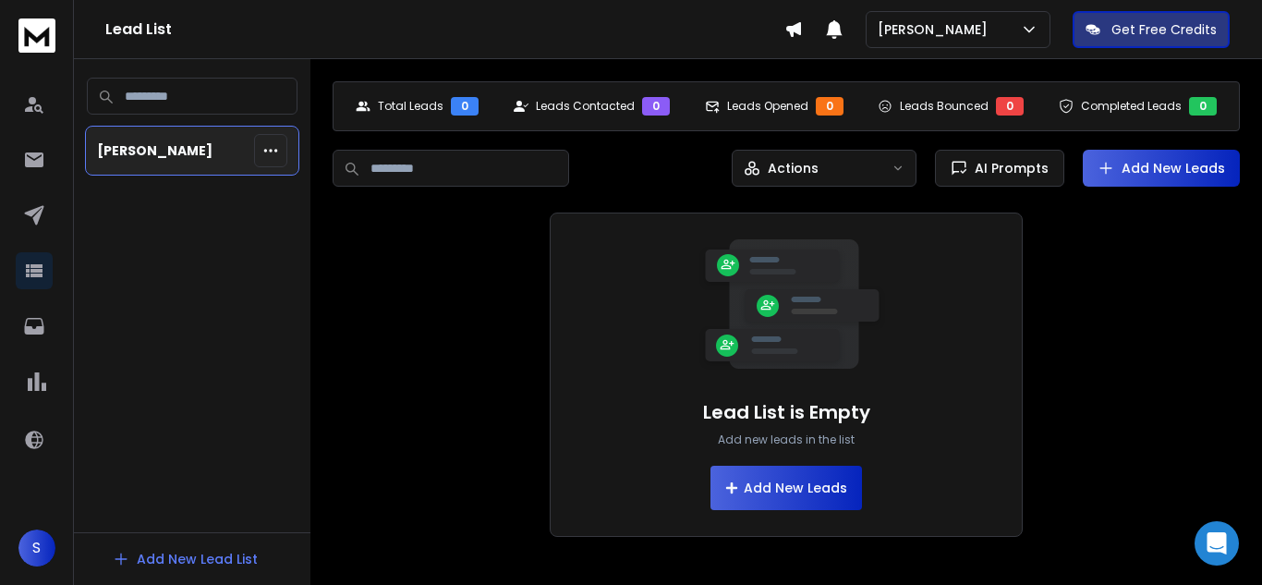
click at [805, 488] on button "Add New Leads" at bounding box center [787, 488] width 152 height 44
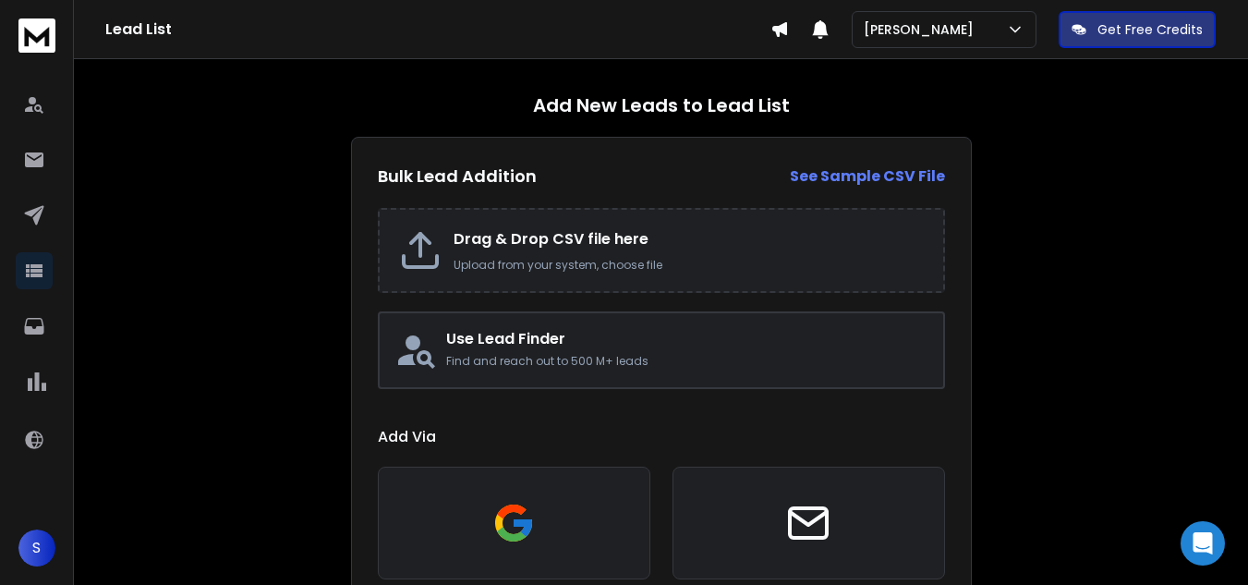
click at [551, 246] on h2 "Drag & Drop CSV file here" at bounding box center [689, 239] width 471 height 22
click at [45, 209] on link at bounding box center [34, 215] width 37 height 37
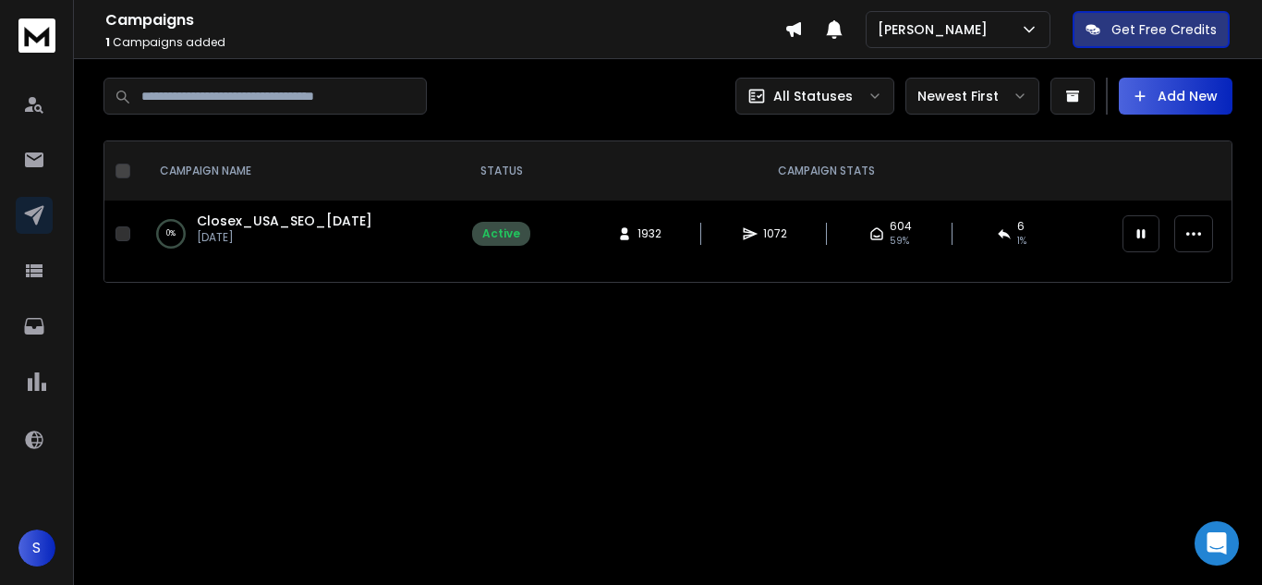
click at [398, 224] on div "0 % Closex_USA_SEO_[DATE] [DATE]" at bounding box center [299, 234] width 286 height 44
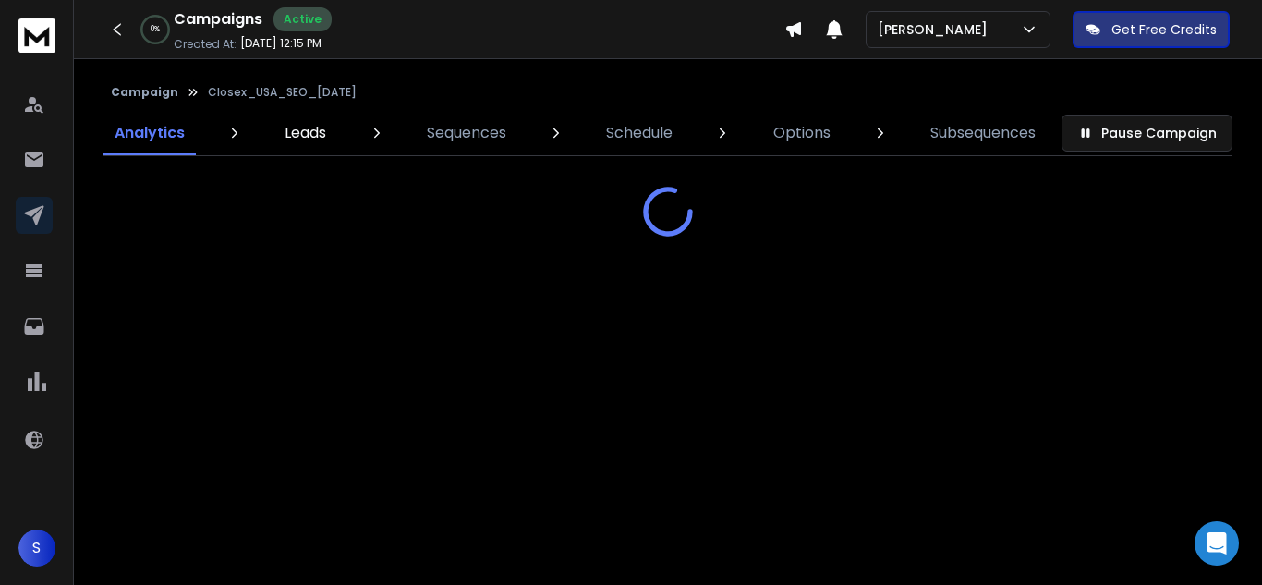
click at [315, 127] on p "Leads" at bounding box center [306, 133] width 42 height 22
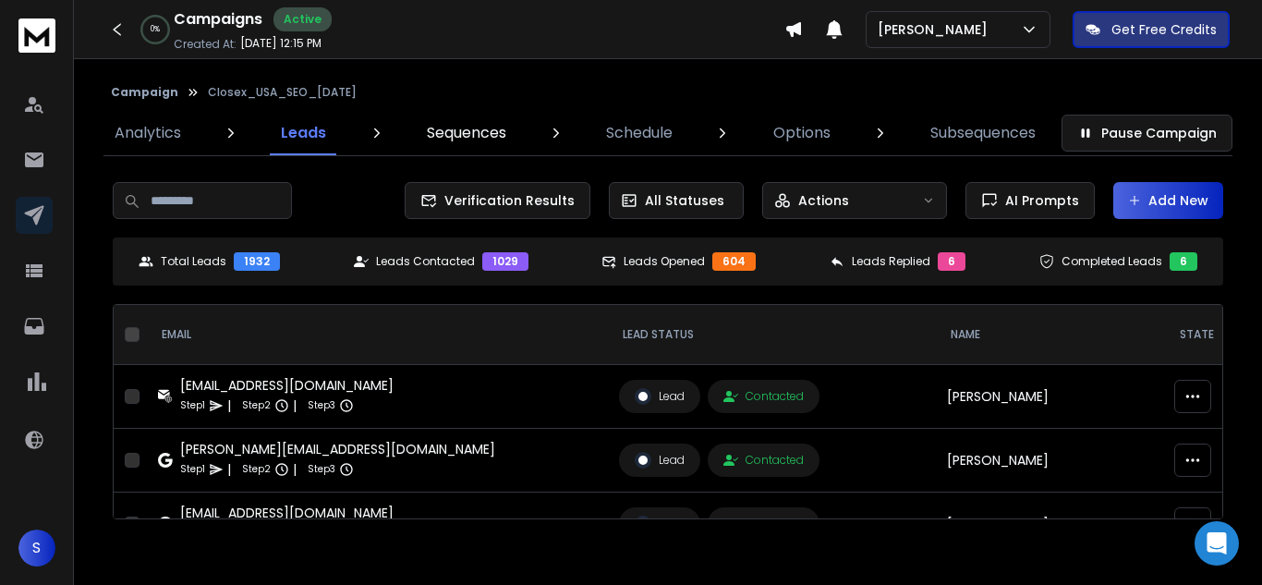
click at [416, 137] on link "Sequences" at bounding box center [467, 133] width 102 height 44
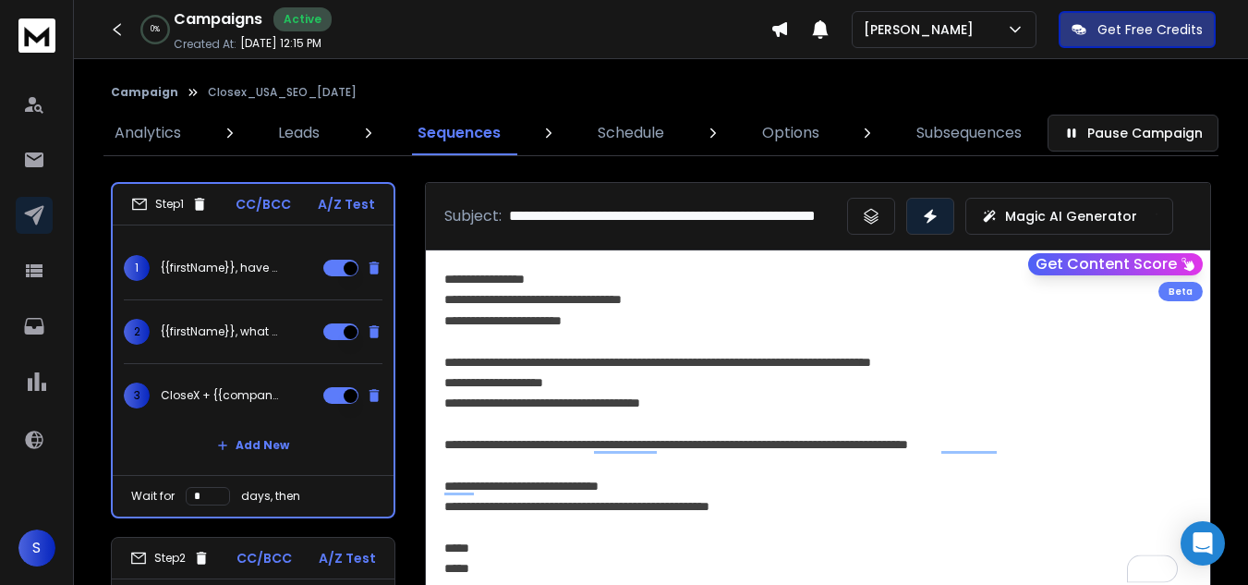
click at [938, 214] on icon "button" at bounding box center [930, 216] width 17 height 17
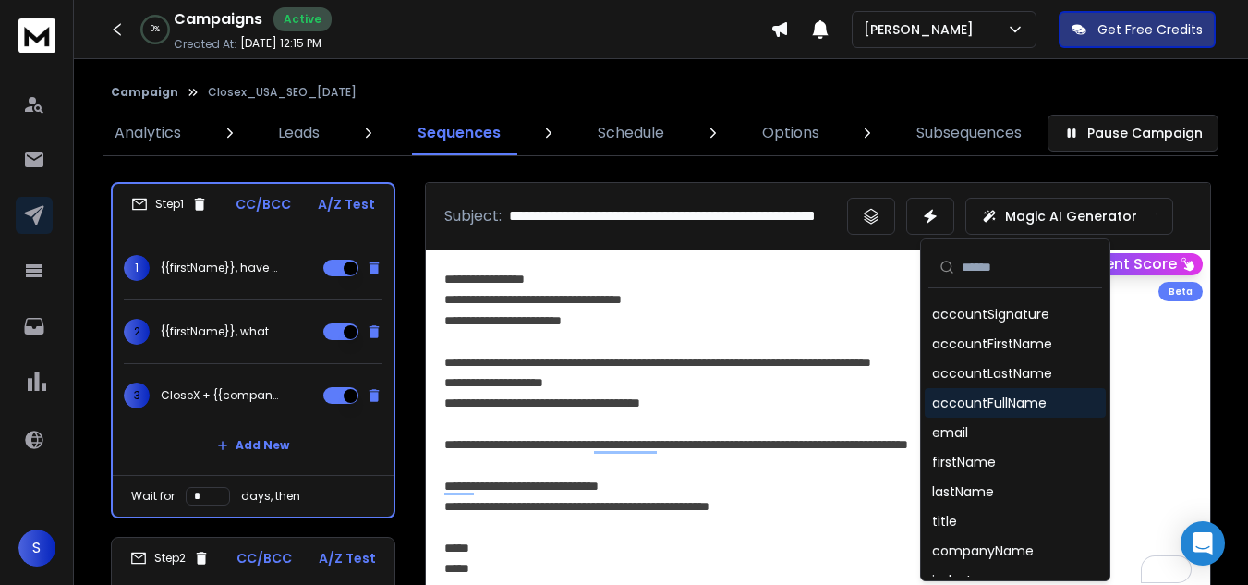
click at [676, 369] on span "**********" at bounding box center [657, 362] width 427 height 13
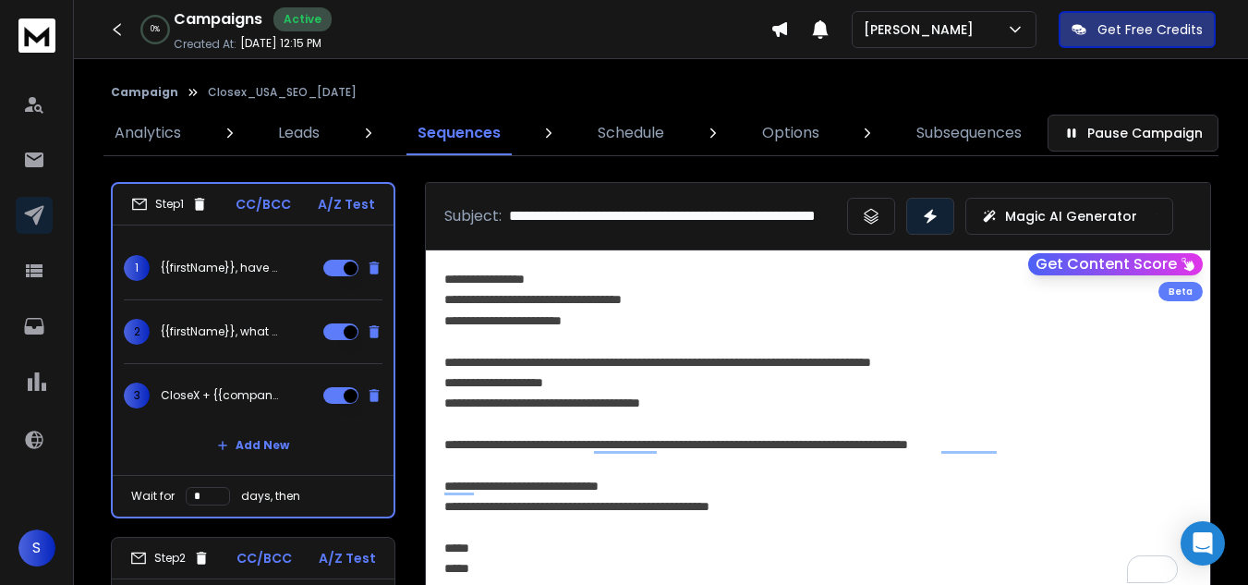
click at [939, 217] on button "button" at bounding box center [930, 216] width 48 height 37
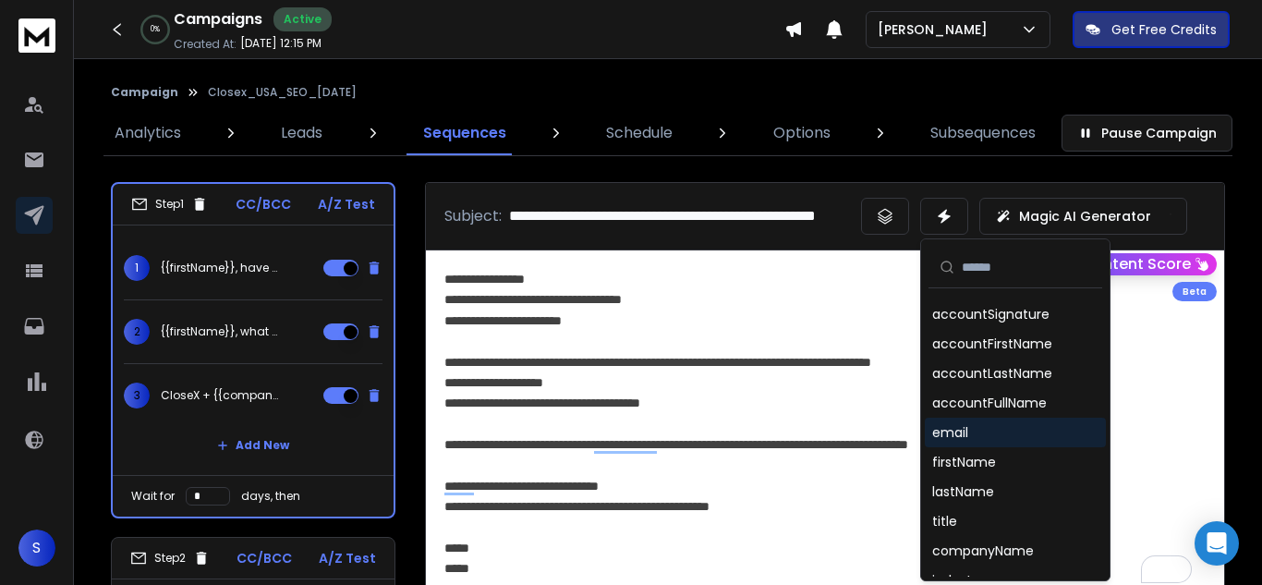
click at [672, 361] on span "**********" at bounding box center [657, 362] width 427 height 13
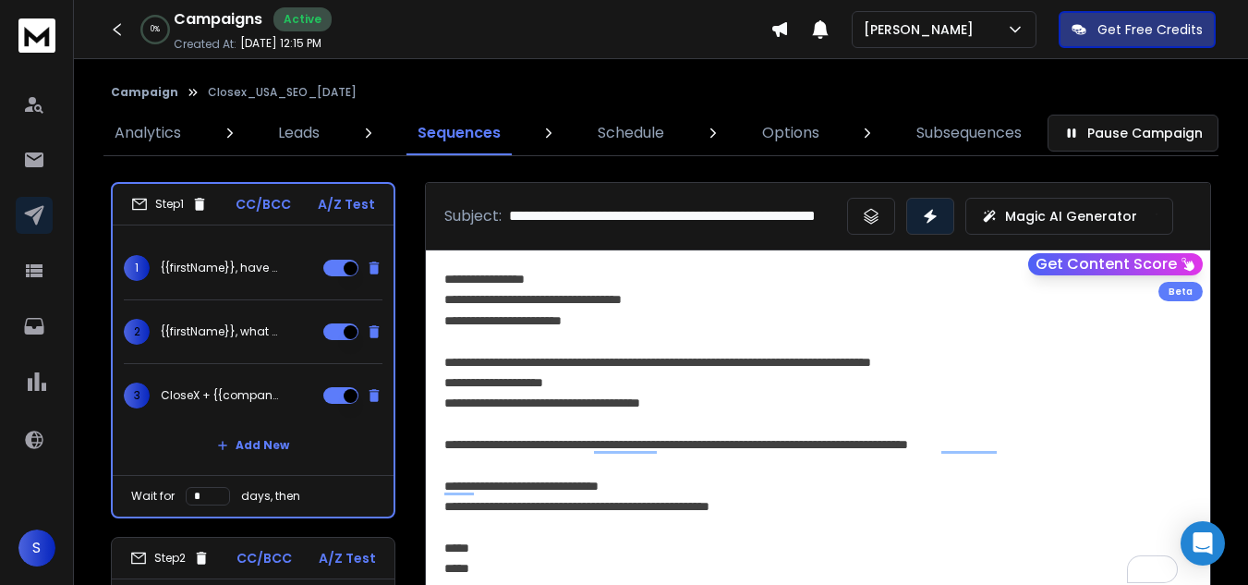
click at [921, 214] on button "button" at bounding box center [930, 216] width 48 height 37
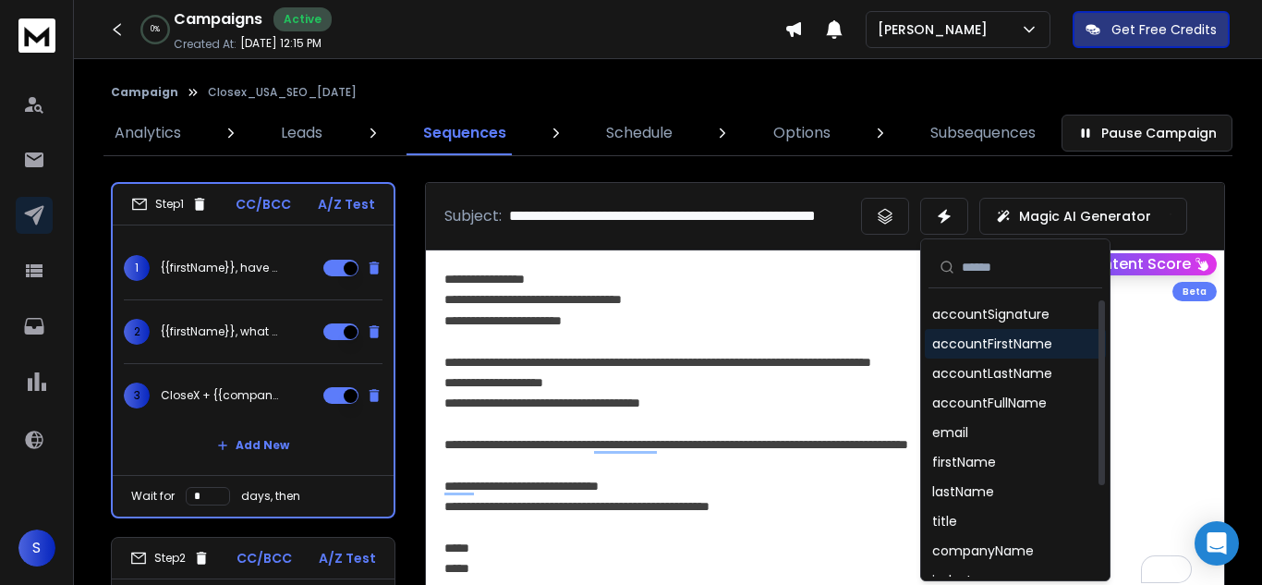
click at [970, 347] on div "accountFirstName" at bounding box center [992, 343] width 120 height 18
type input "**********"
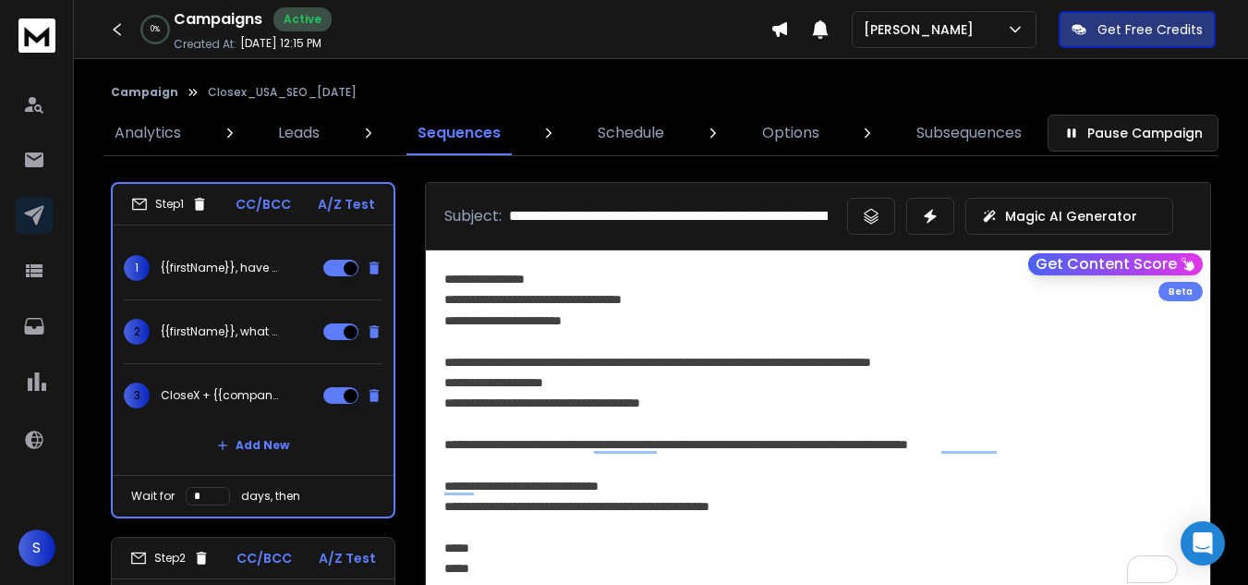
click at [705, 353] on div "**********" at bounding box center [817, 362] width 747 height 20
click at [706, 362] on span "**********" at bounding box center [657, 362] width 427 height 13
click at [713, 360] on span "**********" at bounding box center [657, 362] width 427 height 13
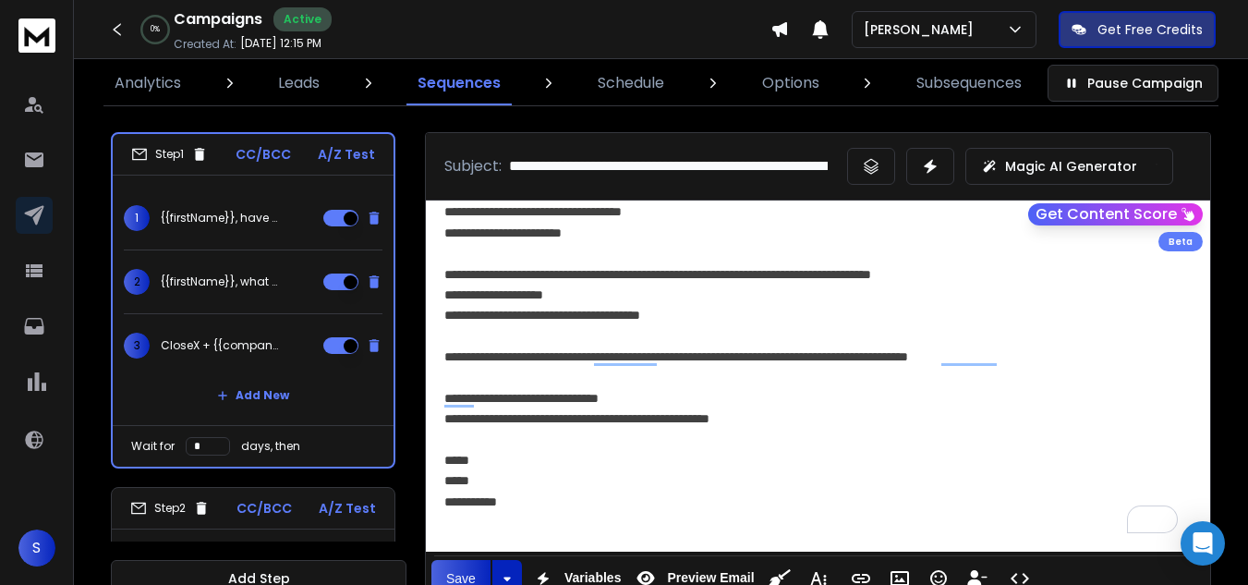
scroll to position [96, 0]
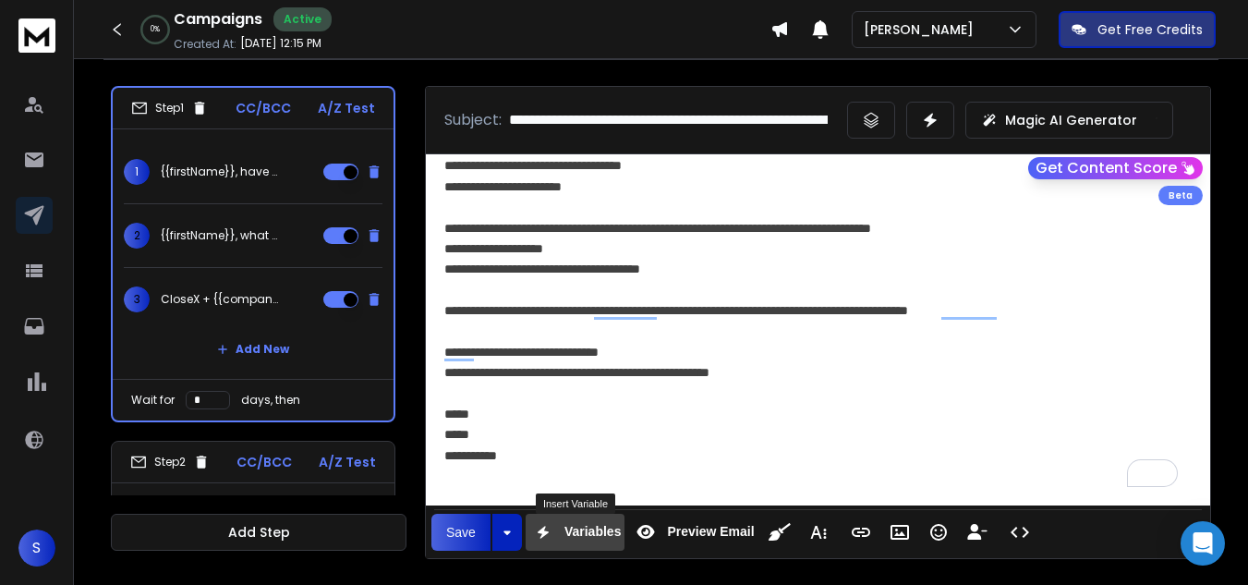
click at [593, 530] on span "Variables" at bounding box center [593, 532] width 65 height 16
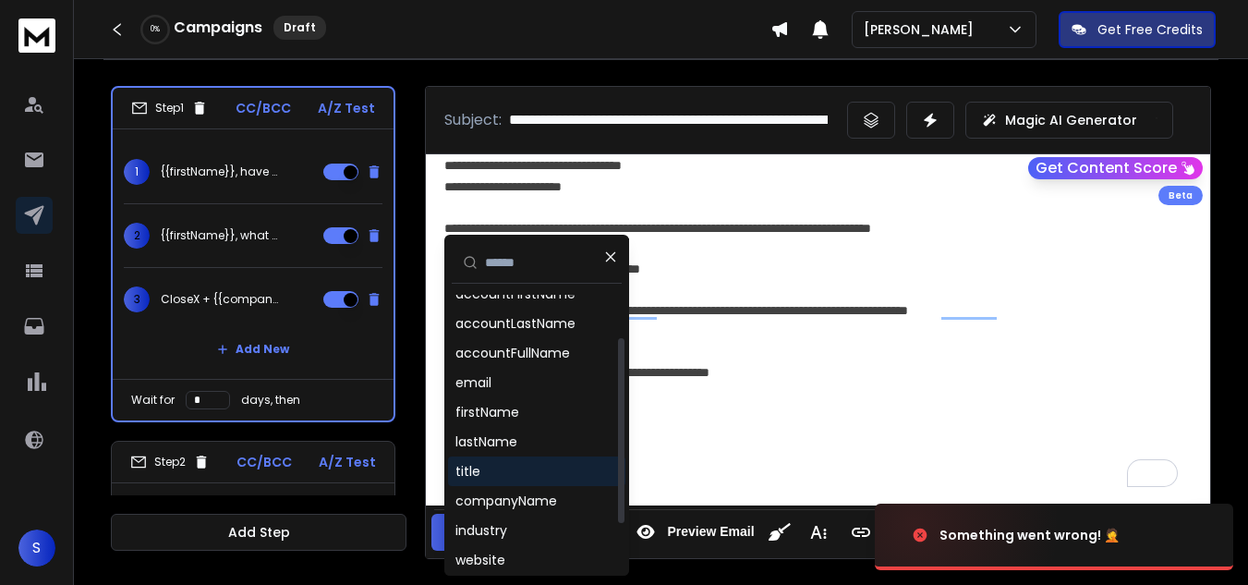
scroll to position [44, 0]
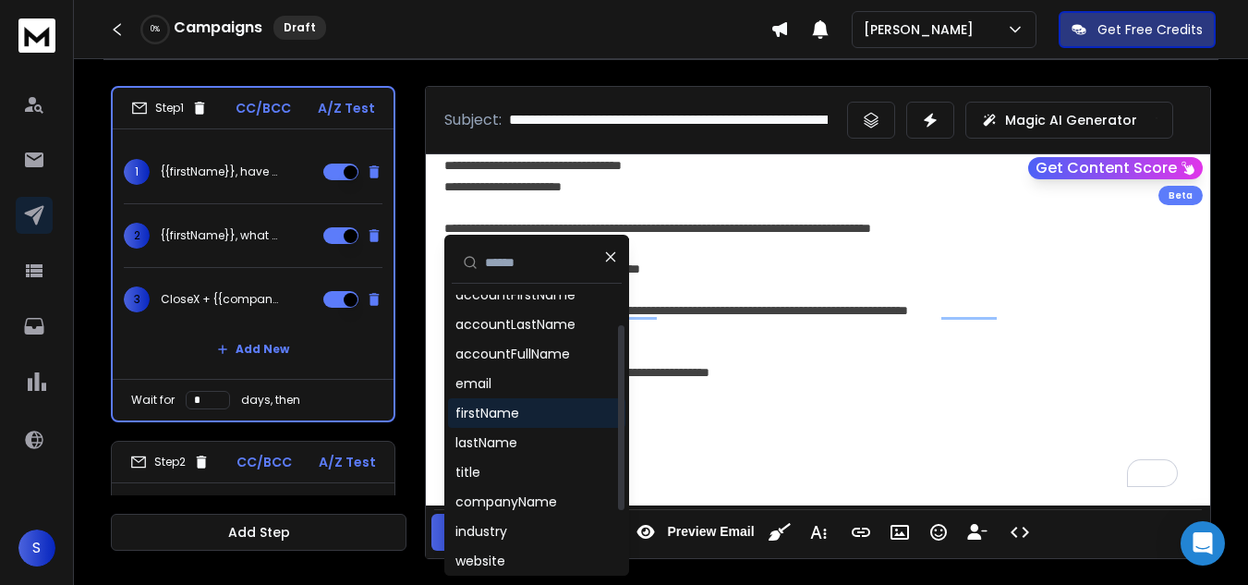
click at [511, 411] on div "firstName" at bounding box center [488, 413] width 64 height 18
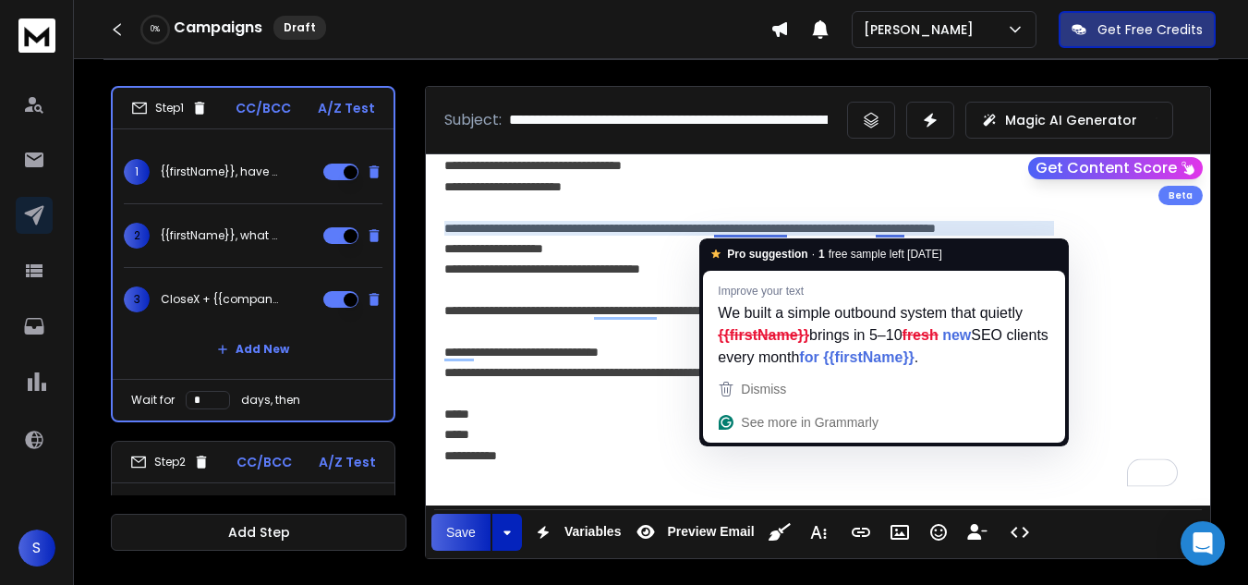
click at [757, 228] on span "**********" at bounding box center [690, 228] width 492 height 13
click at [654, 231] on span "**********" at bounding box center [690, 228] width 492 height 13
click at [797, 225] on span "**********" at bounding box center [690, 228] width 492 height 13
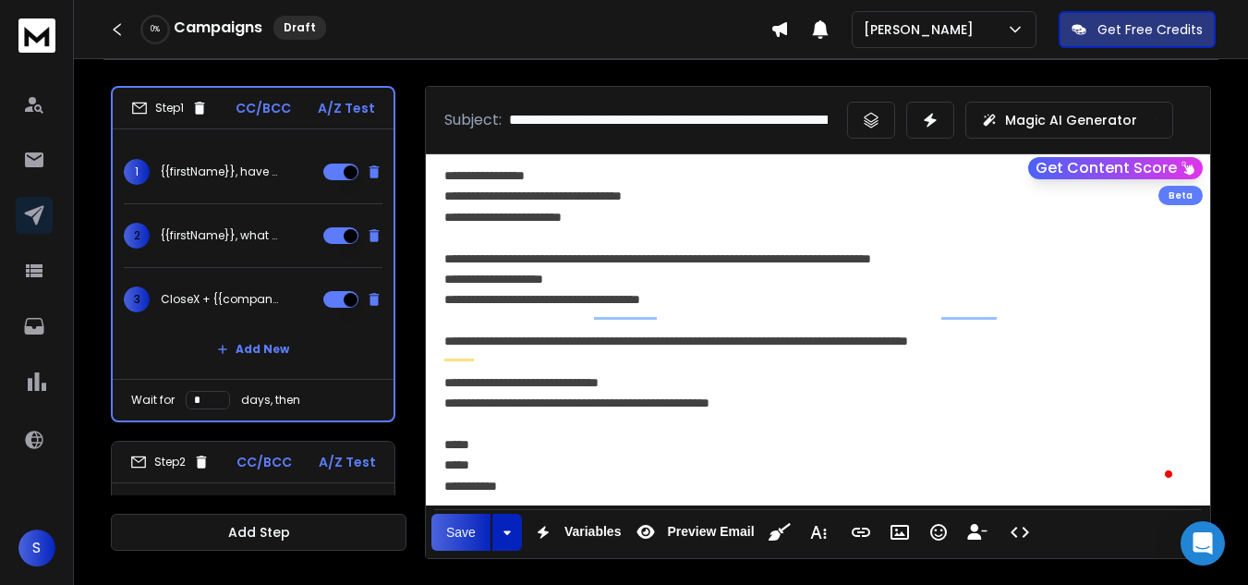
scroll to position [0, 0]
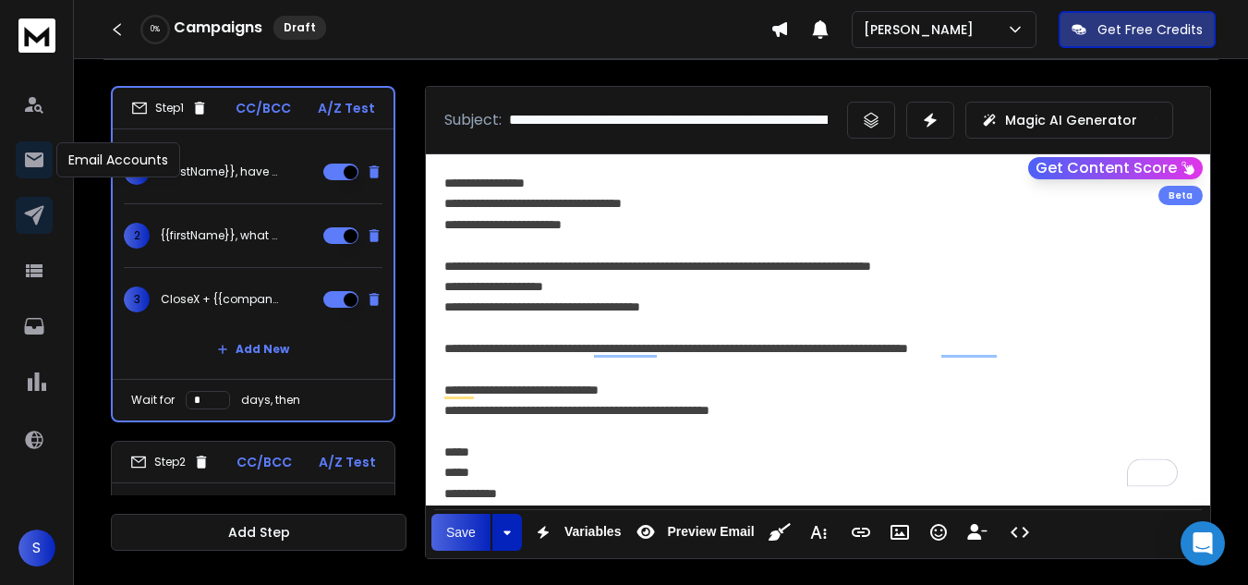
click at [32, 151] on icon at bounding box center [34, 160] width 22 height 22
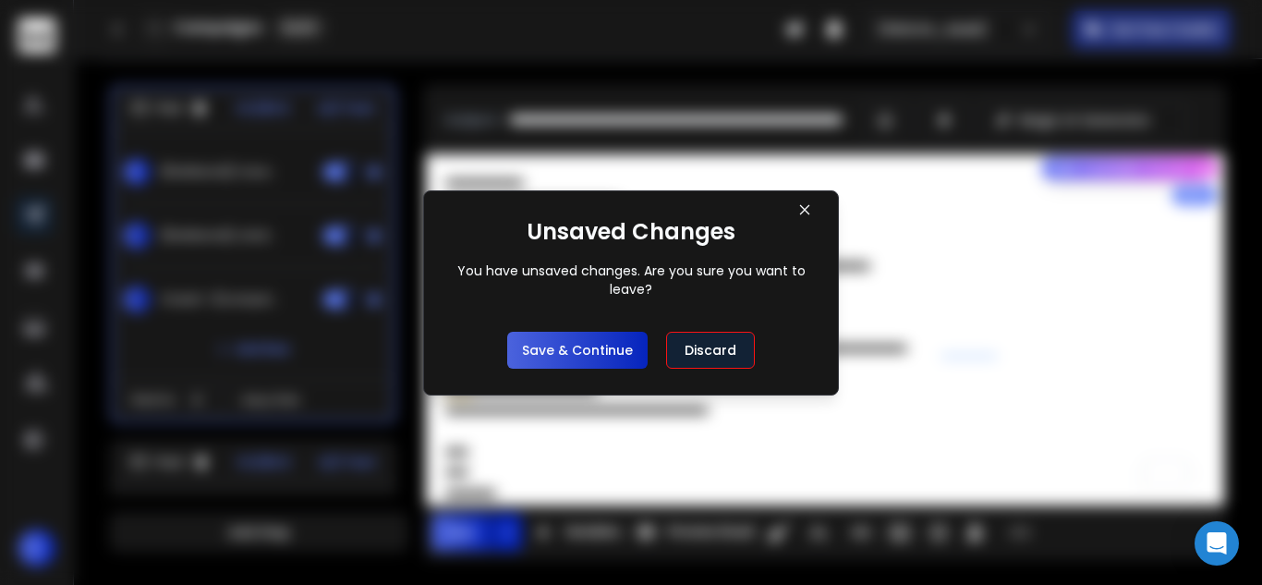
click at [717, 347] on button "Discard" at bounding box center [710, 350] width 89 height 37
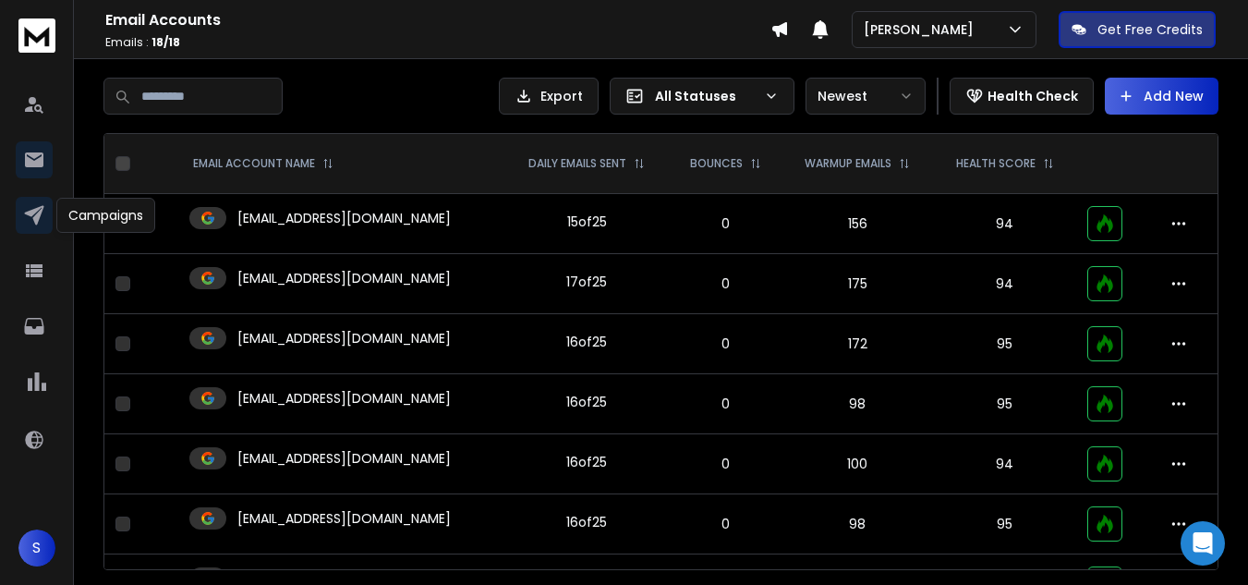
click at [43, 217] on icon at bounding box center [34, 215] width 22 height 22
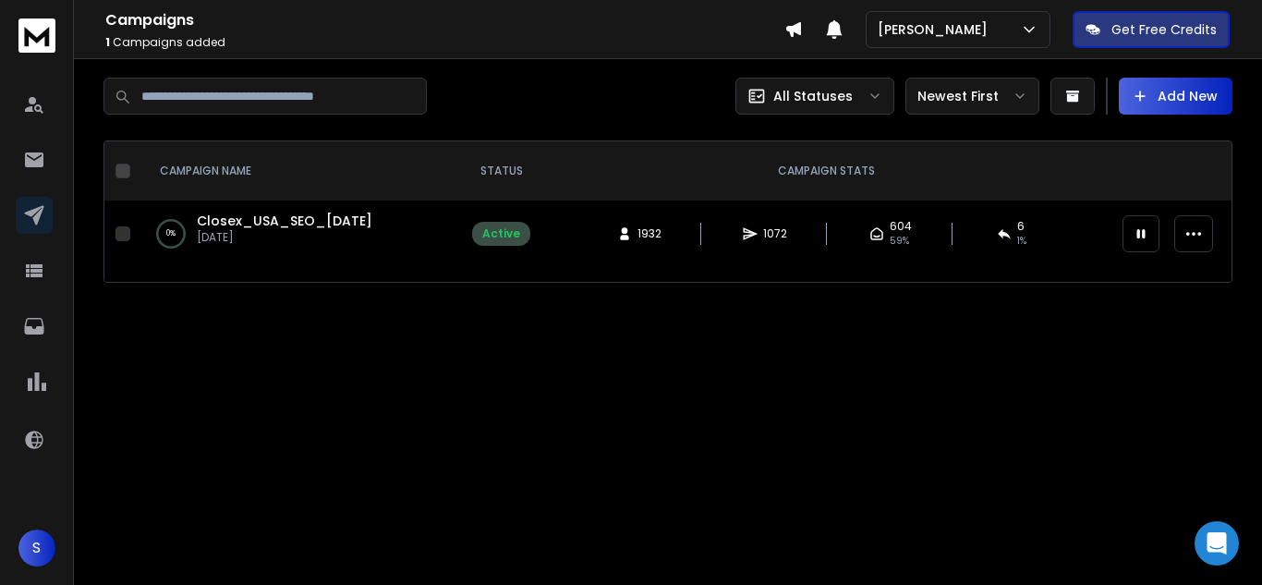
click at [48, 40] on img at bounding box center [36, 35] width 37 height 34
